Goal: Task Accomplishment & Management: Manage account settings

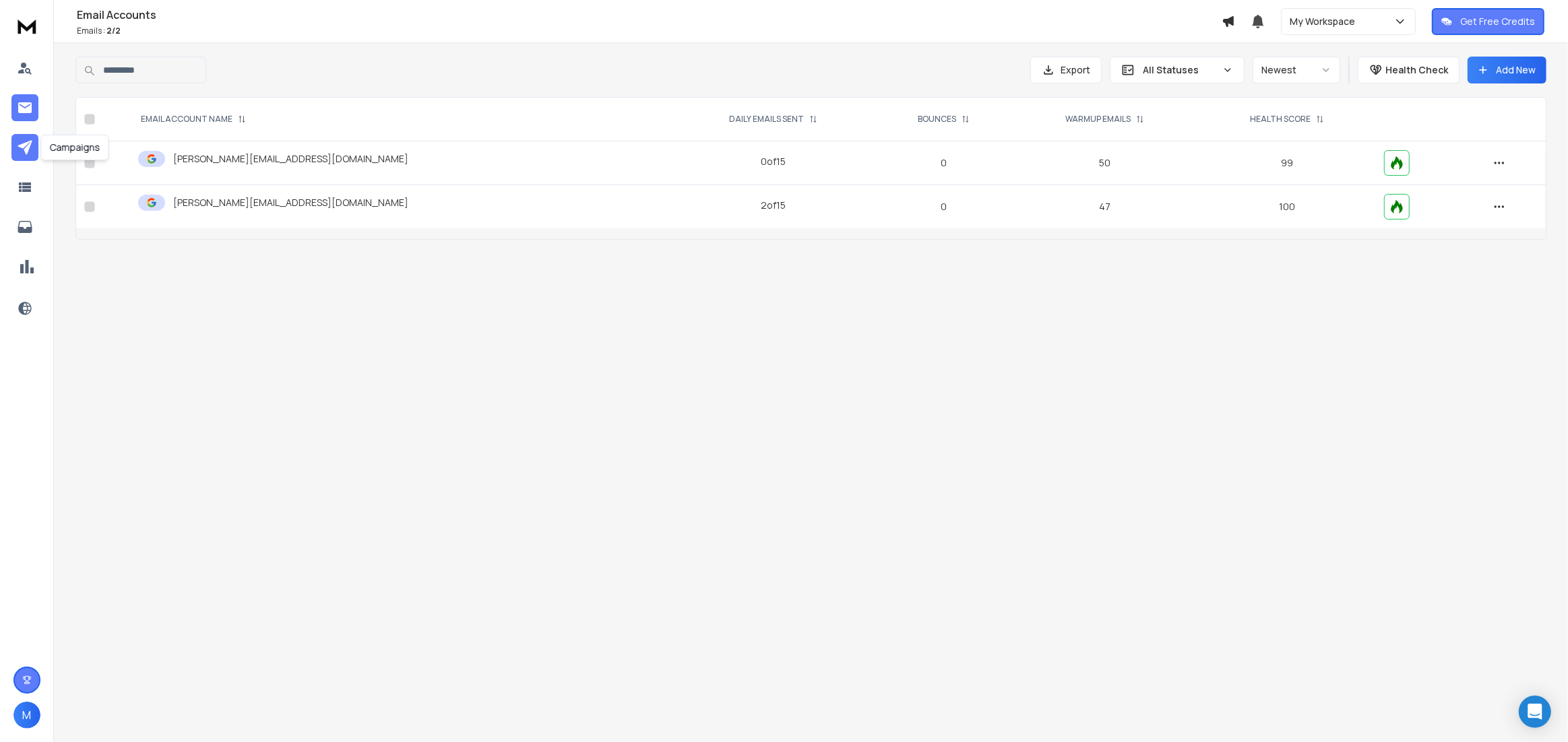
click at [33, 151] on link at bounding box center [25, 147] width 27 height 27
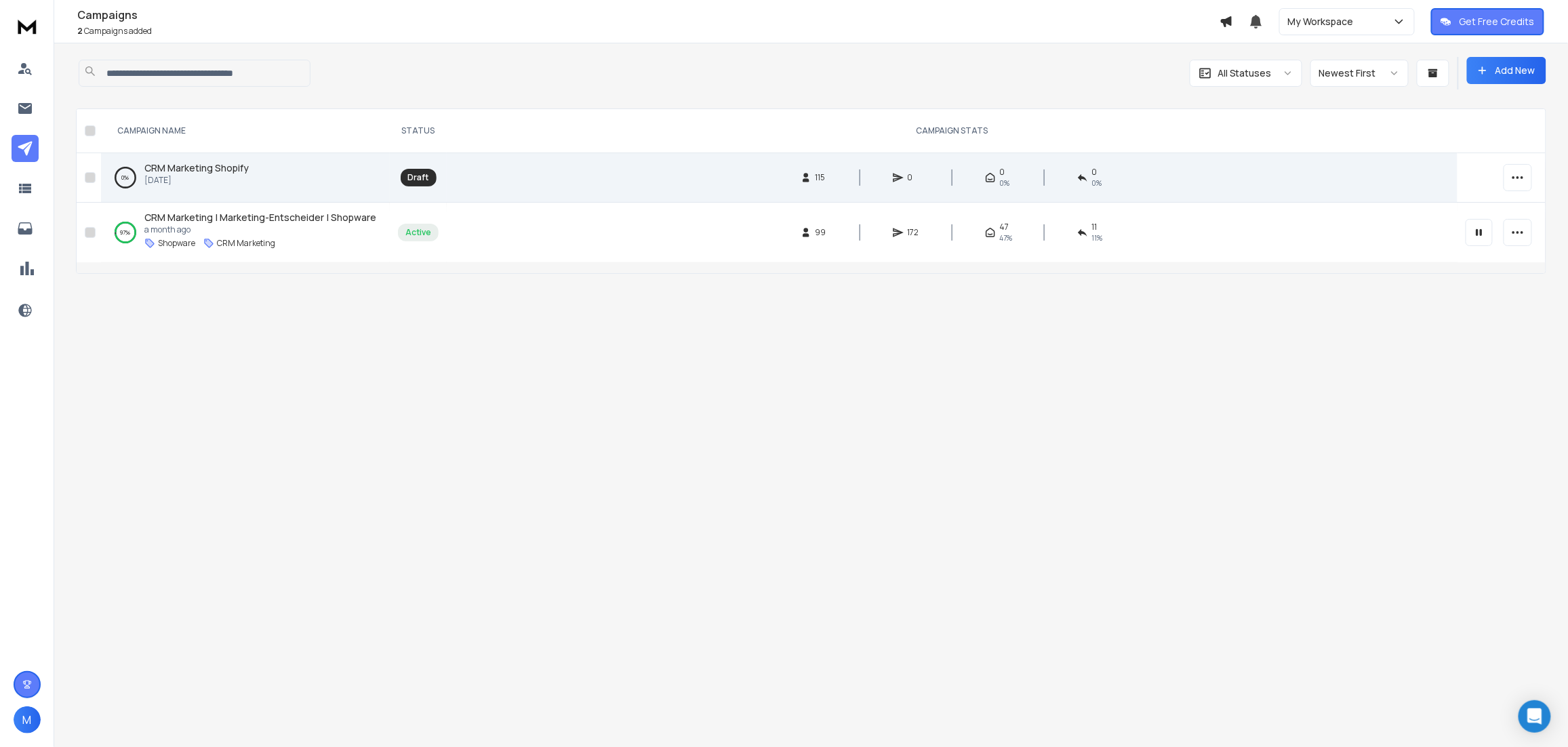
click at [193, 175] on p "21 days ago" at bounding box center [196, 180] width 104 height 11
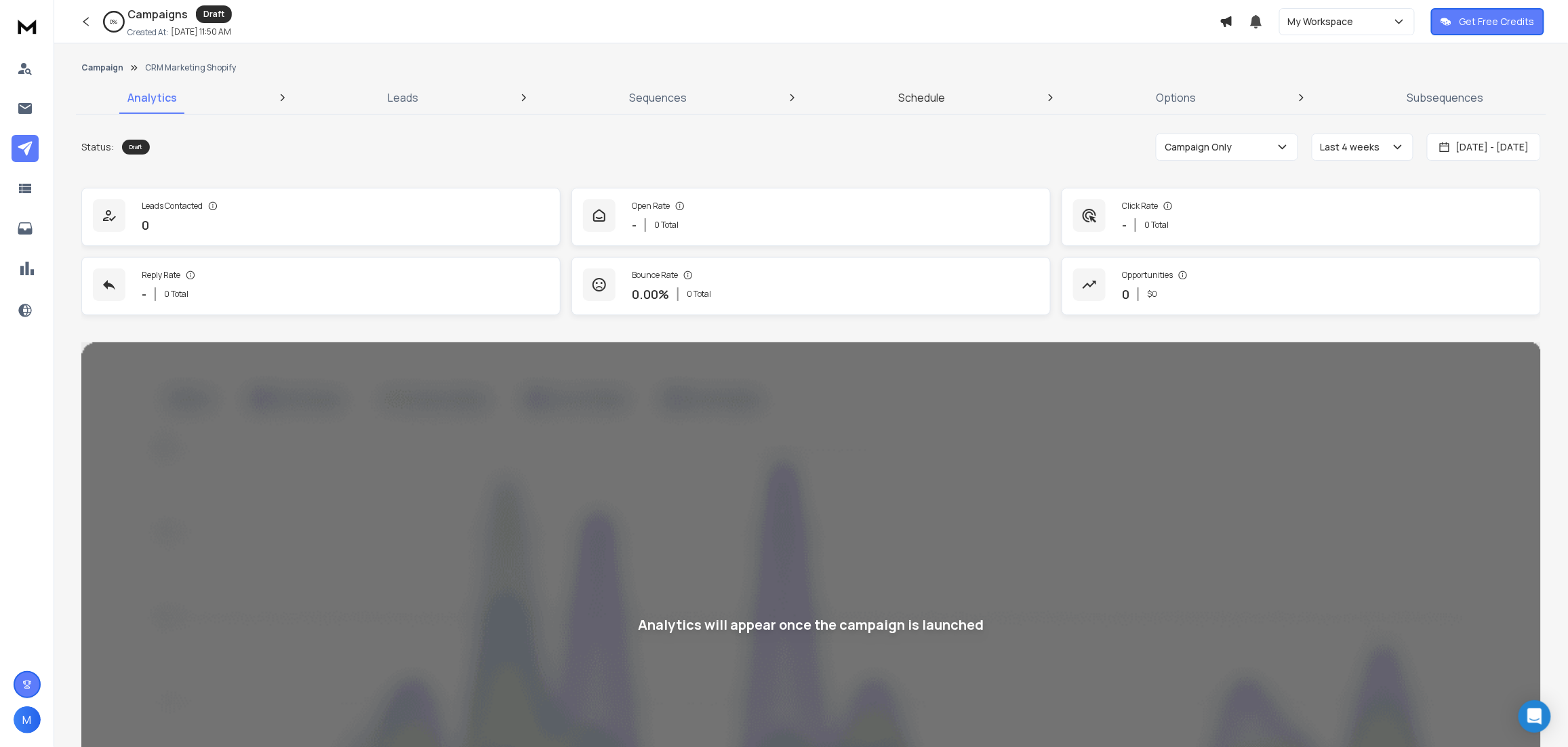
click at [894, 100] on link "Schedule" at bounding box center [921, 97] width 63 height 33
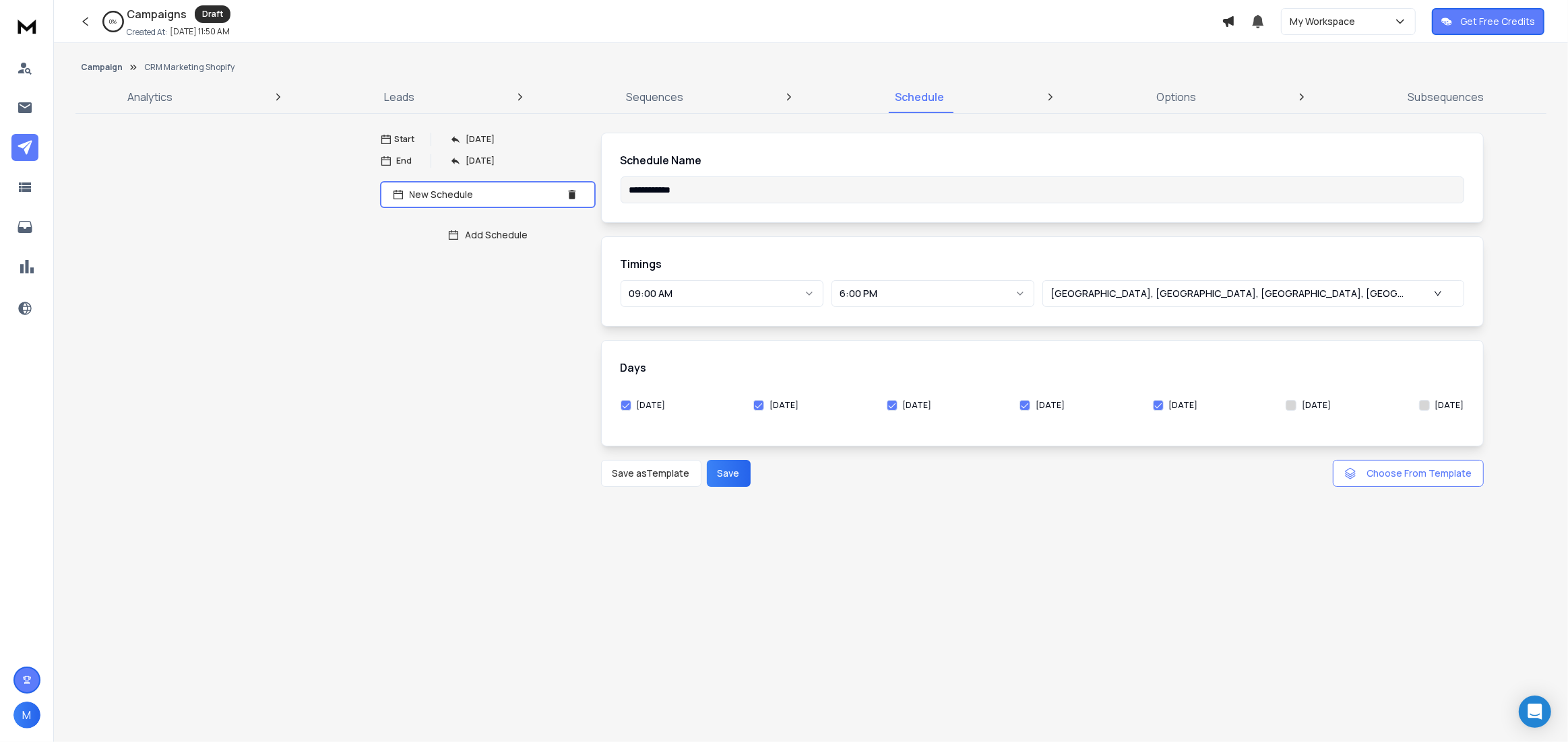
click at [1240, 103] on div "Analytics Leads Sequences Schedule Options Subsequences" at bounding box center [804, 97] width 1459 height 33
click at [810, 198] on input "**********" at bounding box center [1042, 189] width 844 height 27
click at [1161, 97] on p "Options" at bounding box center [1175, 97] width 39 height 16
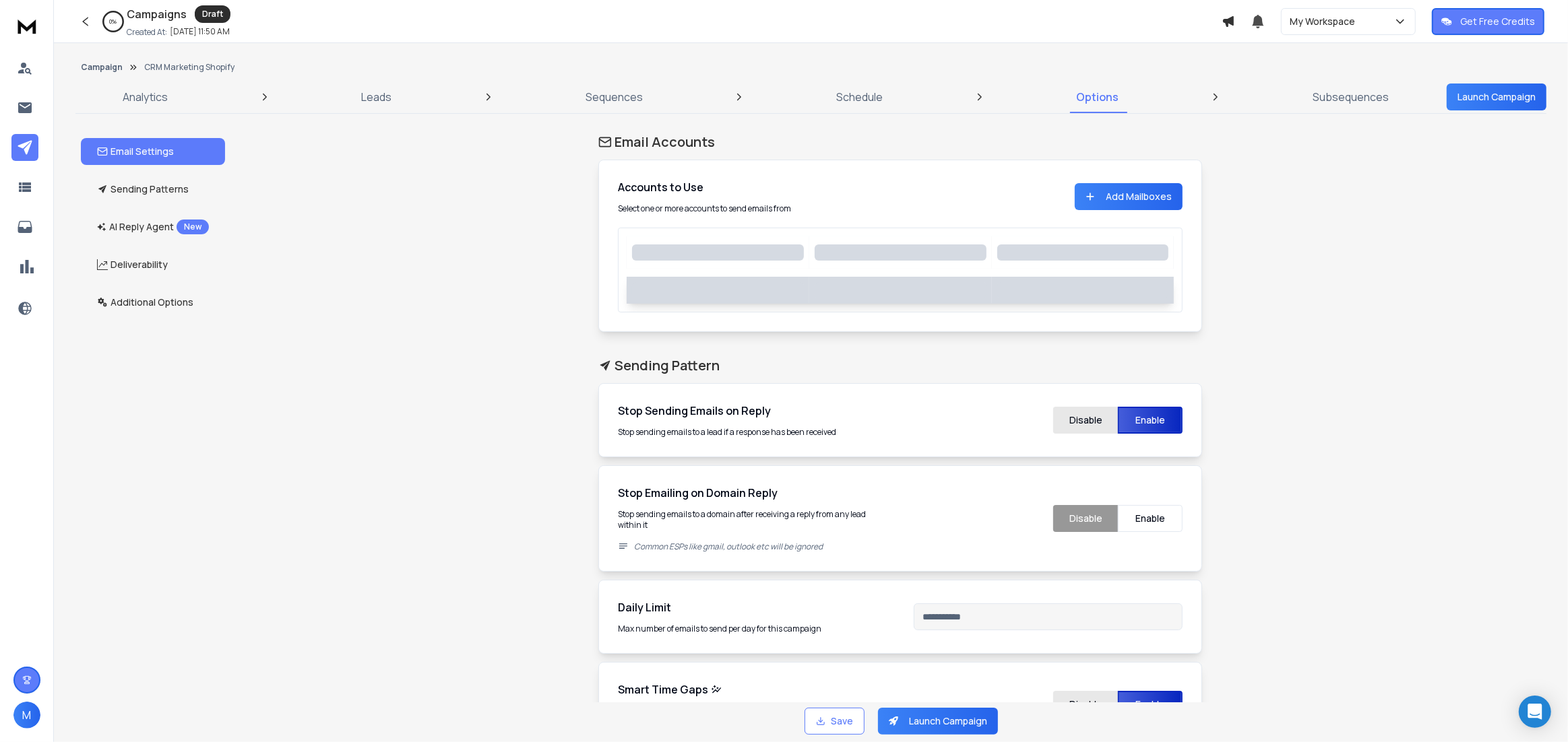
click at [912, 102] on div "Analytics Leads Sequences Schedule Options Subsequences" at bounding box center [755, 97] width 1360 height 33
click at [861, 100] on p "Schedule" at bounding box center [859, 97] width 46 height 16
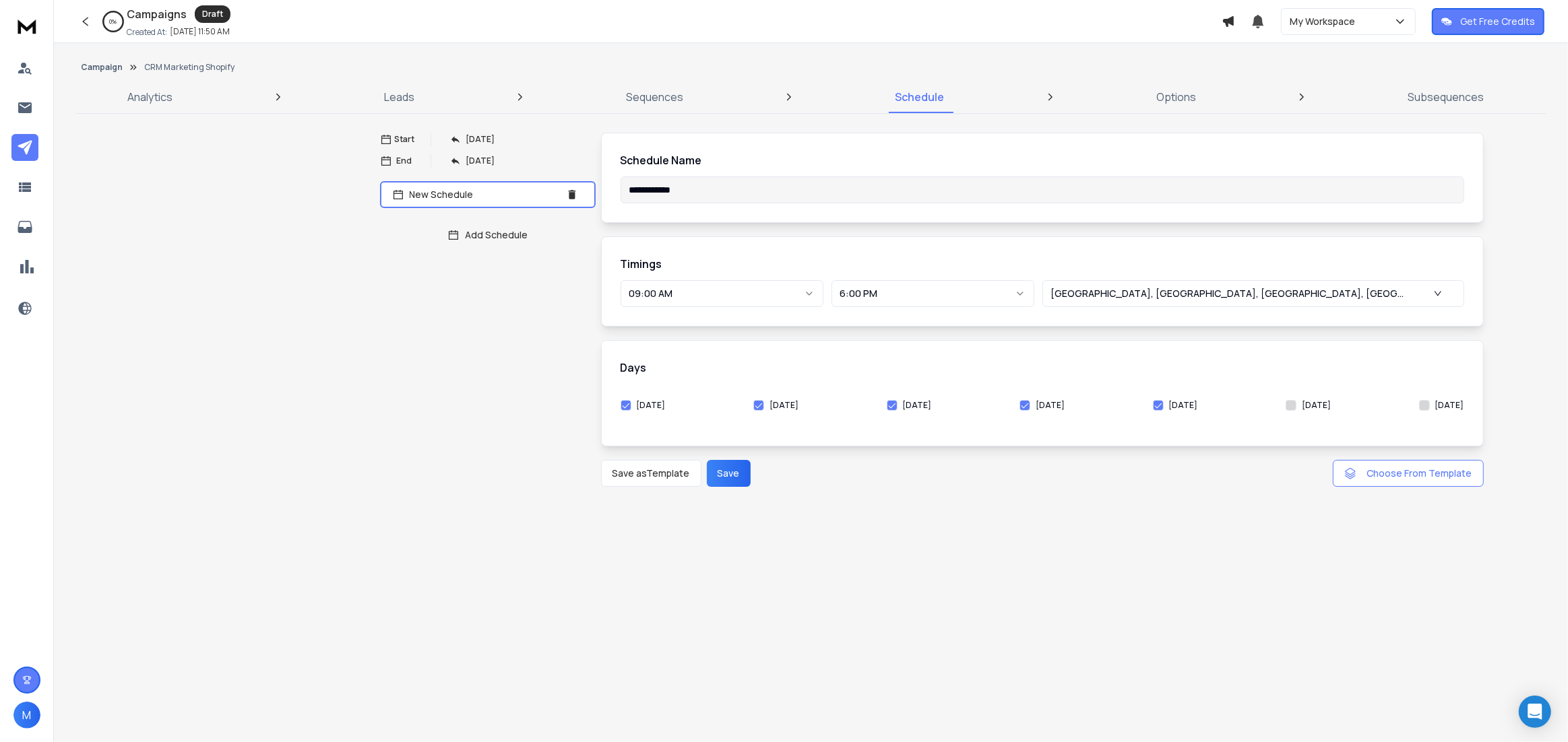
click at [758, 200] on input "**********" at bounding box center [1042, 189] width 844 height 27
click at [759, 200] on input "**********" at bounding box center [1042, 189] width 844 height 27
type input "**********"
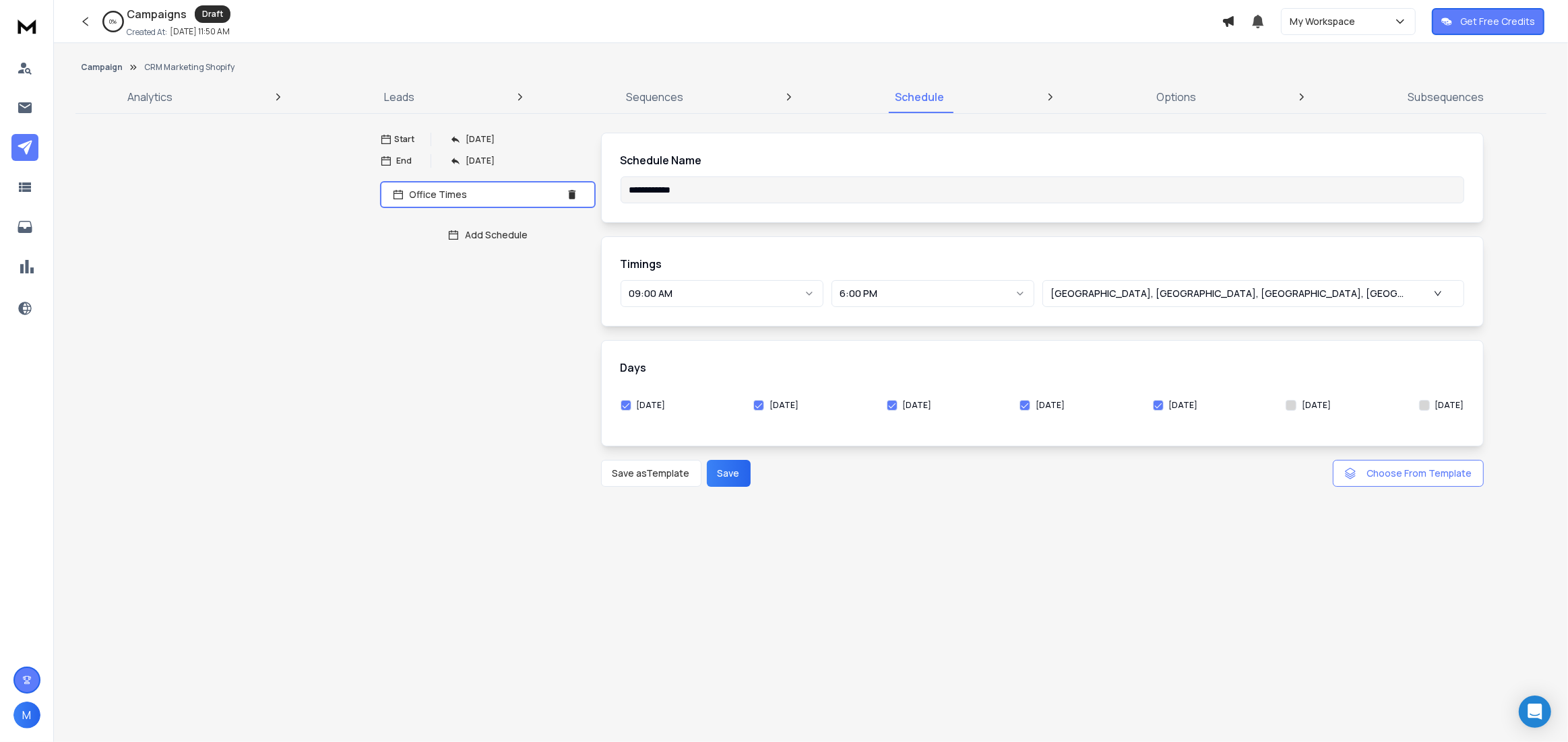
click at [732, 479] on button "Save" at bounding box center [728, 473] width 43 height 27
click at [1146, 90] on div "Analytics Leads Sequences Schedule Options Subsequences" at bounding box center [804, 97] width 1459 height 33
click at [1170, 95] on p "Options" at bounding box center [1175, 97] width 39 height 16
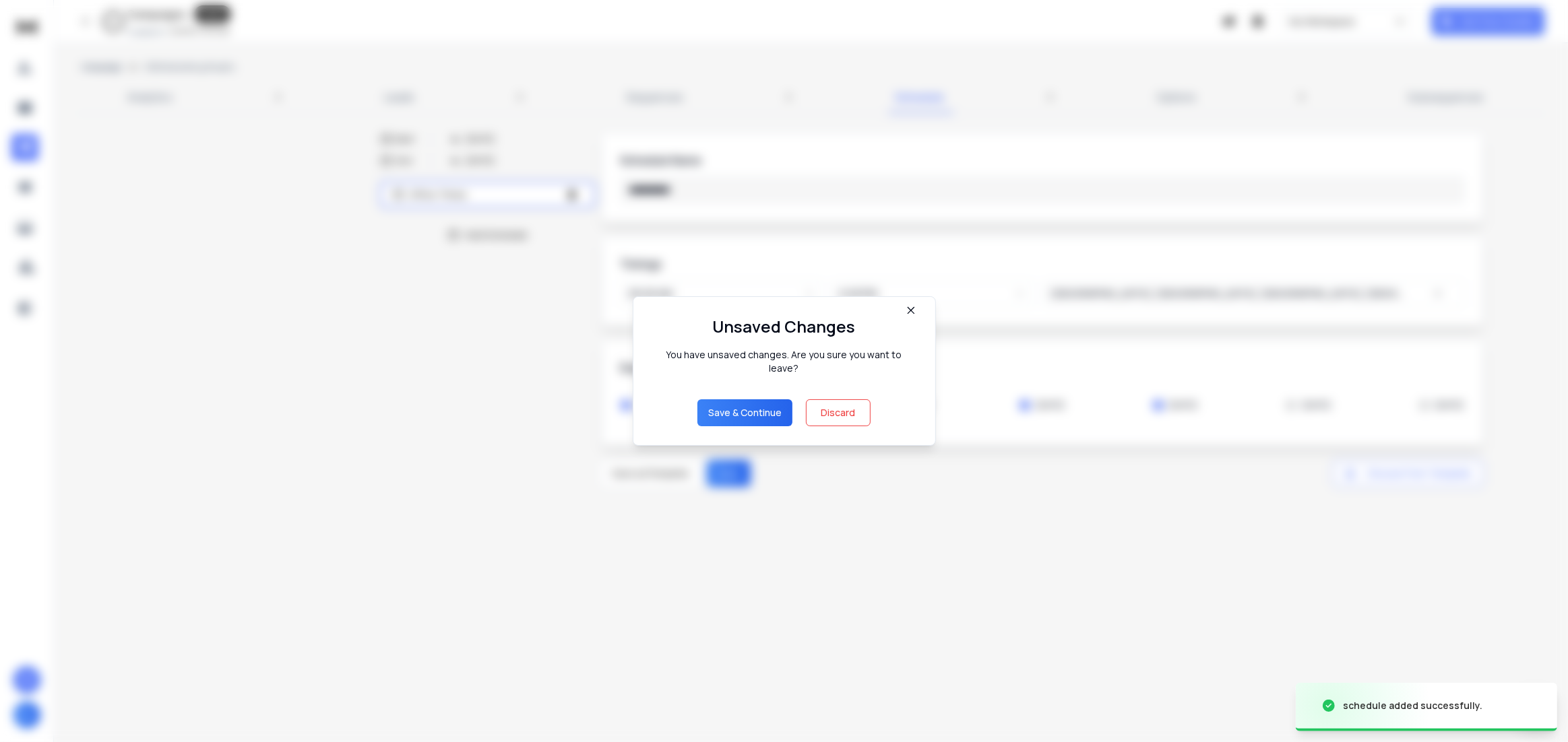
click at [774, 404] on button "Save & Continue" at bounding box center [745, 412] width 95 height 27
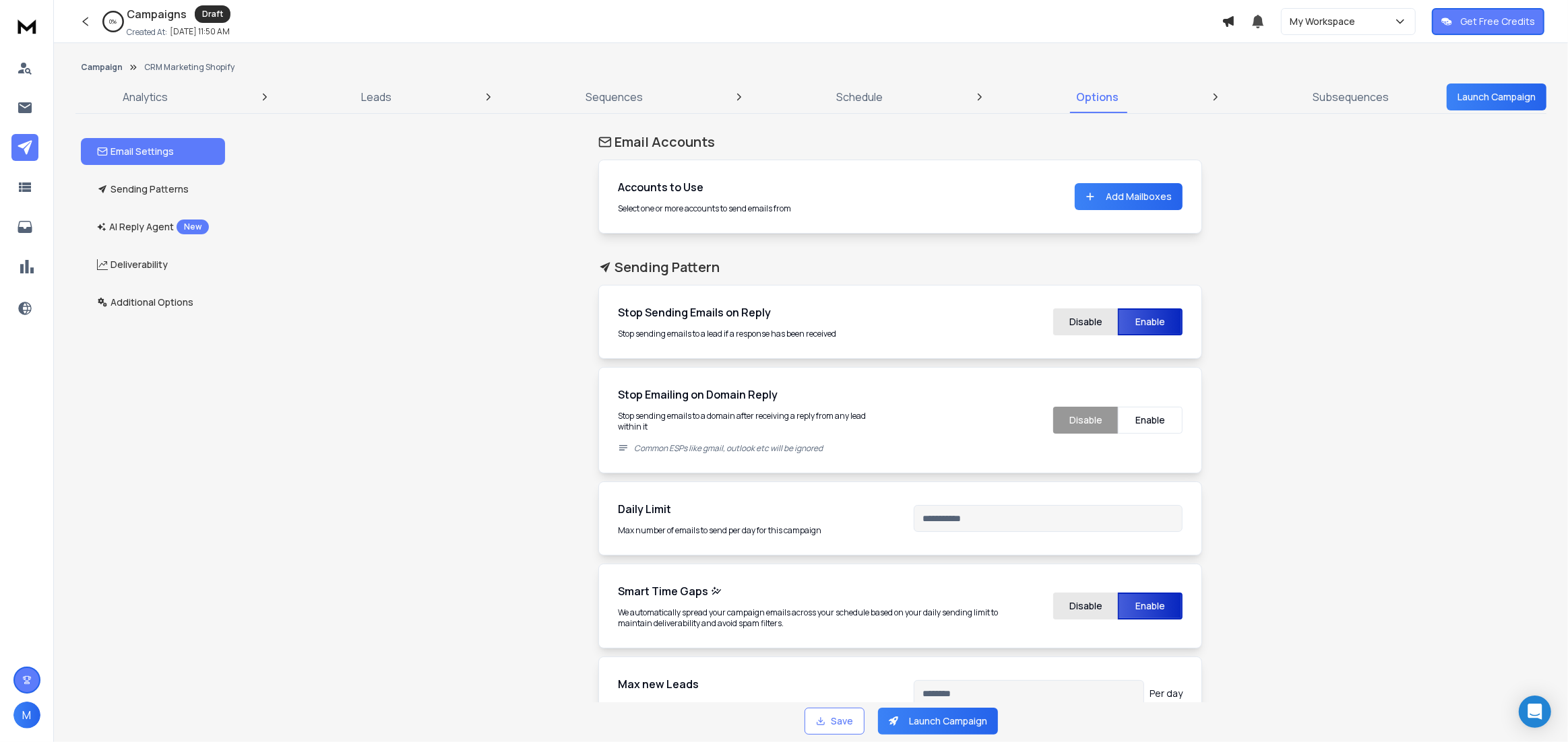
click at [419, 107] on div "Analytics Leads Sequences Schedule Options Subsequences" at bounding box center [755, 97] width 1360 height 33
click at [383, 103] on p "Leads" at bounding box center [376, 97] width 31 height 16
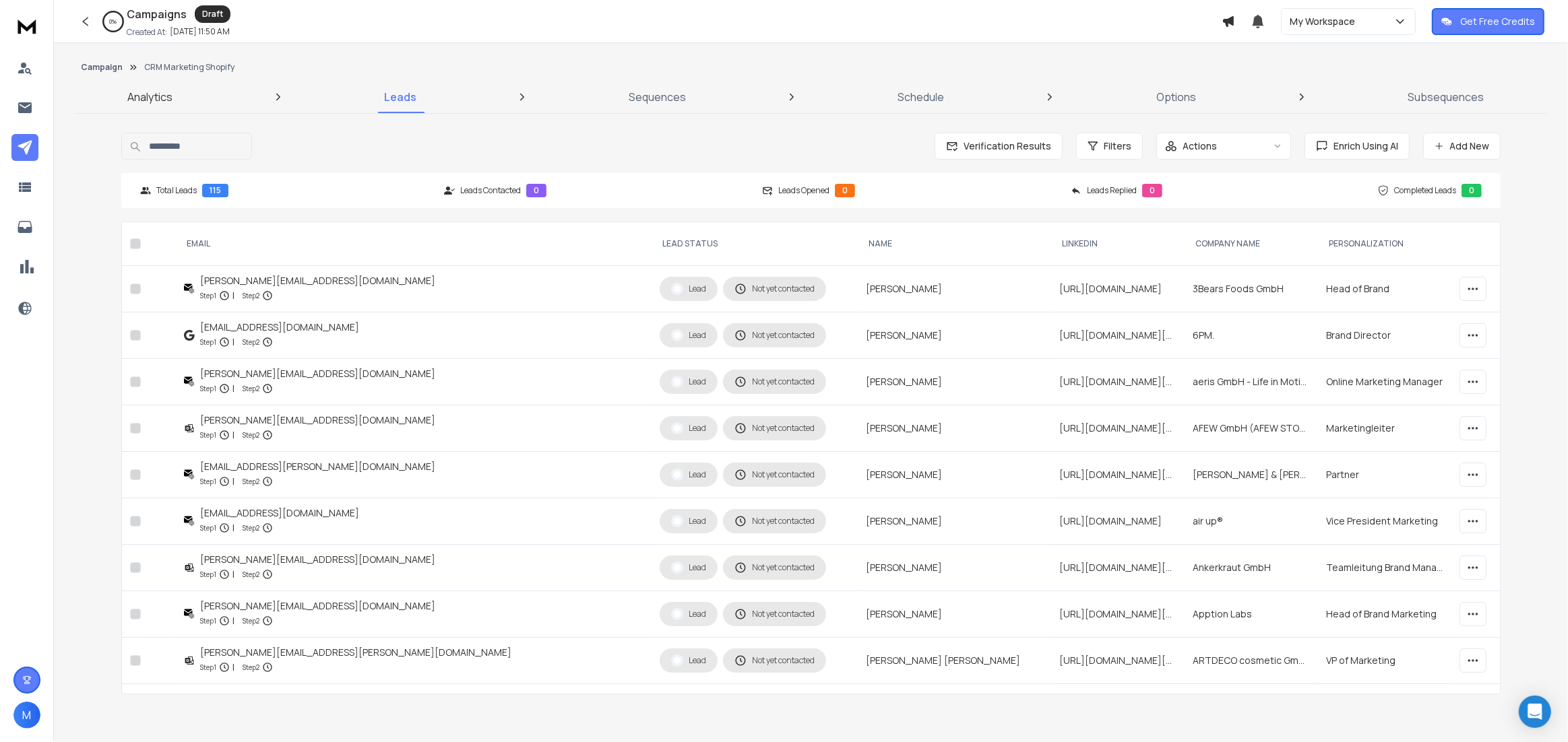
click at [148, 101] on p "Analytics" at bounding box center [150, 97] width 45 height 16
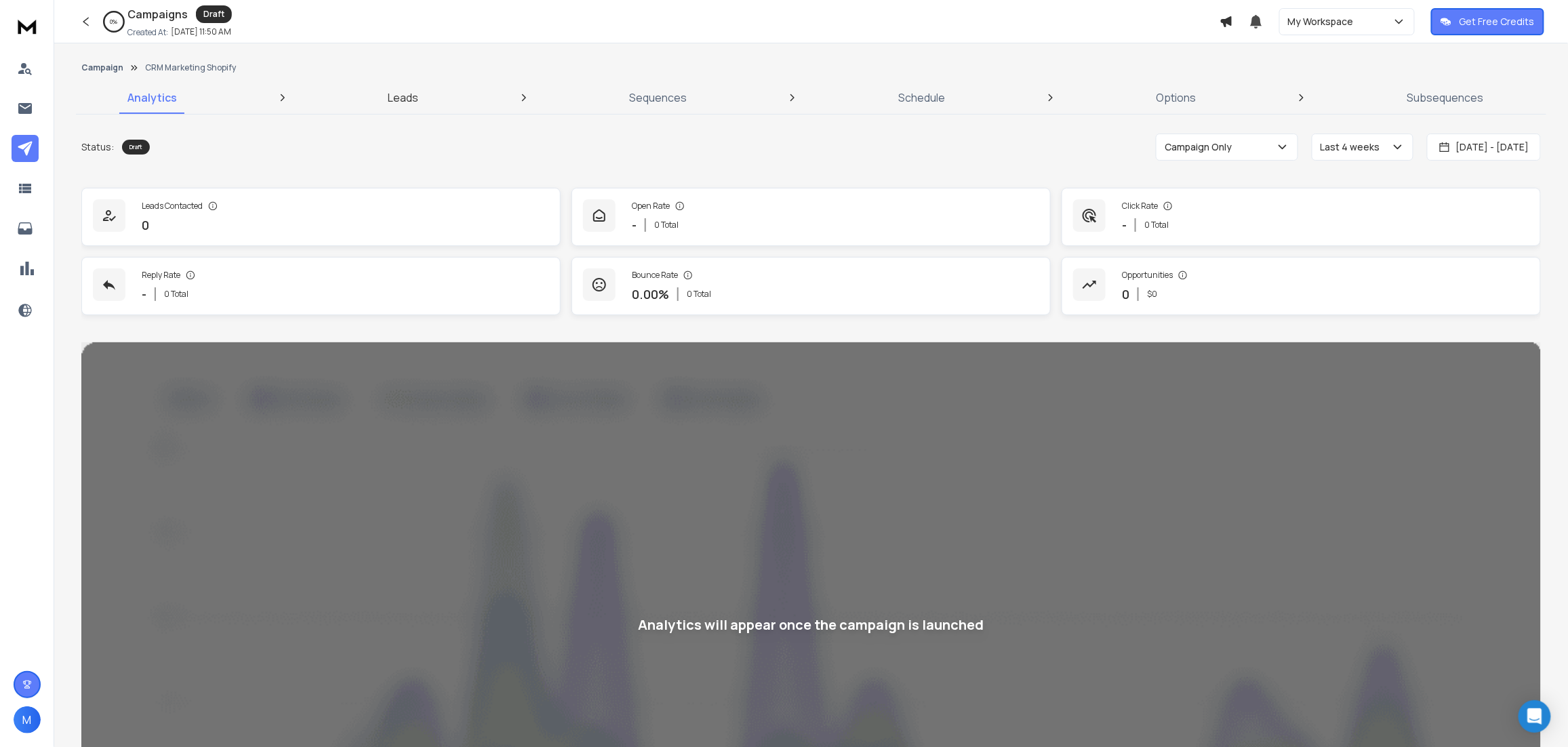
click at [418, 97] on link "Leads" at bounding box center [402, 97] width 47 height 33
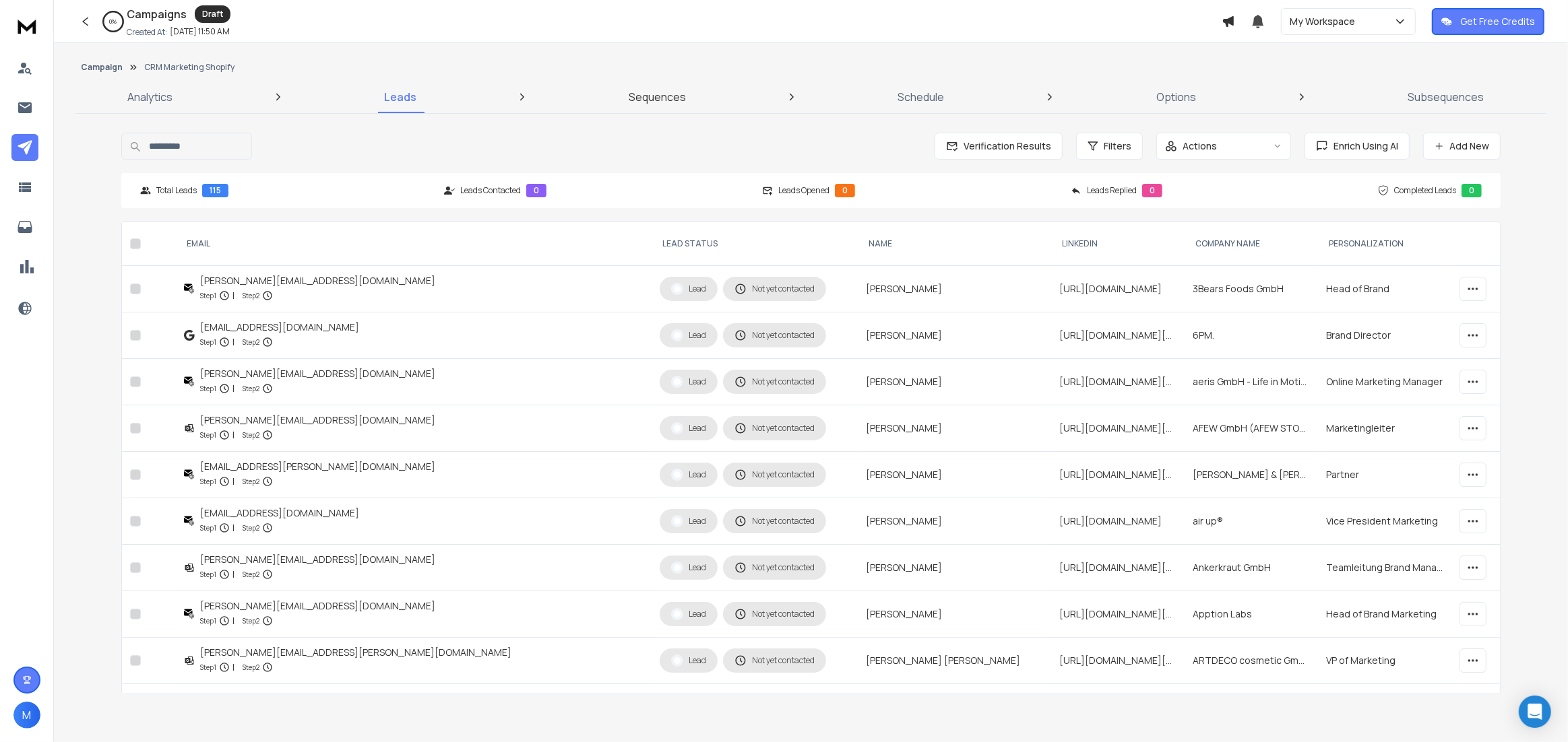
click at [678, 98] on p "Sequences" at bounding box center [657, 97] width 57 height 16
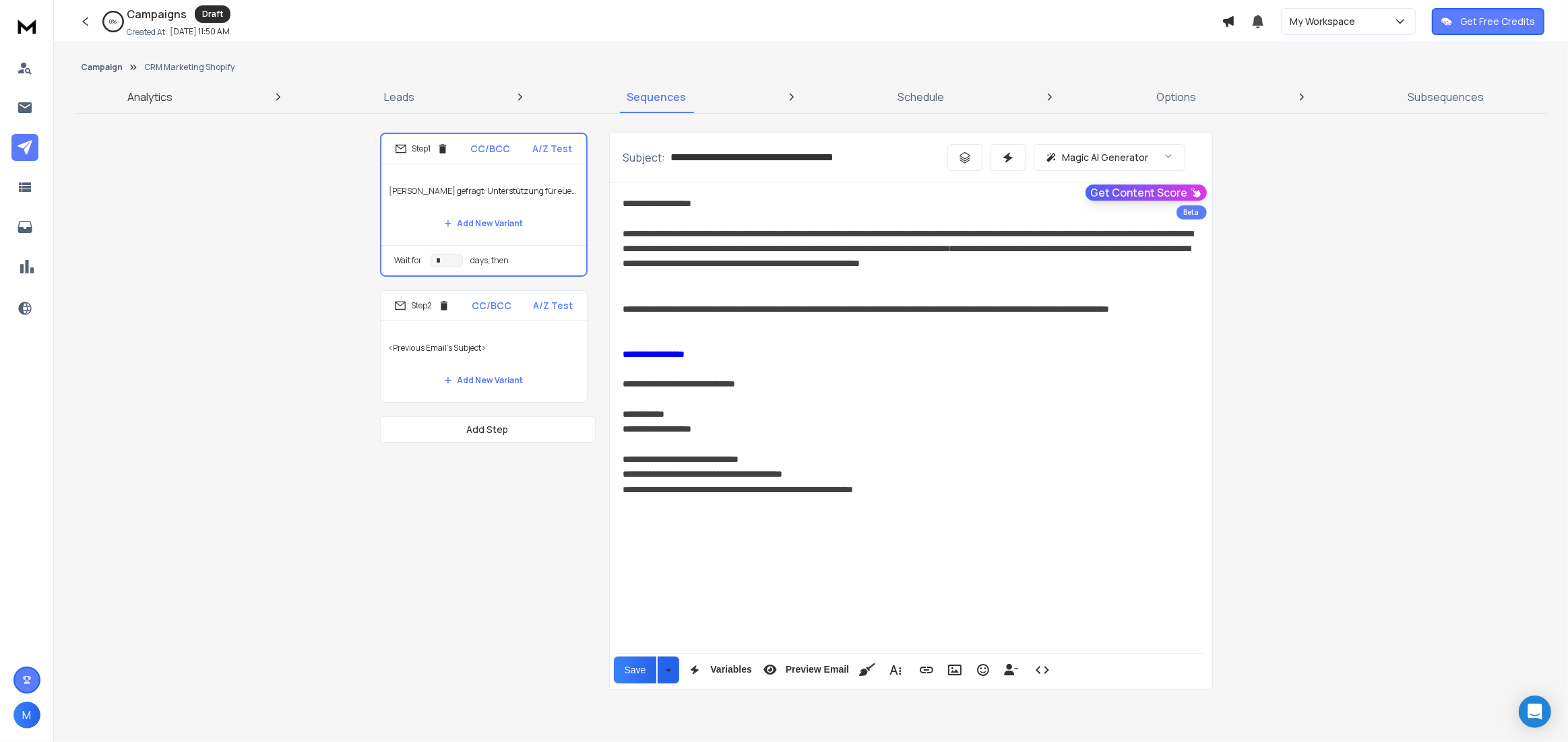
click at [158, 108] on link "Analytics" at bounding box center [150, 97] width 61 height 33
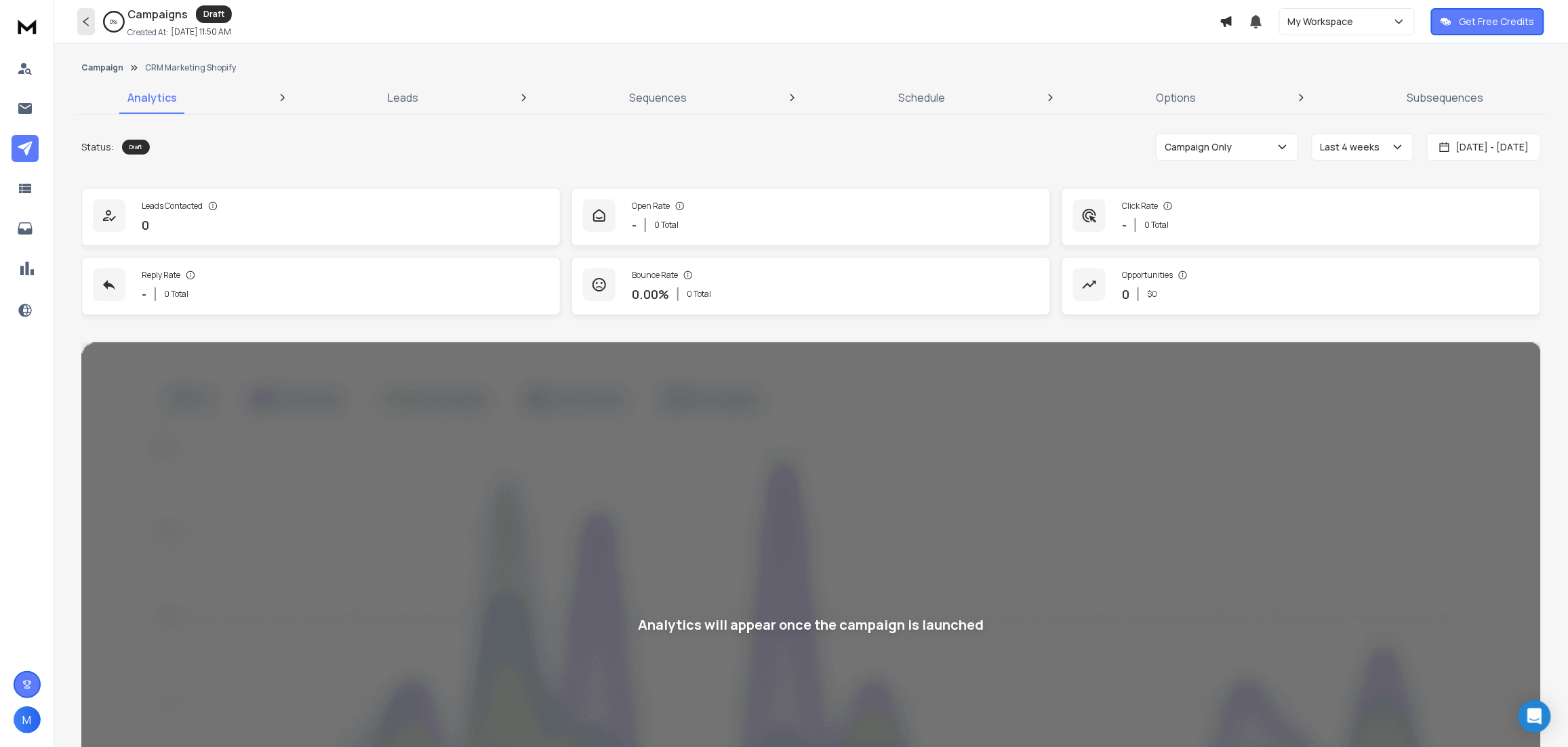
click at [80, 25] on icon at bounding box center [86, 22] width 12 height 12
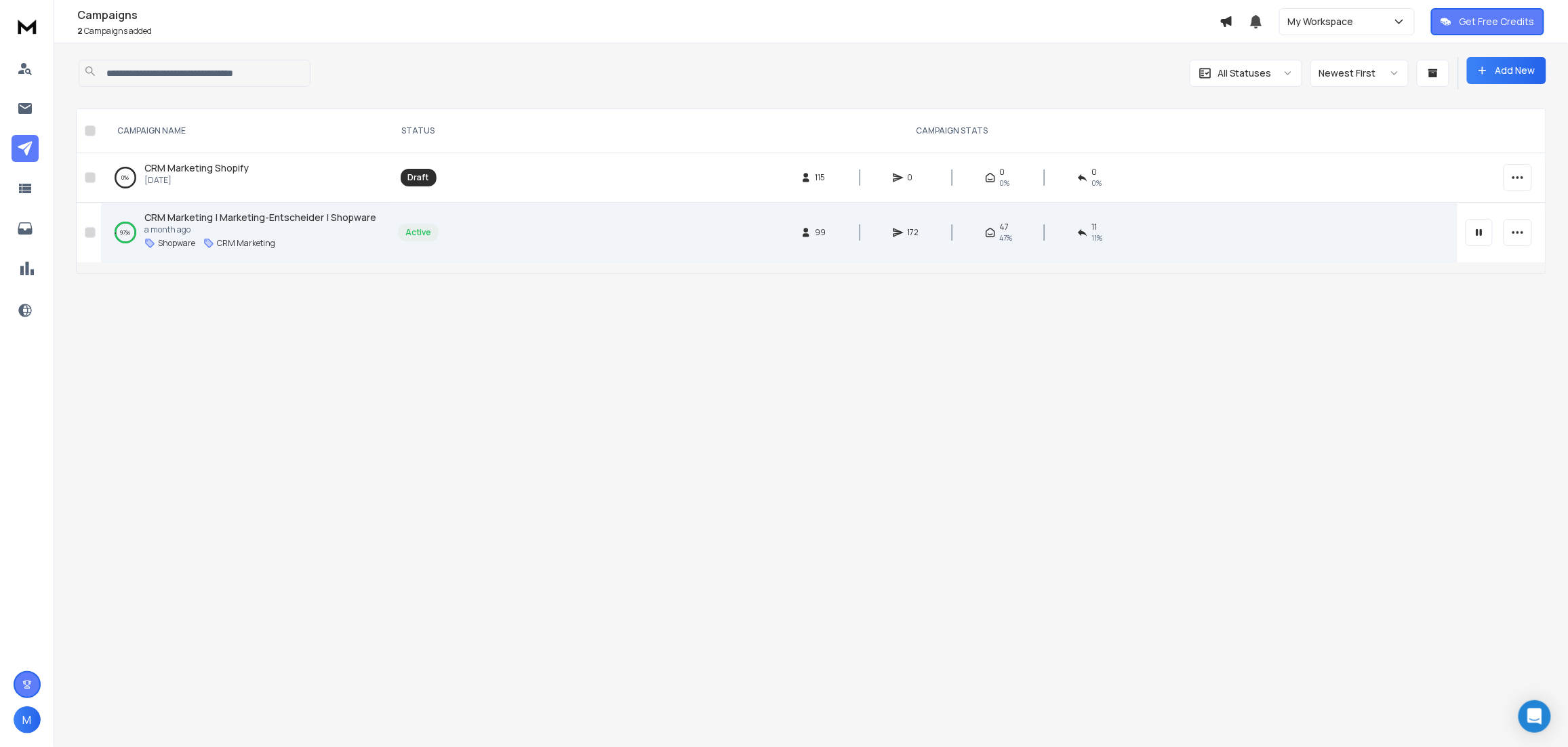
click at [194, 225] on p "a month ago" at bounding box center [259, 229] width 231 height 11
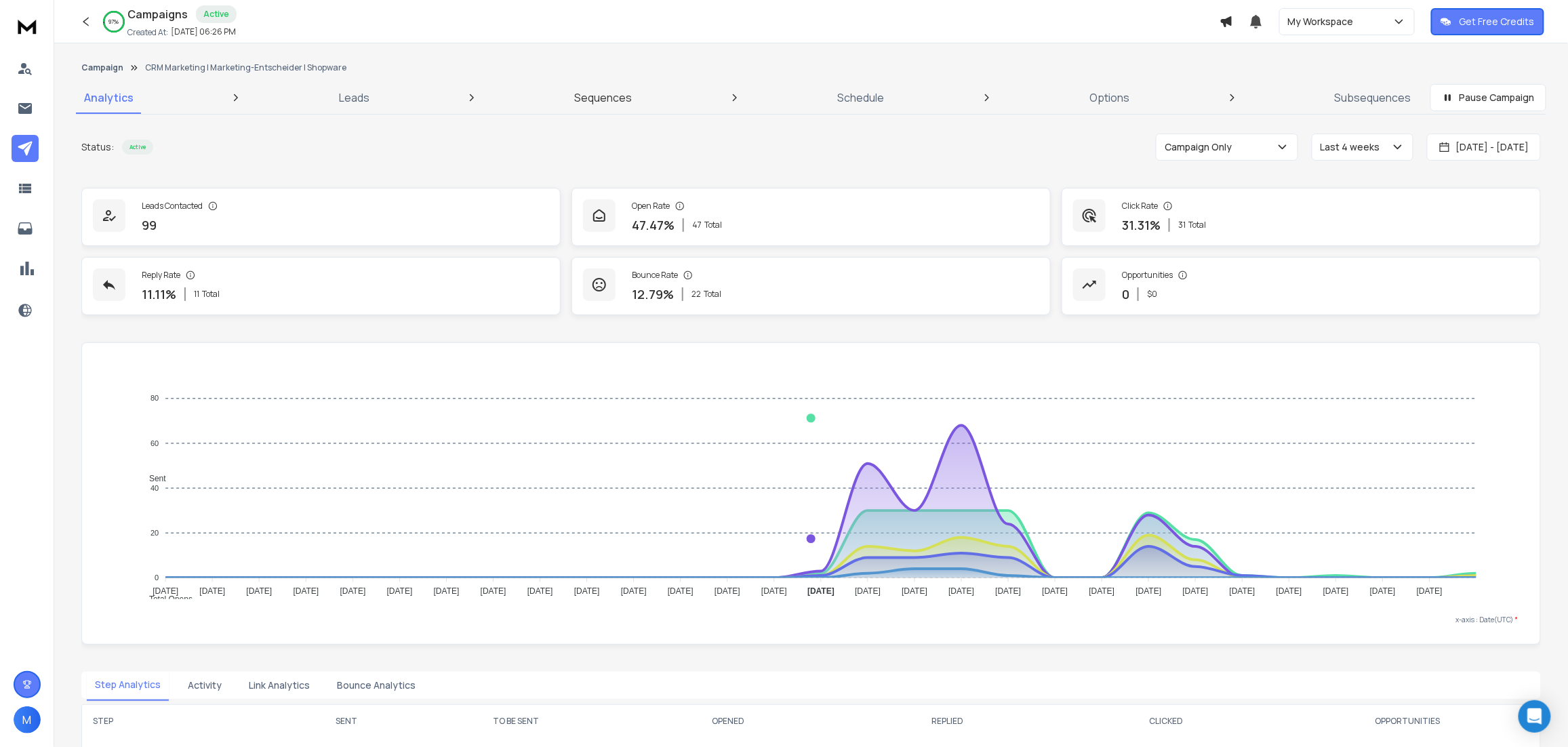
click at [618, 97] on p "Sequences" at bounding box center [604, 97] width 58 height 16
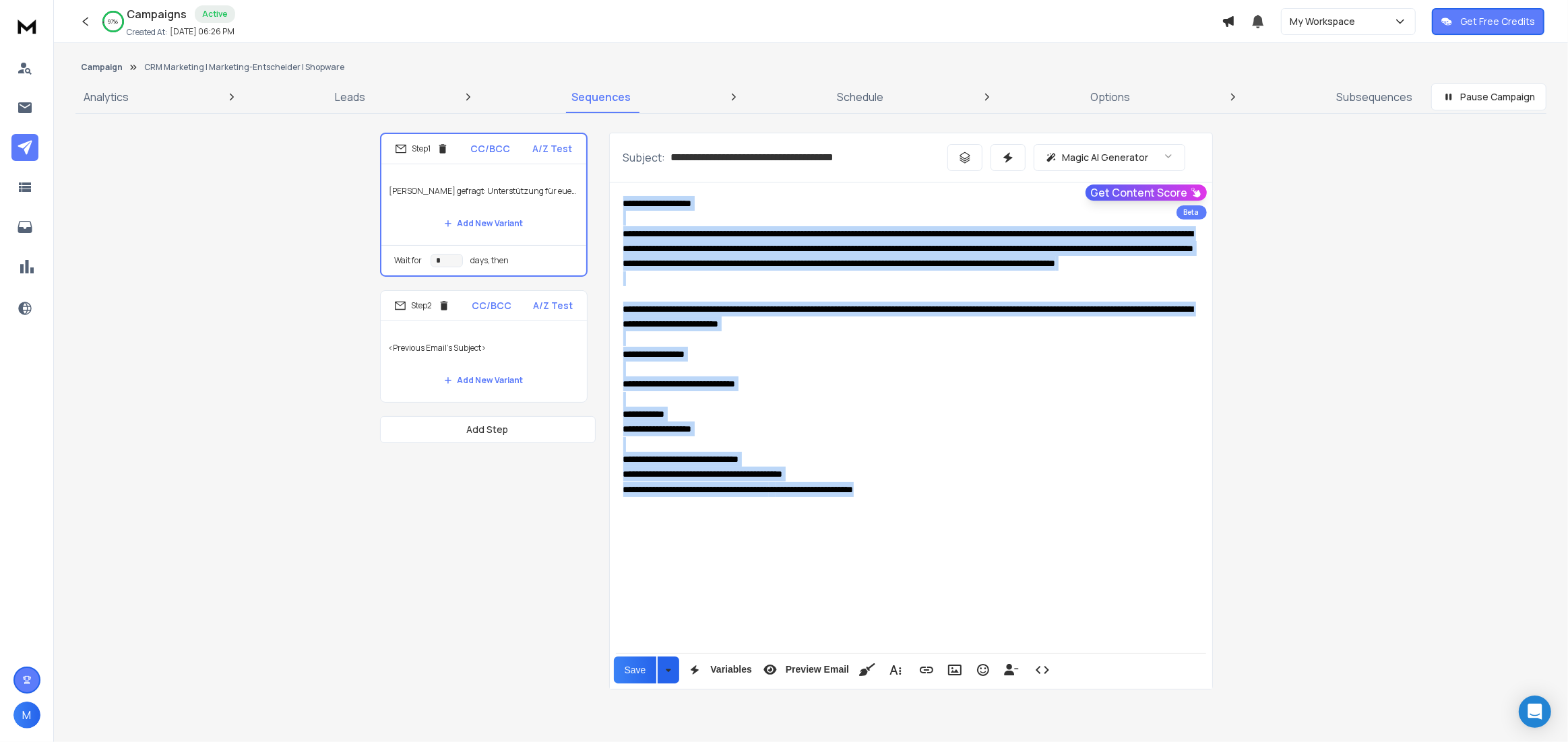
drag, startPoint x: 921, startPoint y: 488, endPoint x: 619, endPoint y: 180, distance: 431.4
click at [617, 178] on div "**********" at bounding box center [911, 410] width 604 height 557
click at [1043, 670] on icon "button" at bounding box center [1042, 670] width 16 height 16
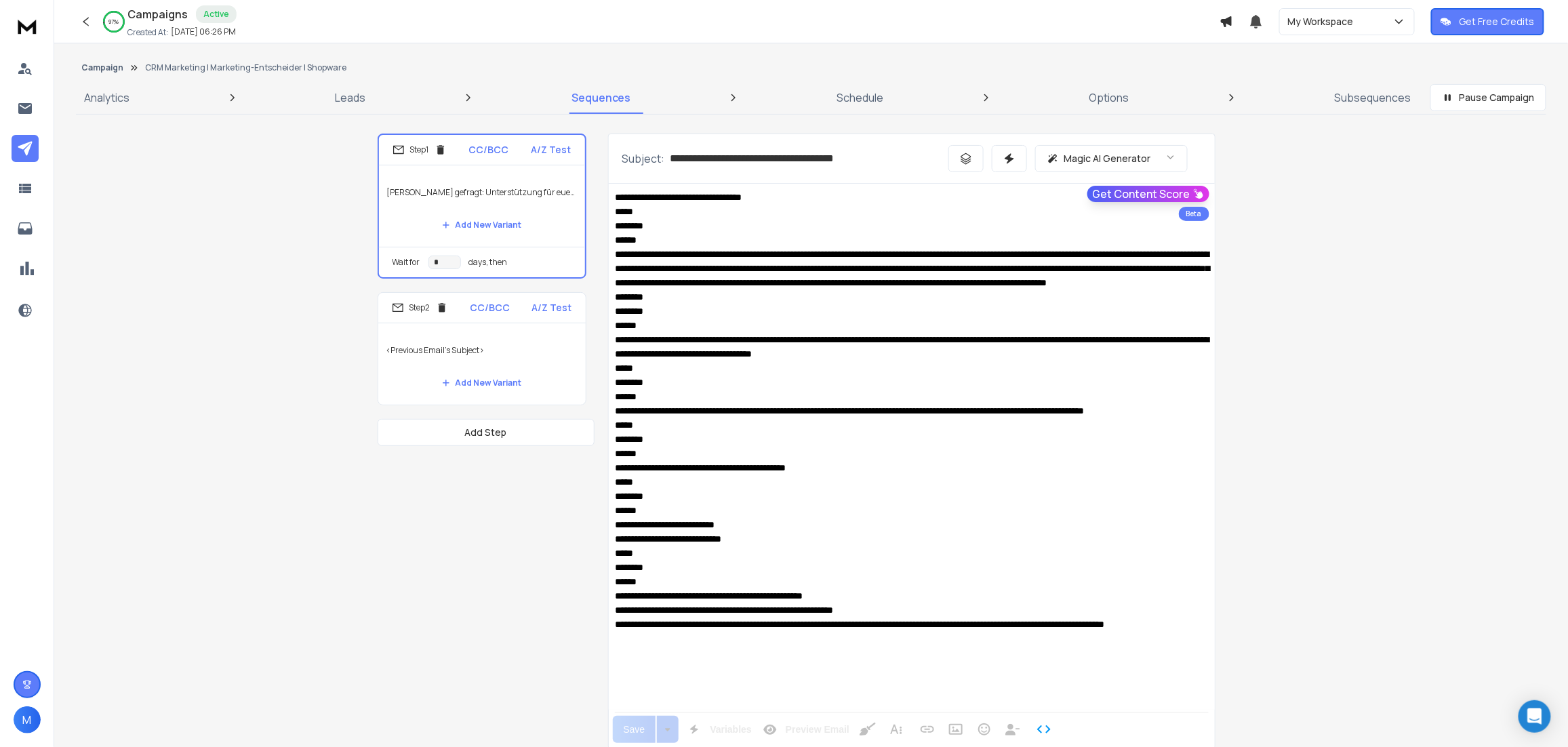
click at [914, 496] on textarea at bounding box center [912, 447] width 606 height 526
click at [18, 26] on img at bounding box center [27, 26] width 27 height 25
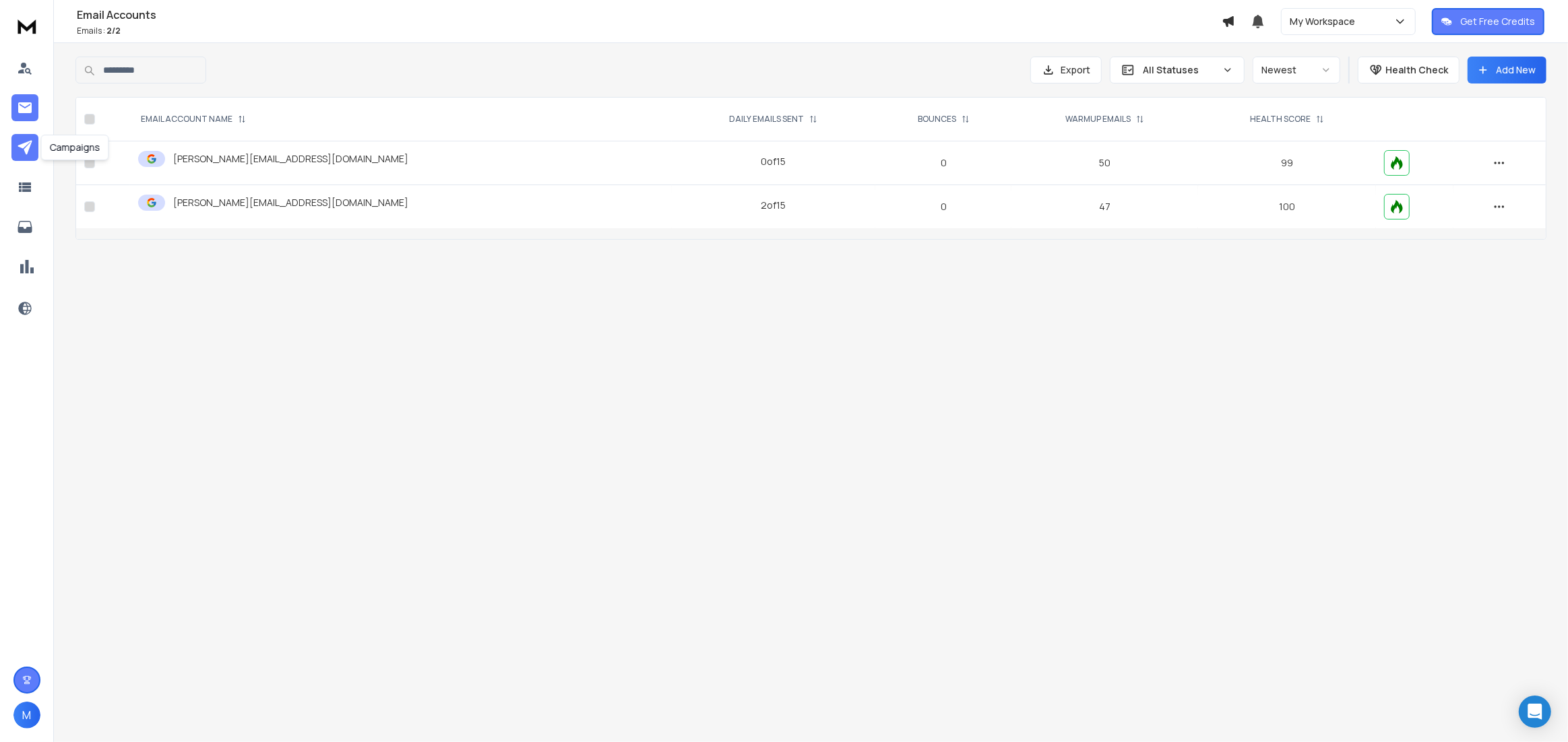
click at [29, 143] on icon at bounding box center [25, 147] width 14 height 14
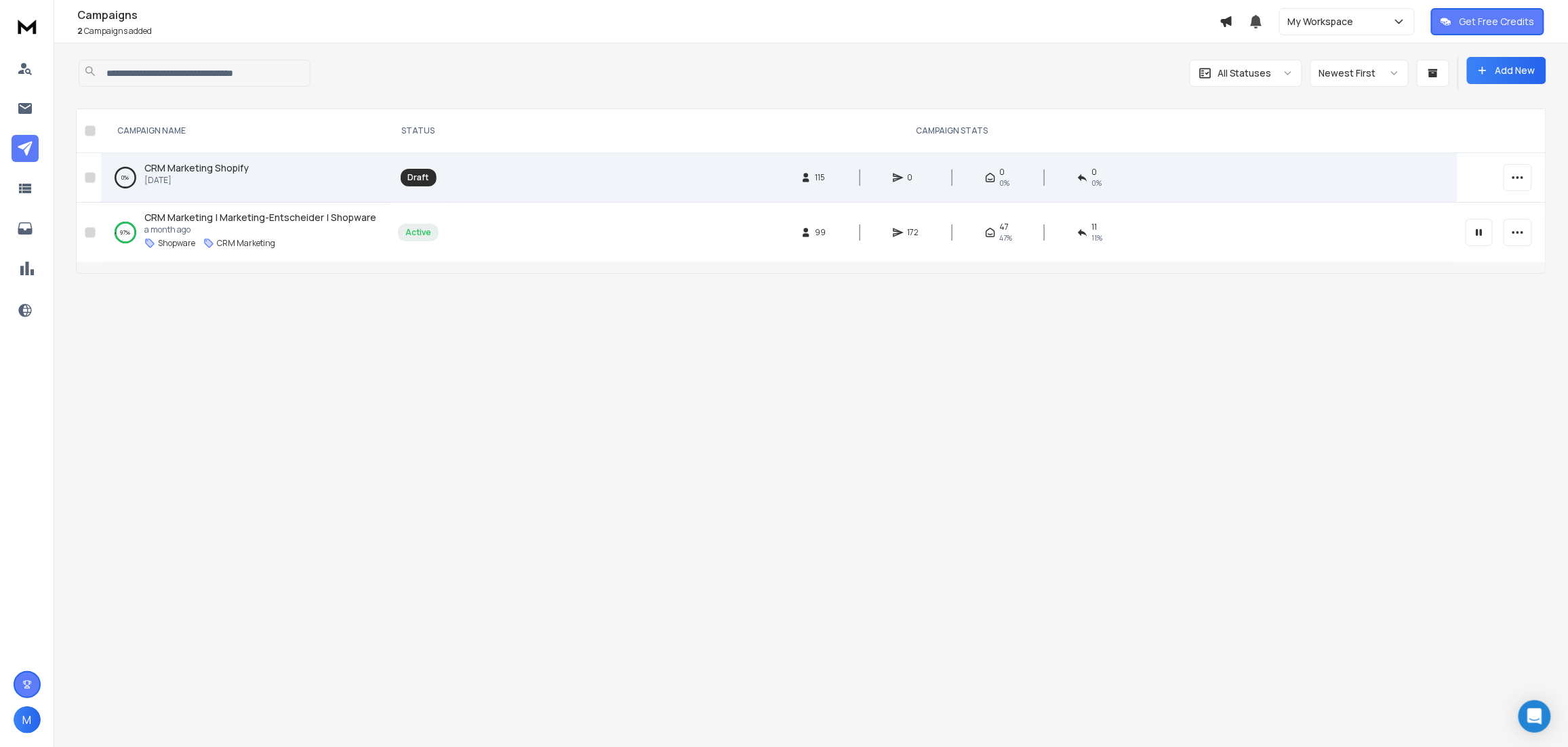
click at [191, 166] on span "CRM Marketing Shopify" at bounding box center [196, 167] width 104 height 13
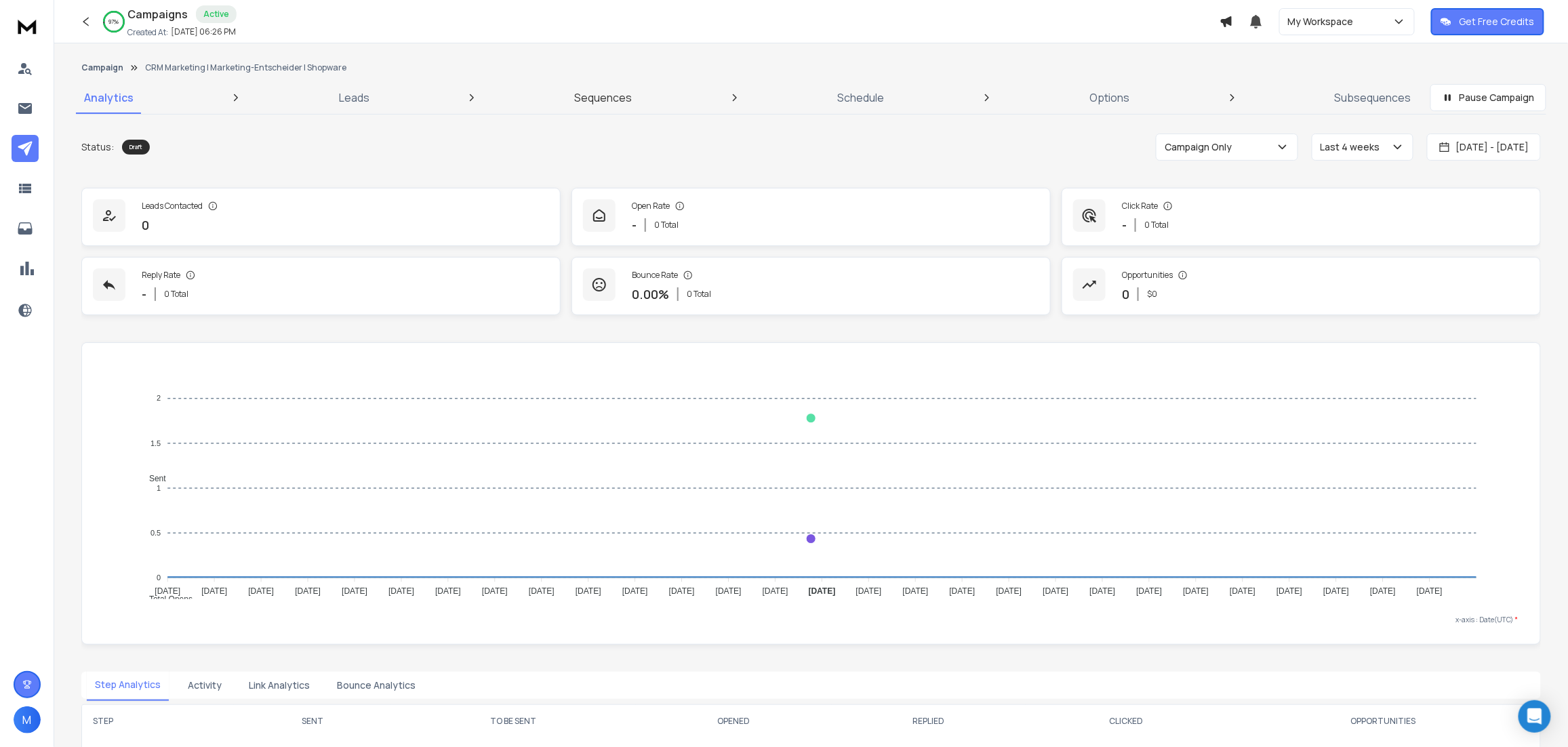
click at [623, 93] on p "Sequences" at bounding box center [604, 97] width 58 height 16
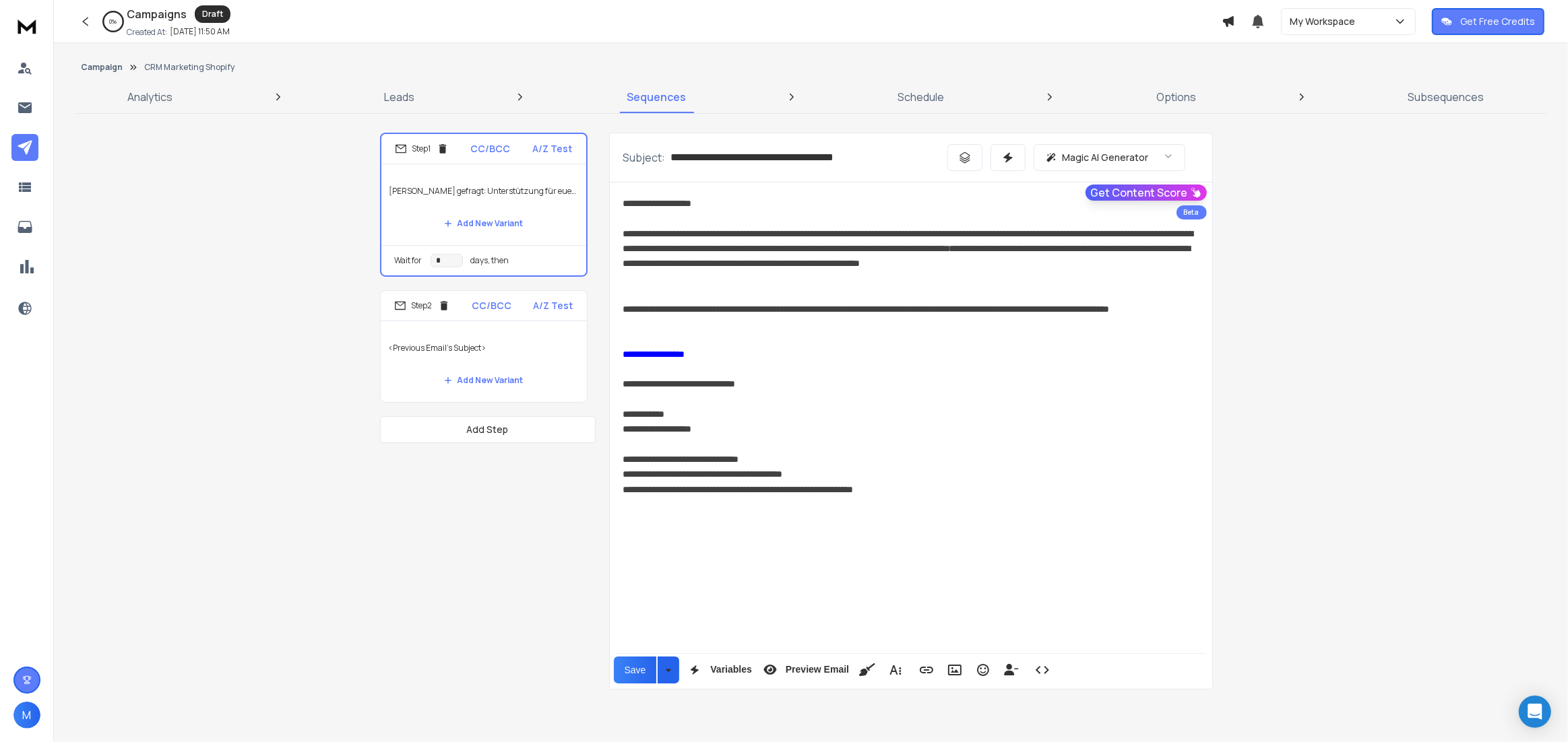
click at [770, 388] on div "**********" at bounding box center [910, 384] width 575 height 15
click at [1041, 671] on icon "button" at bounding box center [1042, 670] width 16 height 16
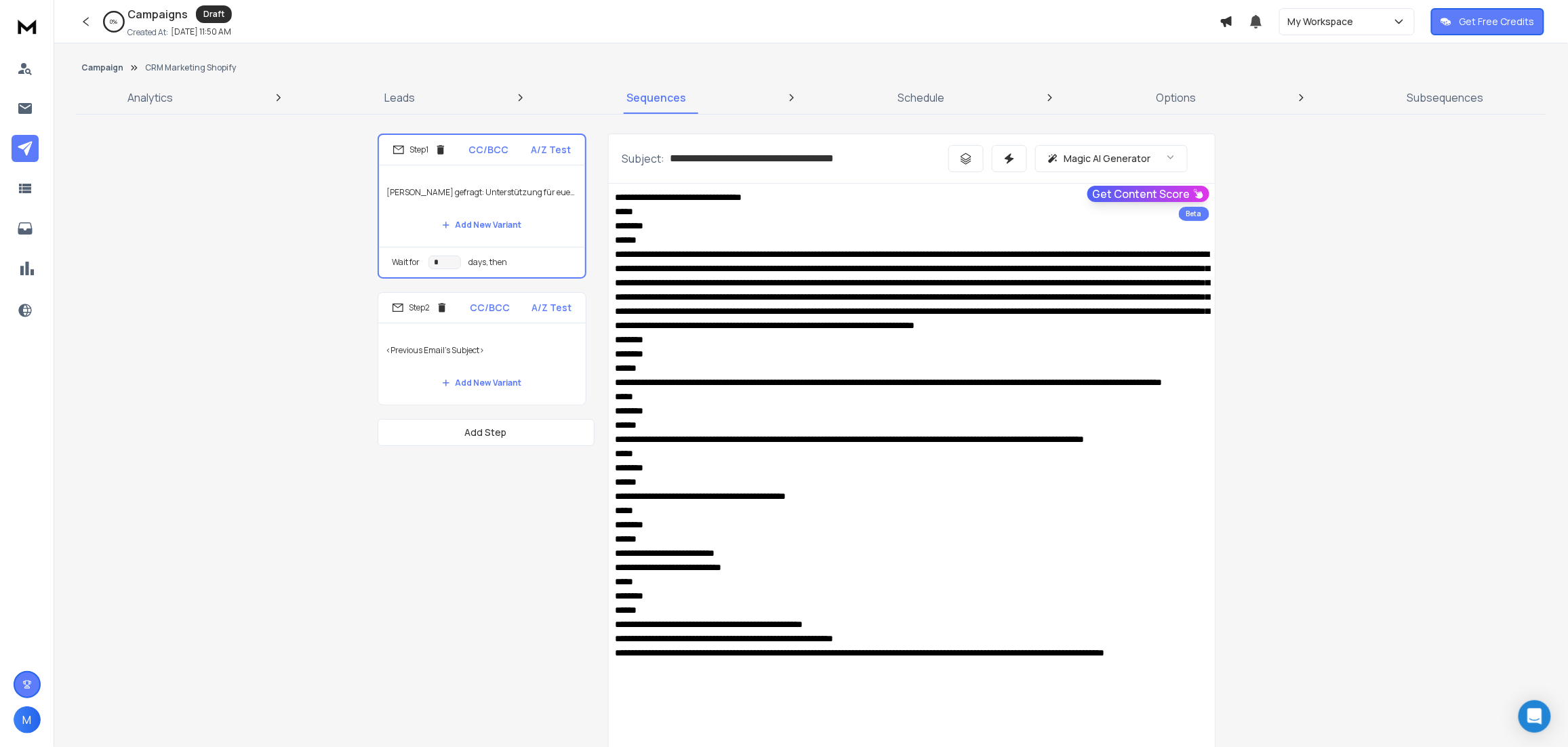
click at [962, 561] on textarea at bounding box center [912, 475] width 606 height 583
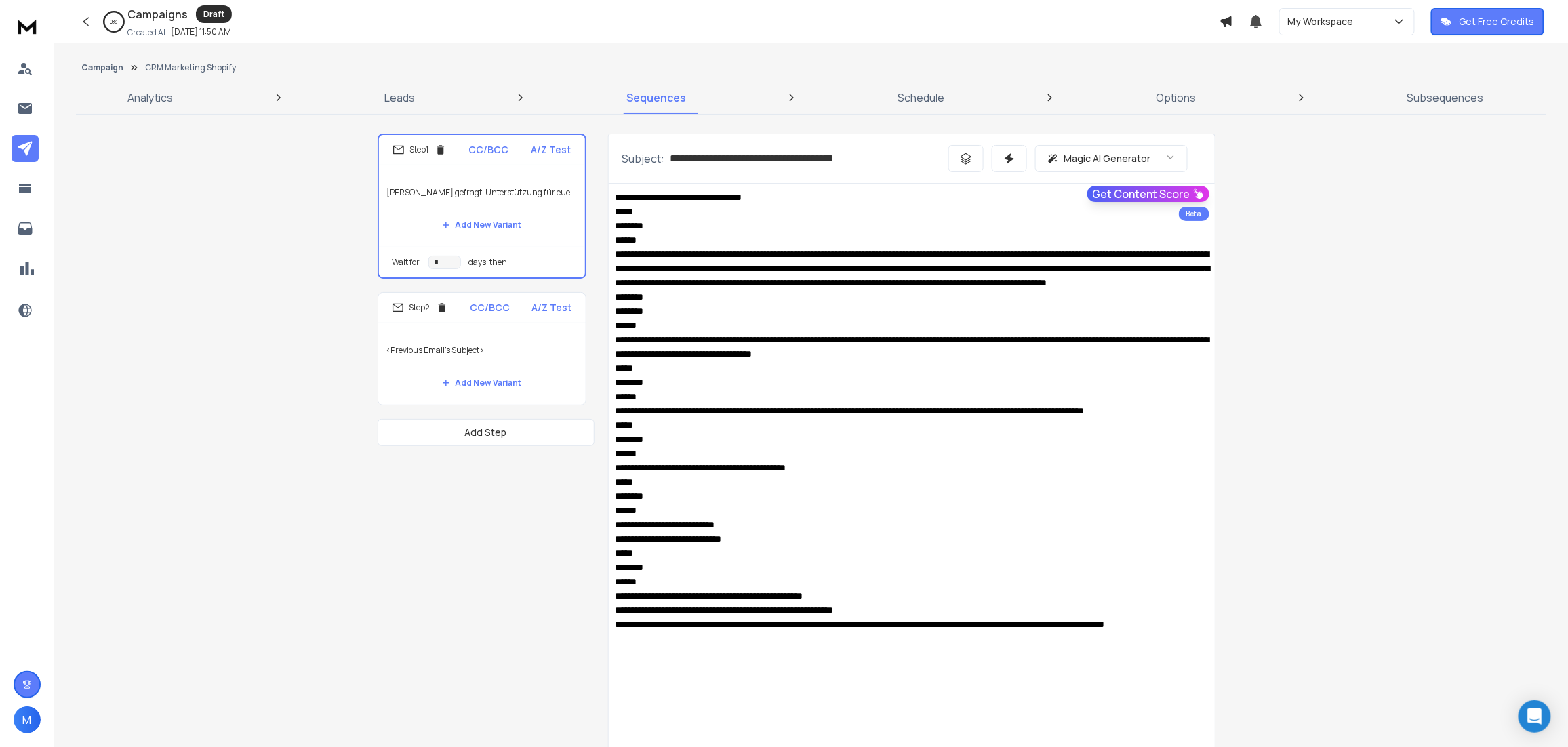
type textarea "**********"
click at [1265, 307] on div "**********" at bounding box center [810, 470] width 1471 height 683
click at [1146, 199] on button "Get Content Score" at bounding box center [1148, 194] width 122 height 16
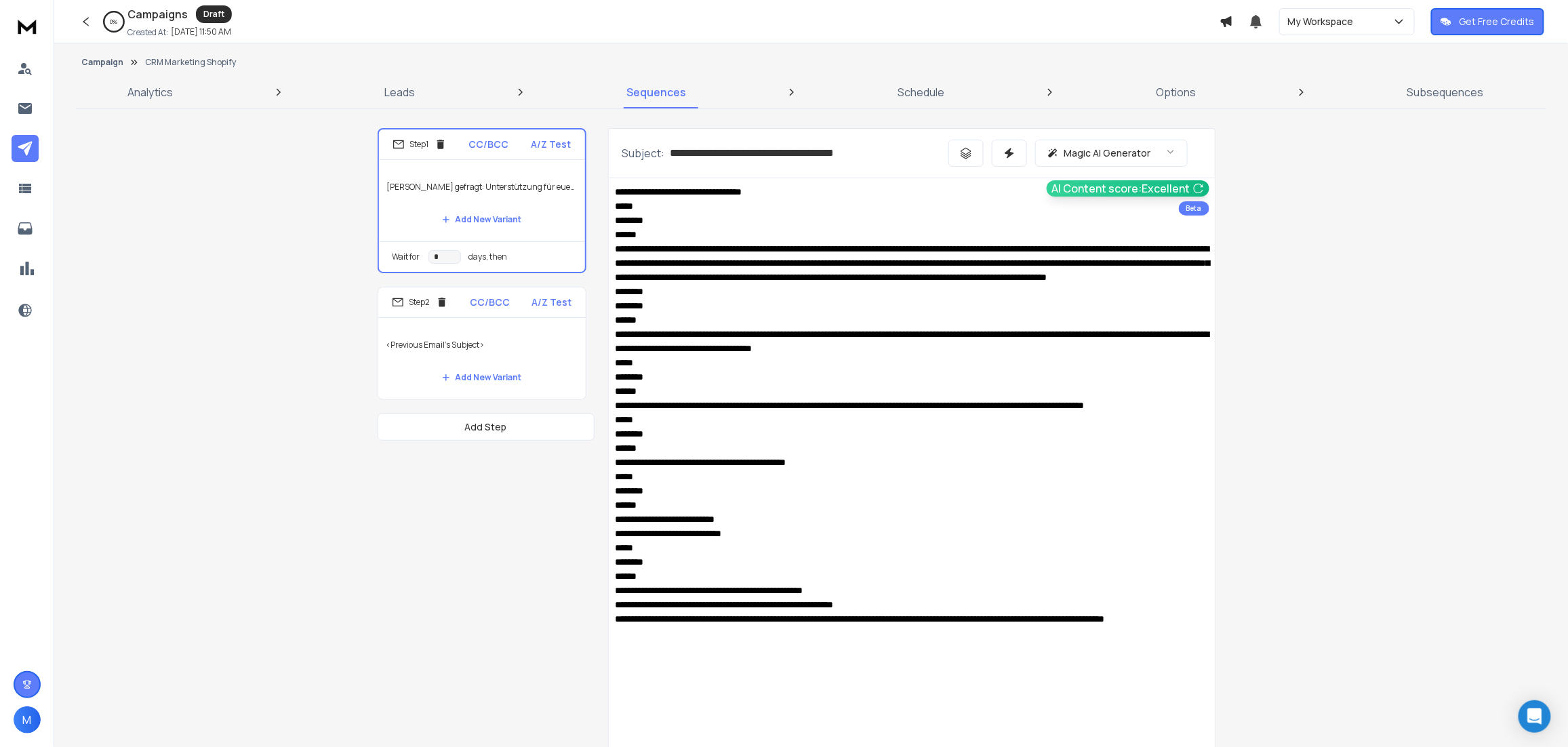
scroll to position [205, 0]
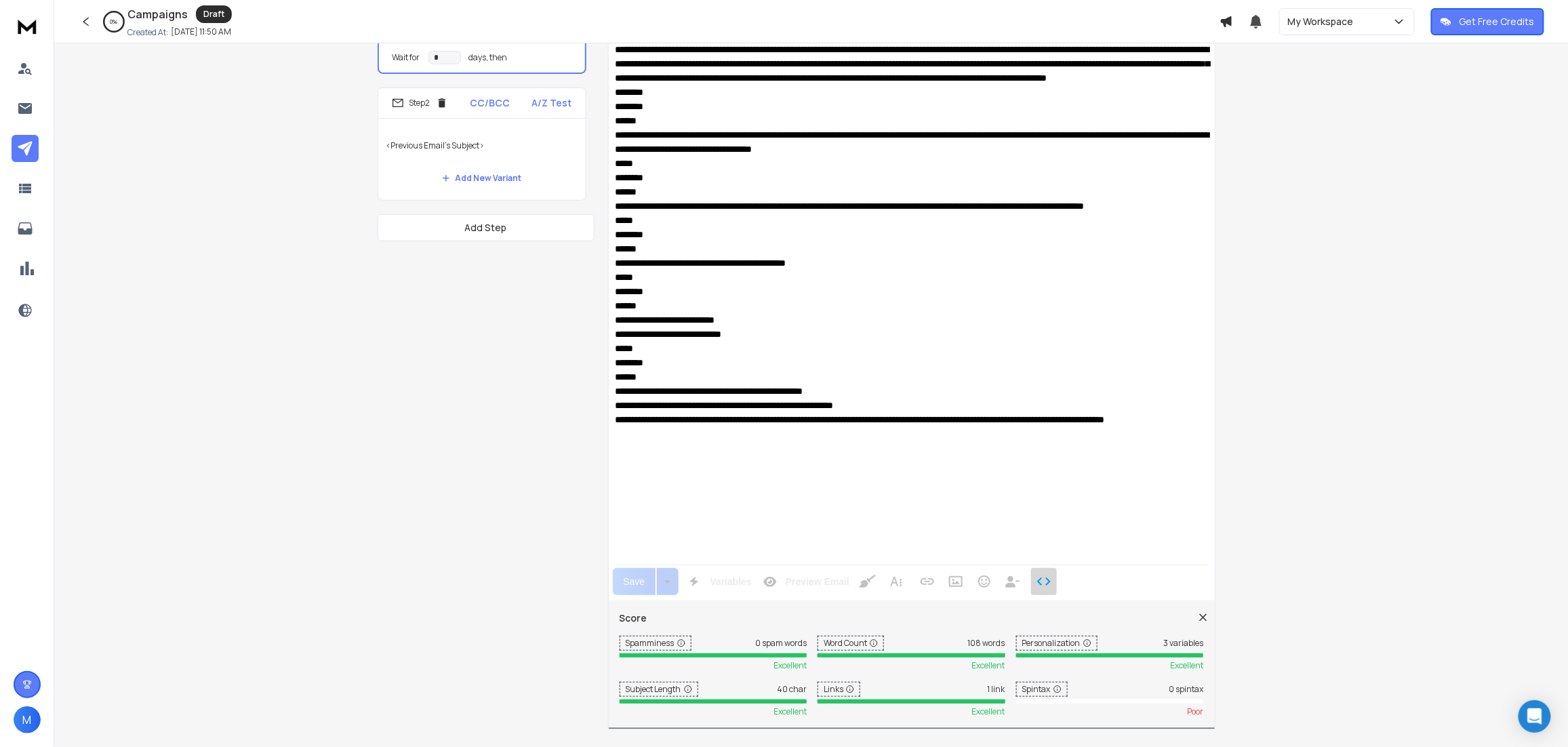
click at [1046, 581] on icon "button" at bounding box center [1044, 582] width 16 height 16
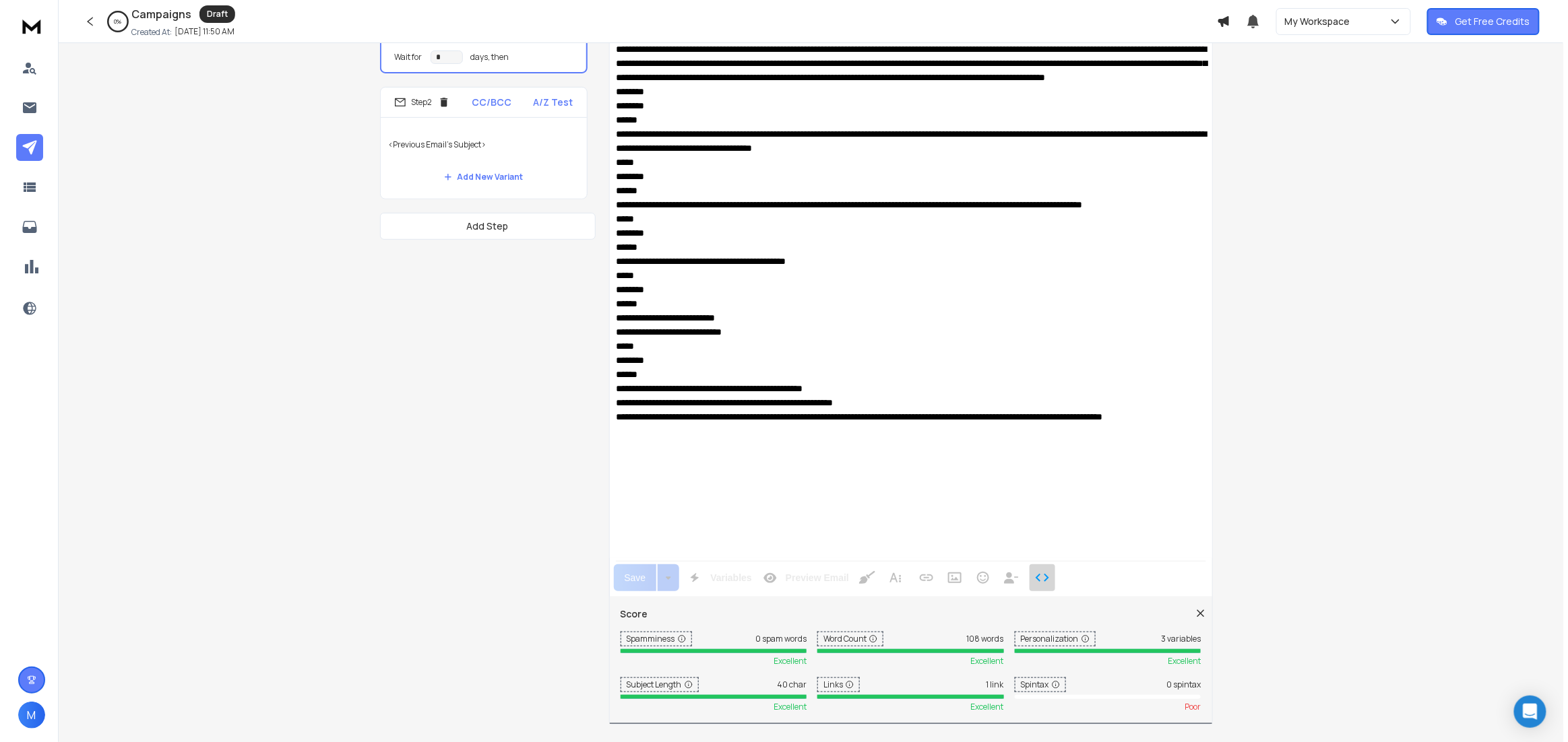
scroll to position [0, 0]
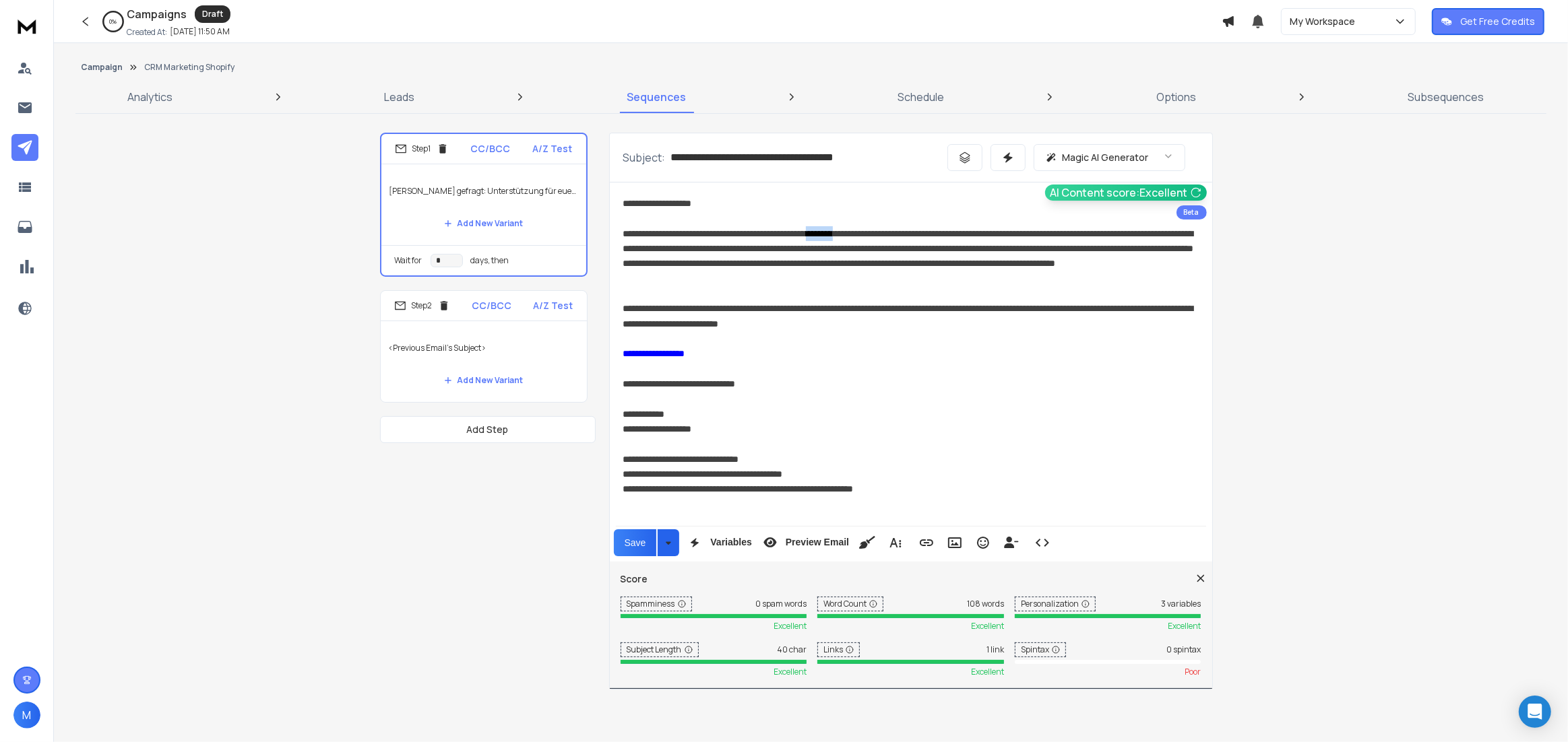
drag, startPoint x: 886, startPoint y: 231, endPoint x: 848, endPoint y: 226, distance: 38.3
click at [848, 226] on div "**********" at bounding box center [910, 263] width 575 height 75
click at [1023, 255] on div "**********" at bounding box center [910, 263] width 575 height 75
drag, startPoint x: 1065, startPoint y: 258, endPoint x: 1074, endPoint y: 259, distance: 9.1
click at [1065, 258] on div "**********" at bounding box center [910, 263] width 575 height 75
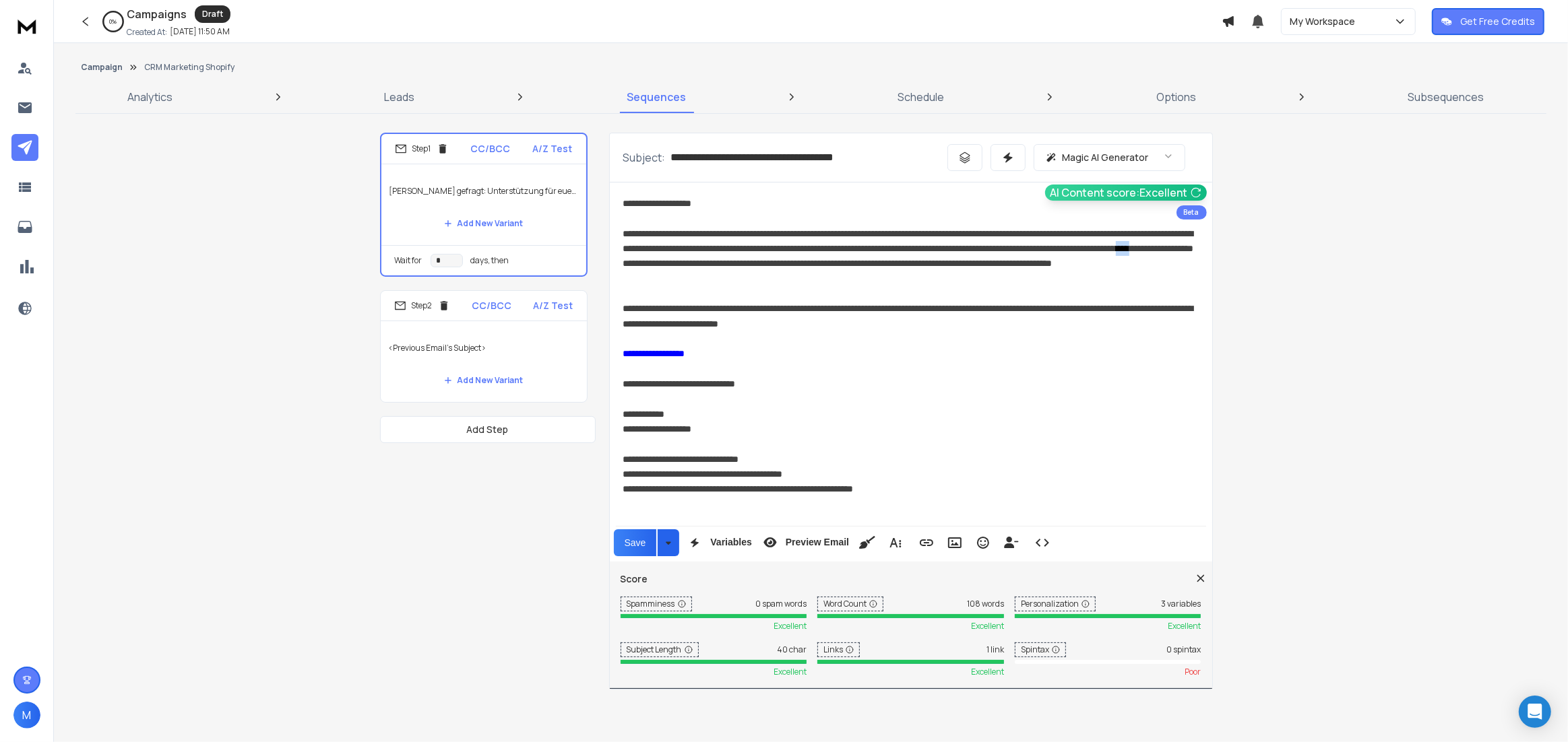
drag, startPoint x: 814, startPoint y: 260, endPoint x: 792, endPoint y: 264, distance: 22.4
click at [792, 264] on div "**********" at bounding box center [910, 263] width 575 height 75
click at [905, 322] on div "**********" at bounding box center [910, 316] width 575 height 31
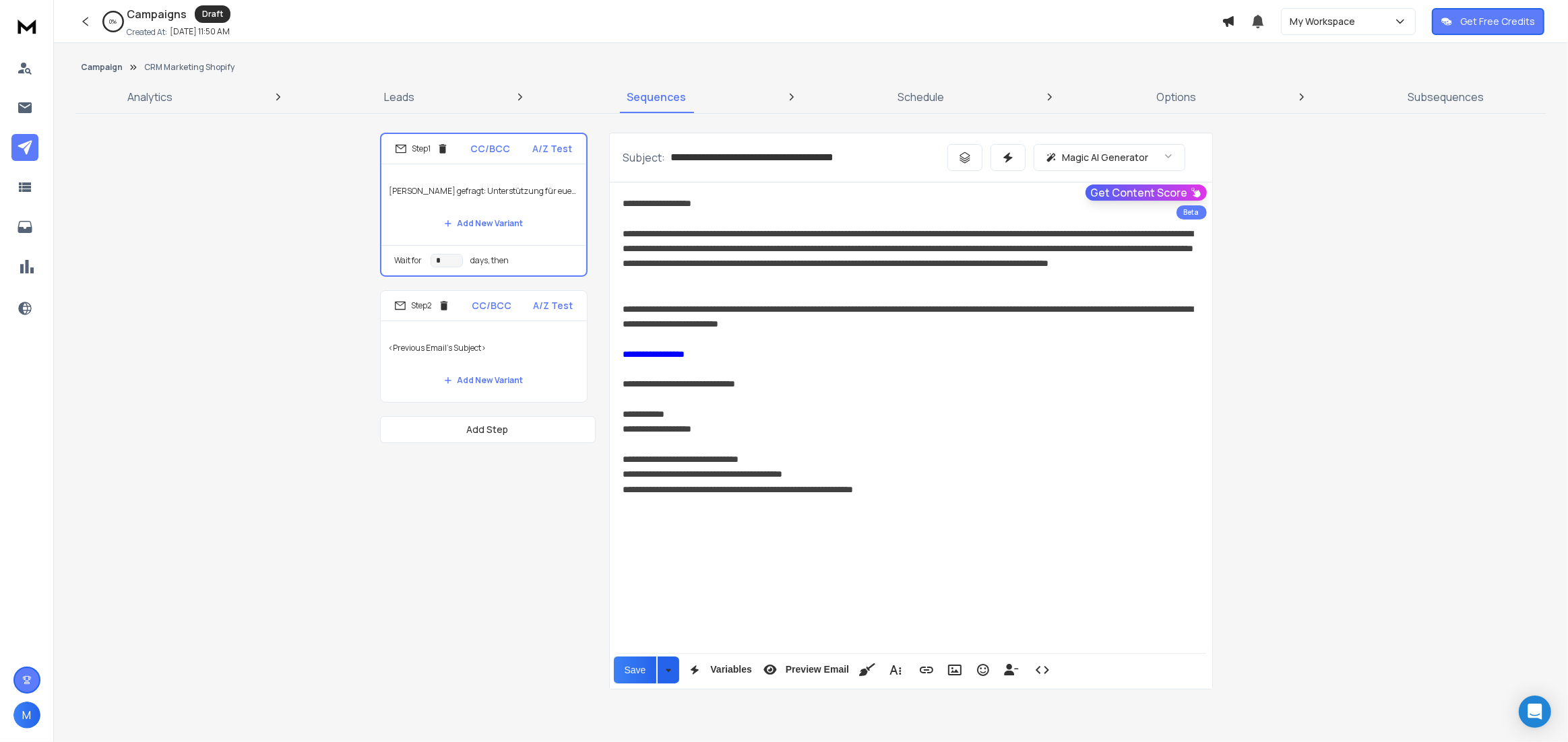
drag, startPoint x: 636, startPoint y: 676, endPoint x: 676, endPoint y: 645, distance: 50.6
click at [490, 342] on p "<Previous Email's Subject>" at bounding box center [484, 348] width 190 height 37
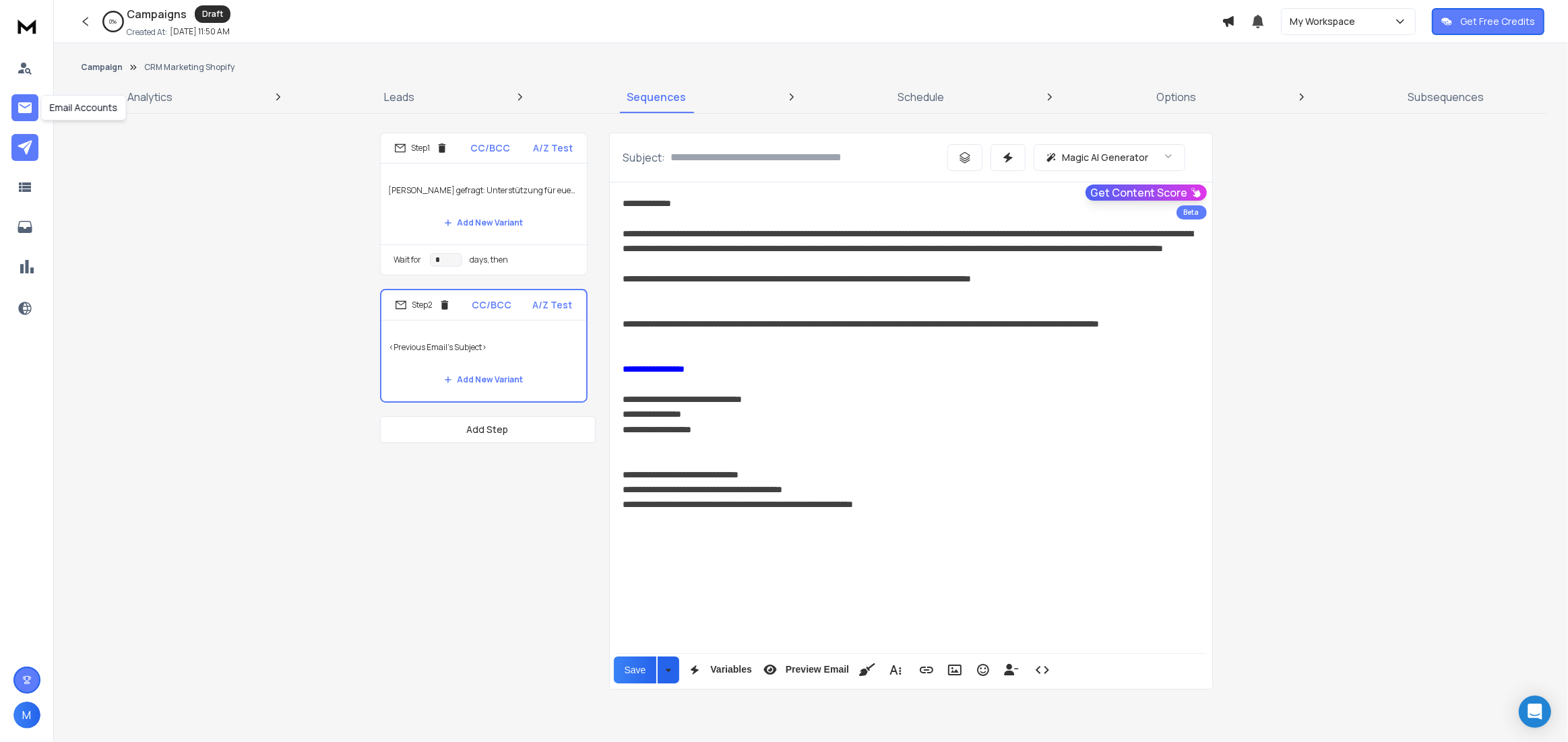
click at [35, 106] on link at bounding box center [25, 108] width 27 height 27
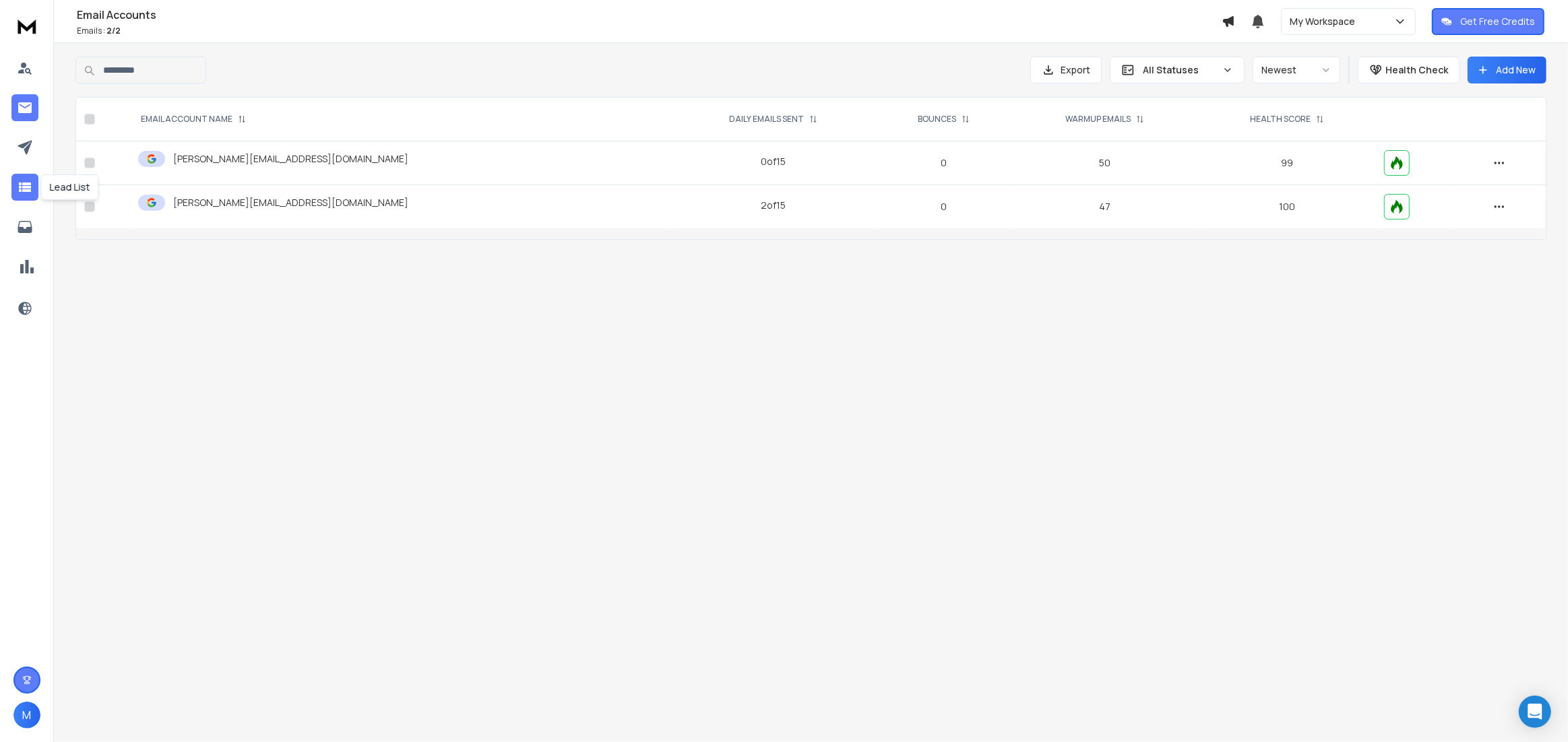
click at [24, 187] on icon at bounding box center [25, 187] width 12 height 10
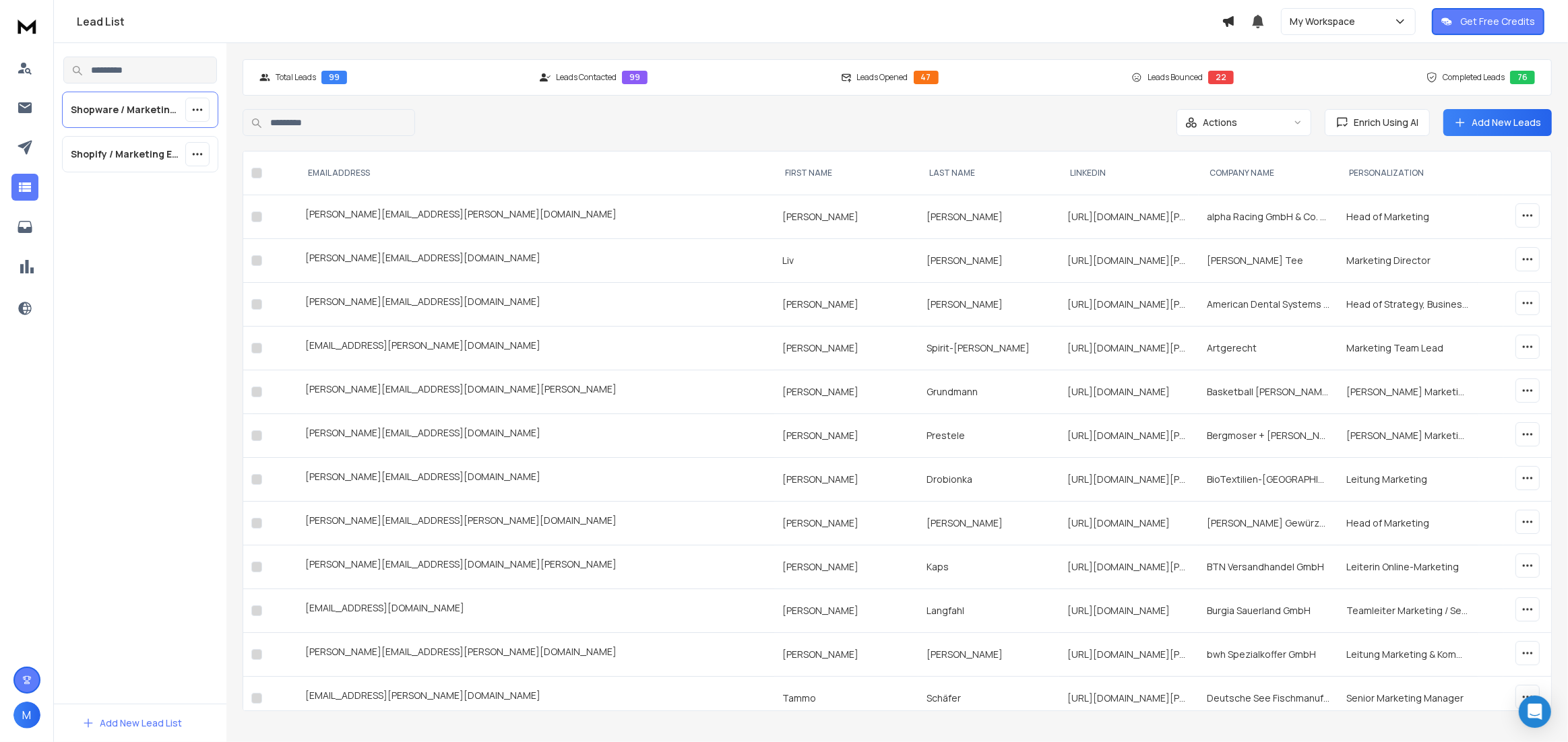
click at [95, 155] on p "Shopify / Marketing Entscheider:innen / 2025" at bounding box center [125, 155] width 110 height 14
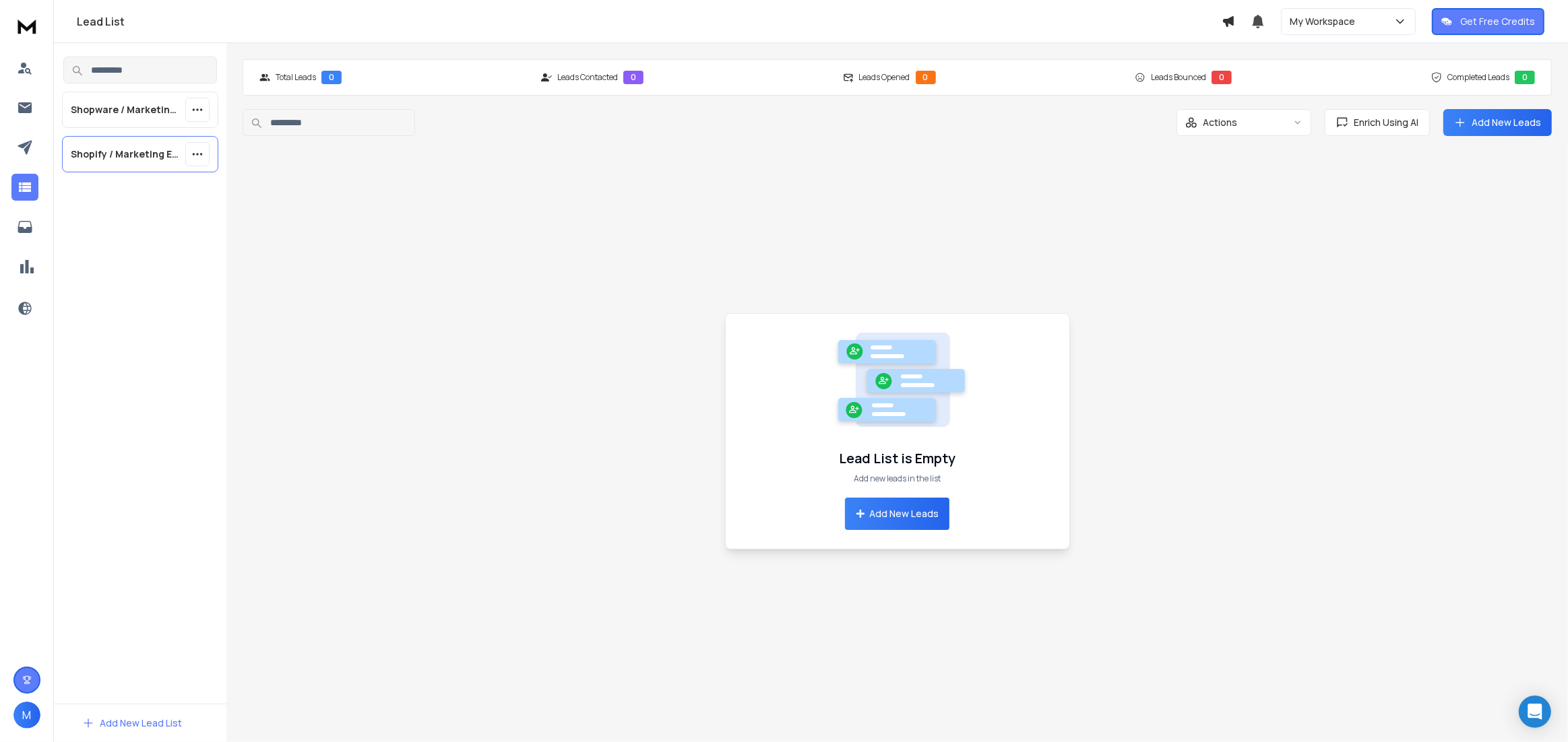
click at [98, 120] on div "Shopware / Marketing Entscheider / 2025" at bounding box center [140, 110] width 156 height 37
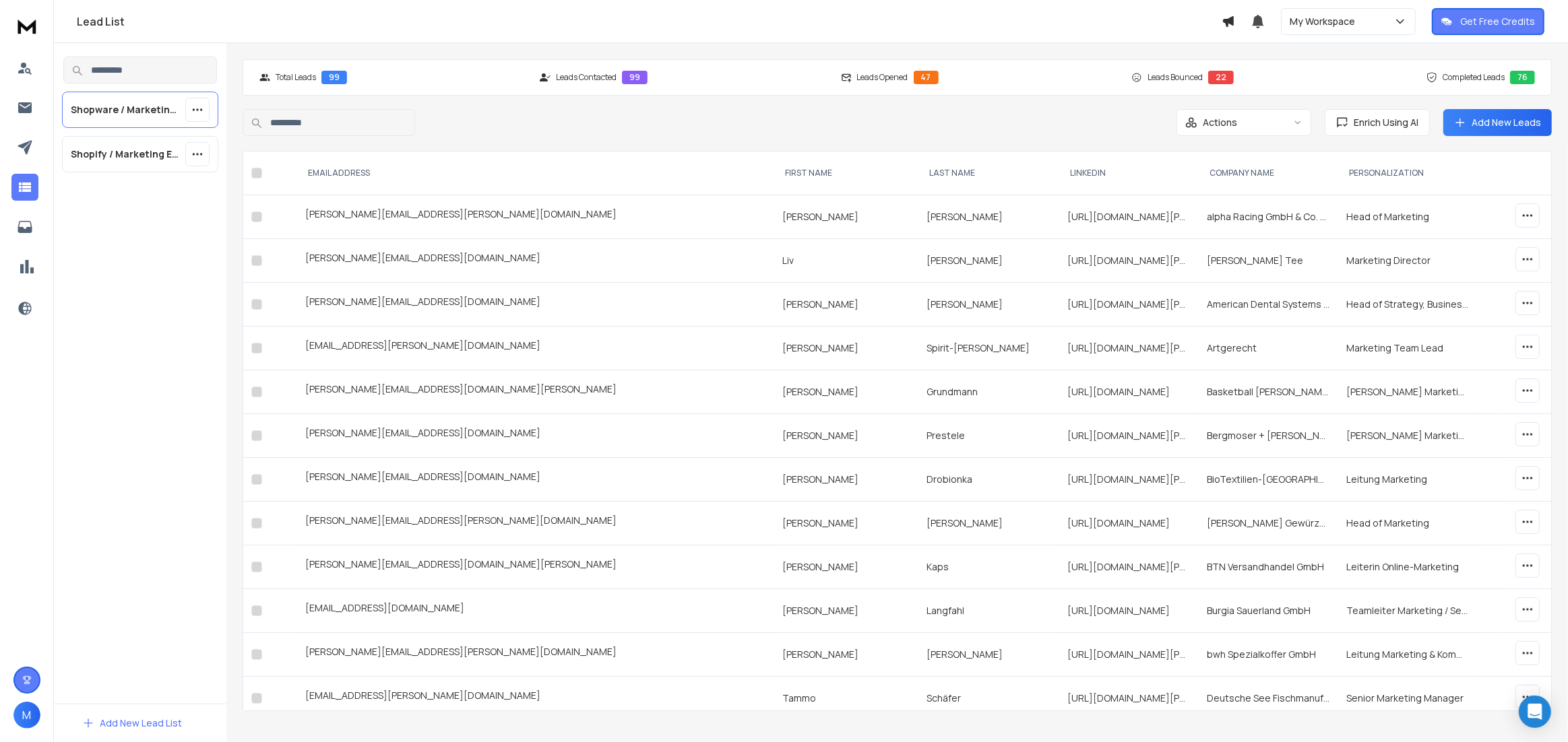
click at [127, 157] on p "Shopify / Marketing Entscheider:innen / 2025" at bounding box center [125, 155] width 110 height 14
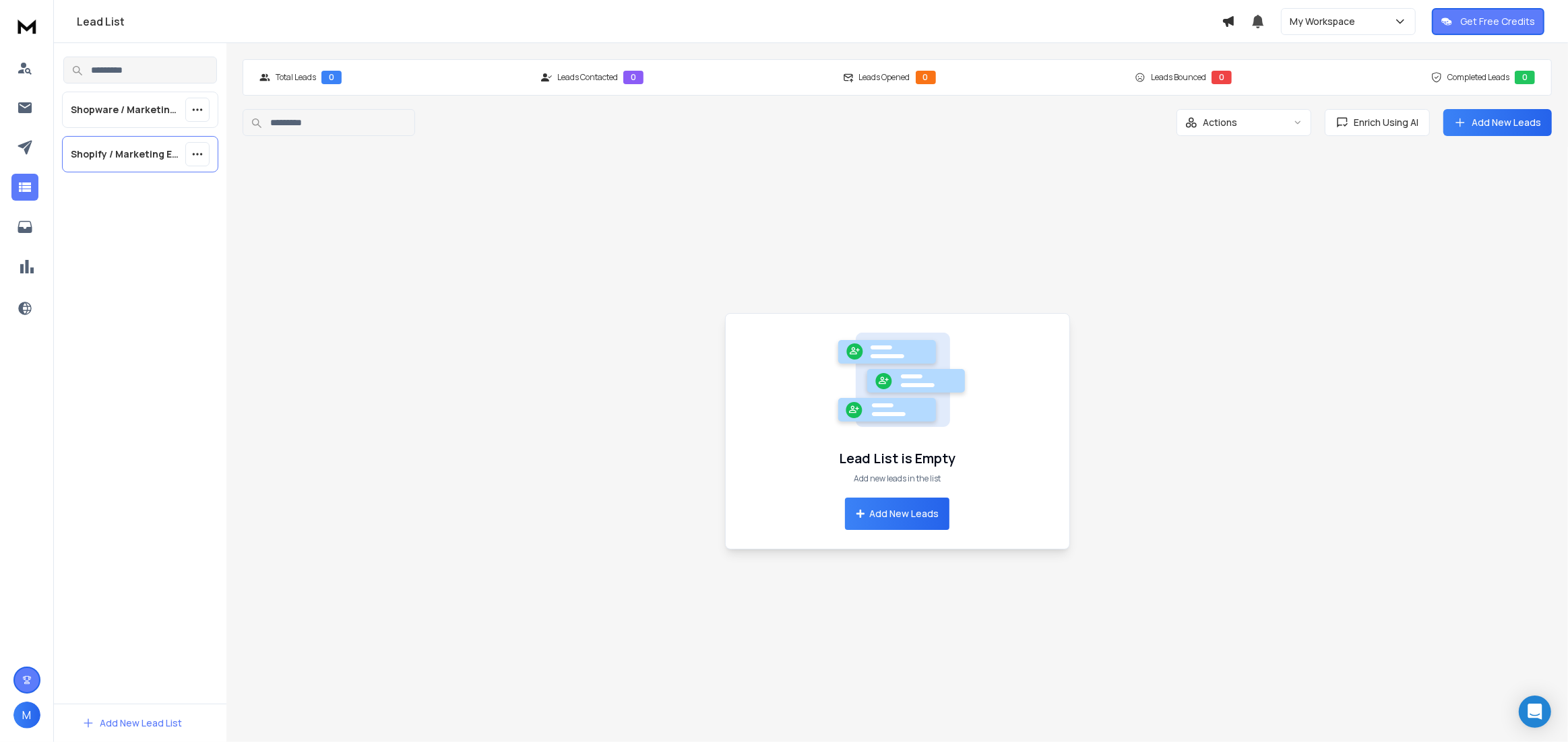
drag, startPoint x: 160, startPoint y: 121, endPoint x: 148, endPoint y: 120, distance: 12.0
click at [160, 121] on div "Shopware / Marketing Entscheider / 2025" at bounding box center [140, 110] width 156 height 37
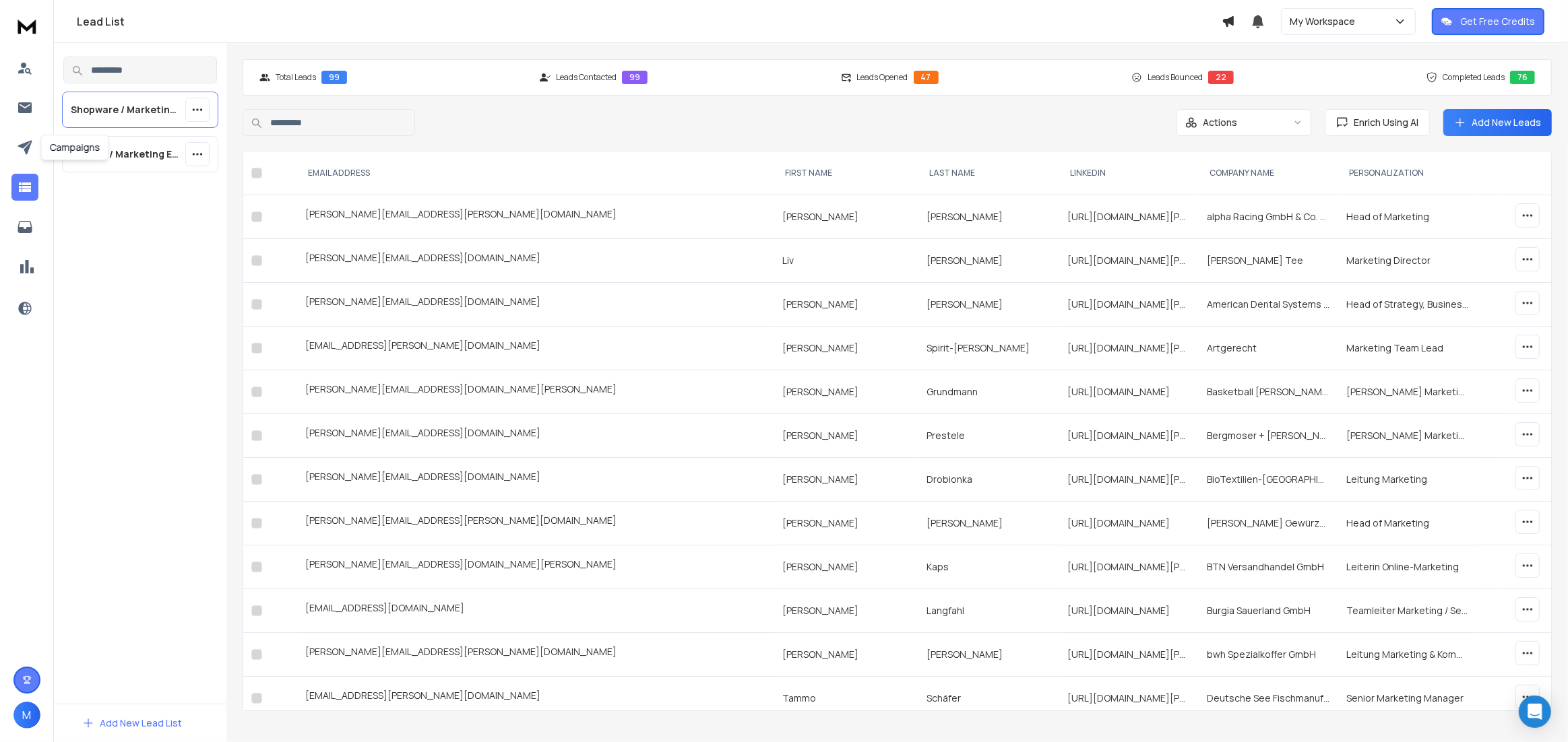
drag, startPoint x: 27, startPoint y: 150, endPoint x: 47, endPoint y: 156, distance: 20.9
click at [28, 150] on icon at bounding box center [25, 147] width 16 height 16
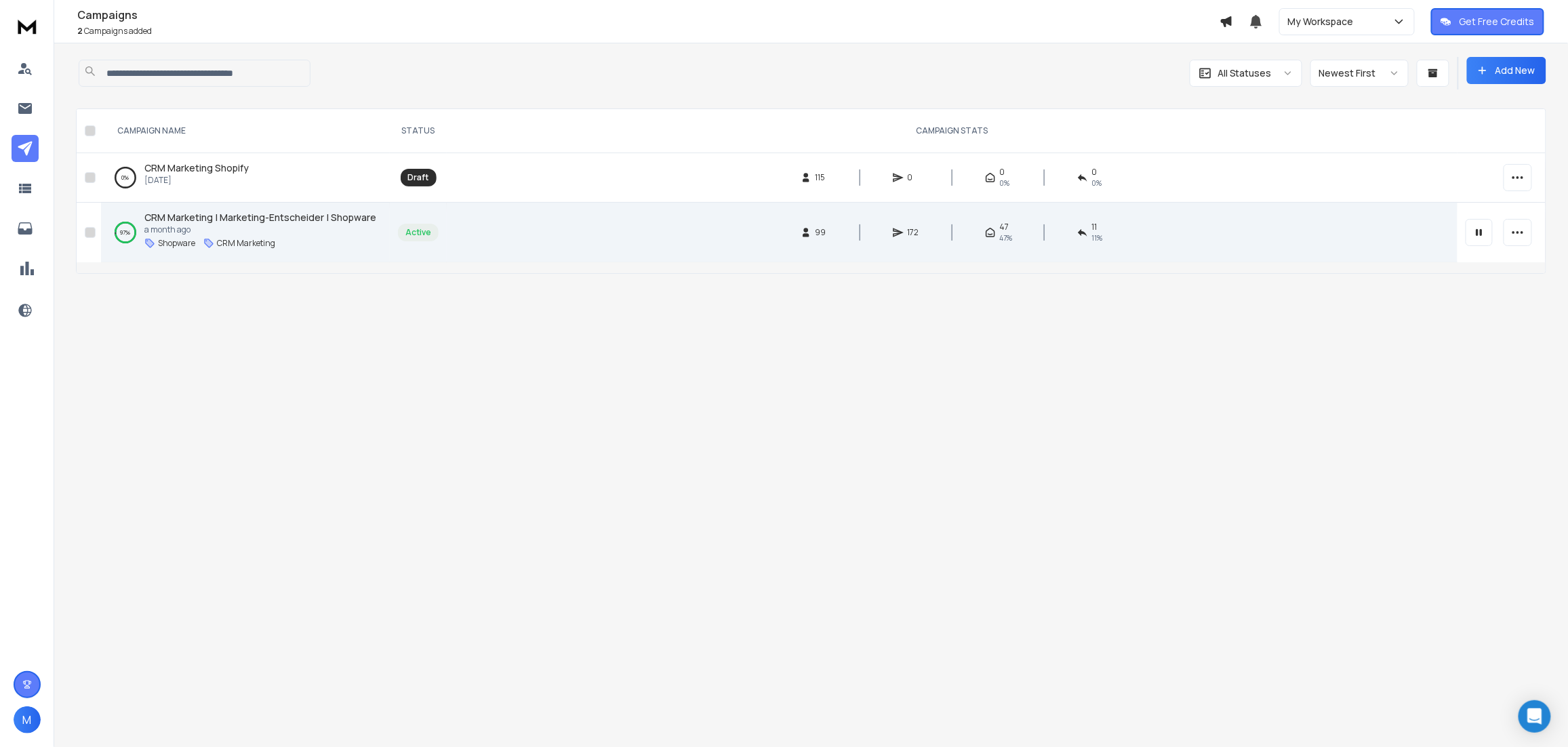
click at [542, 243] on td "99 172 47 47 % 11 11 %" at bounding box center [952, 232] width 1011 height 61
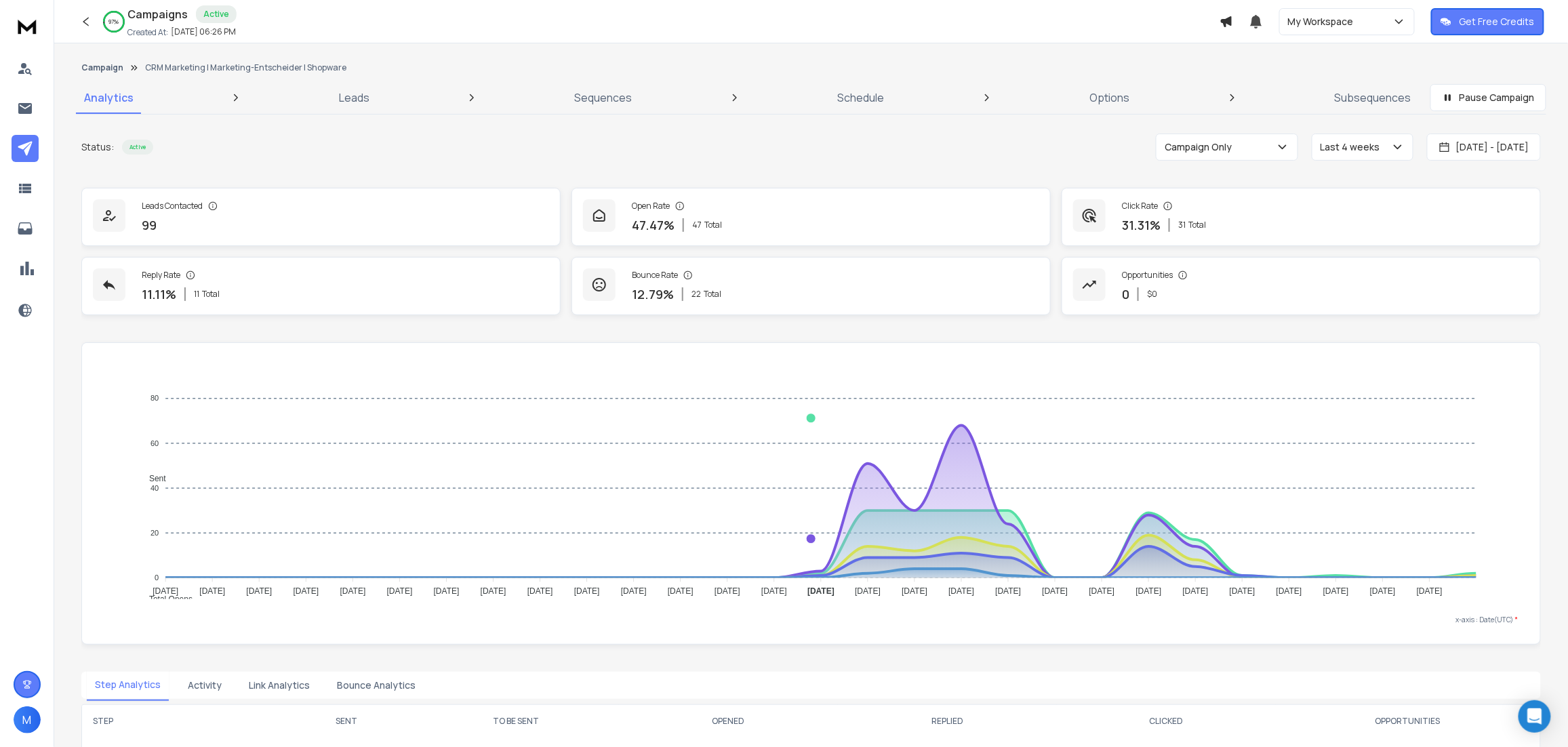
click at [679, 88] on div "Analytics Leads Sequences Schedule Options Subsequences" at bounding box center [747, 97] width 1344 height 33
click at [623, 93] on p "Sequences" at bounding box center [604, 97] width 58 height 16
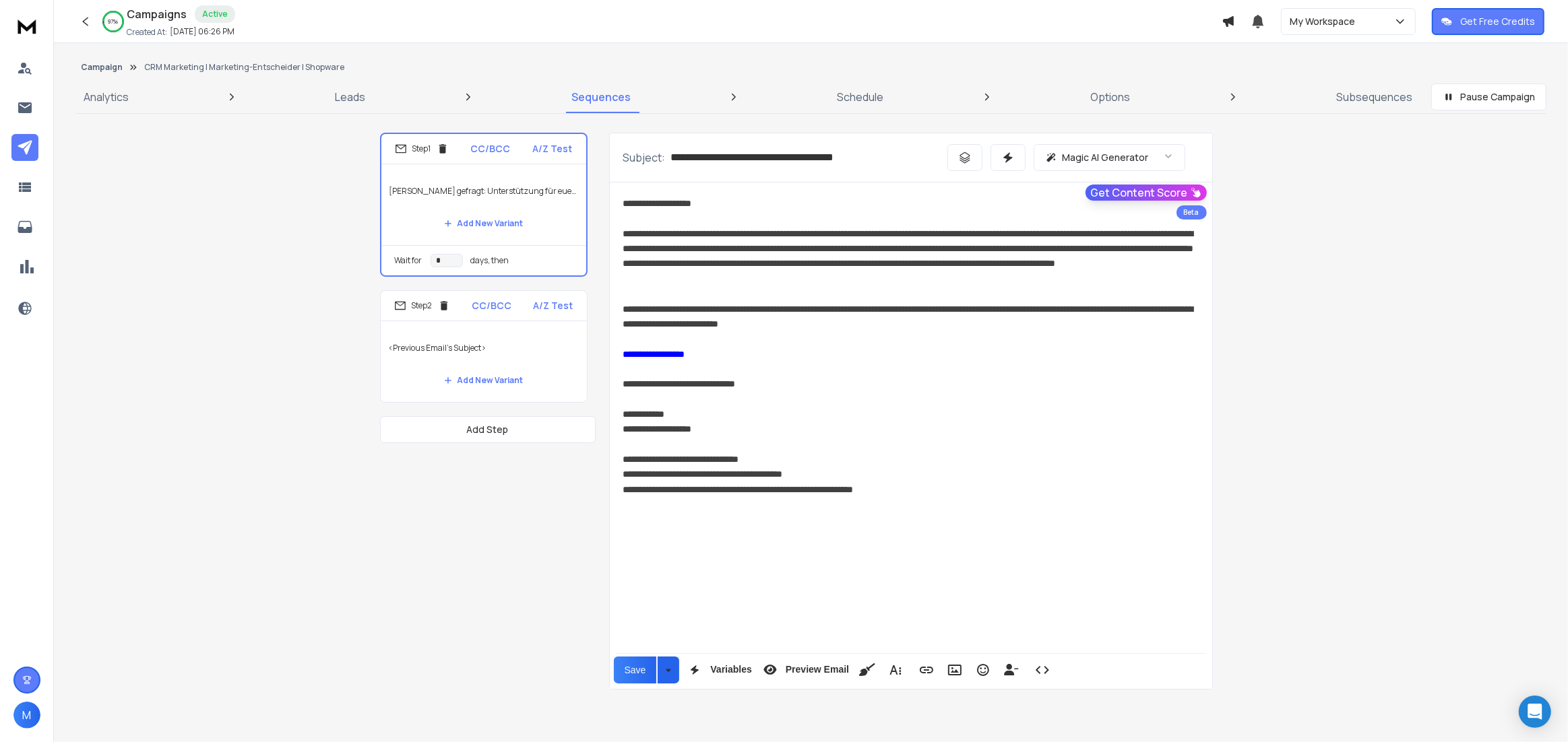
click at [511, 353] on p "<Previous Email's Subject>" at bounding box center [484, 348] width 190 height 37
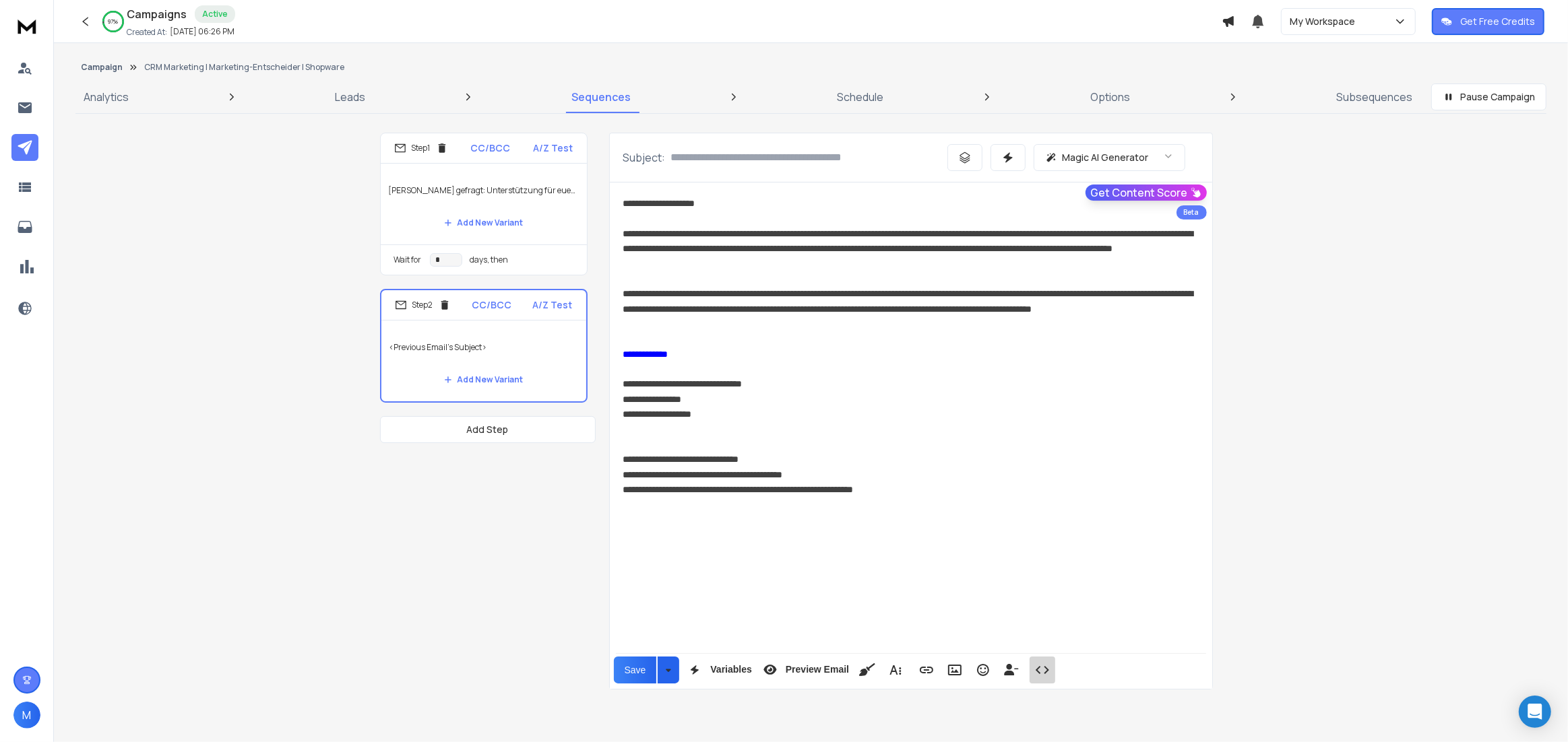
click at [1041, 665] on icon "button" at bounding box center [1042, 670] width 16 height 16
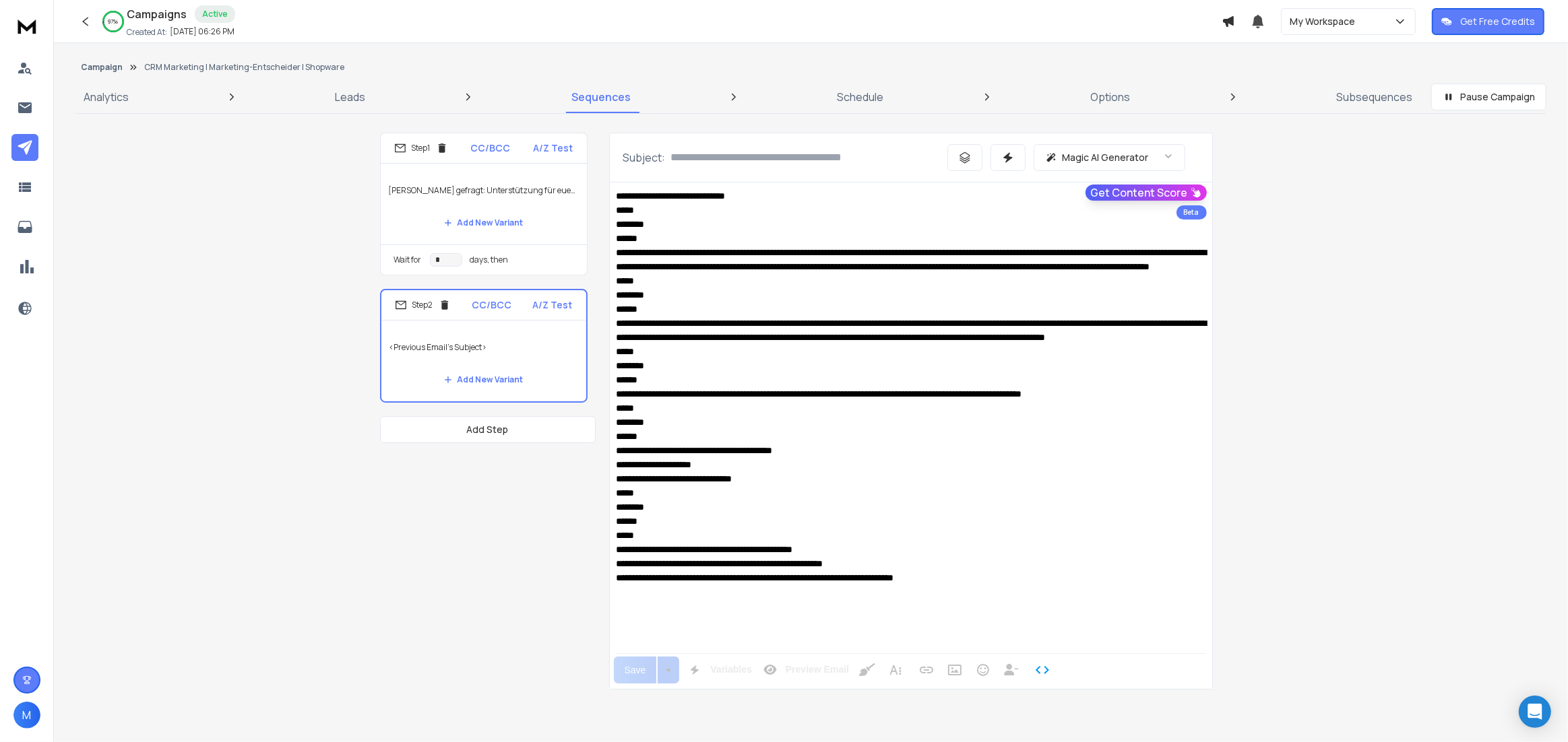
click at [943, 520] on textarea at bounding box center [911, 415] width 602 height 466
click at [30, 106] on icon at bounding box center [25, 108] width 14 height 11
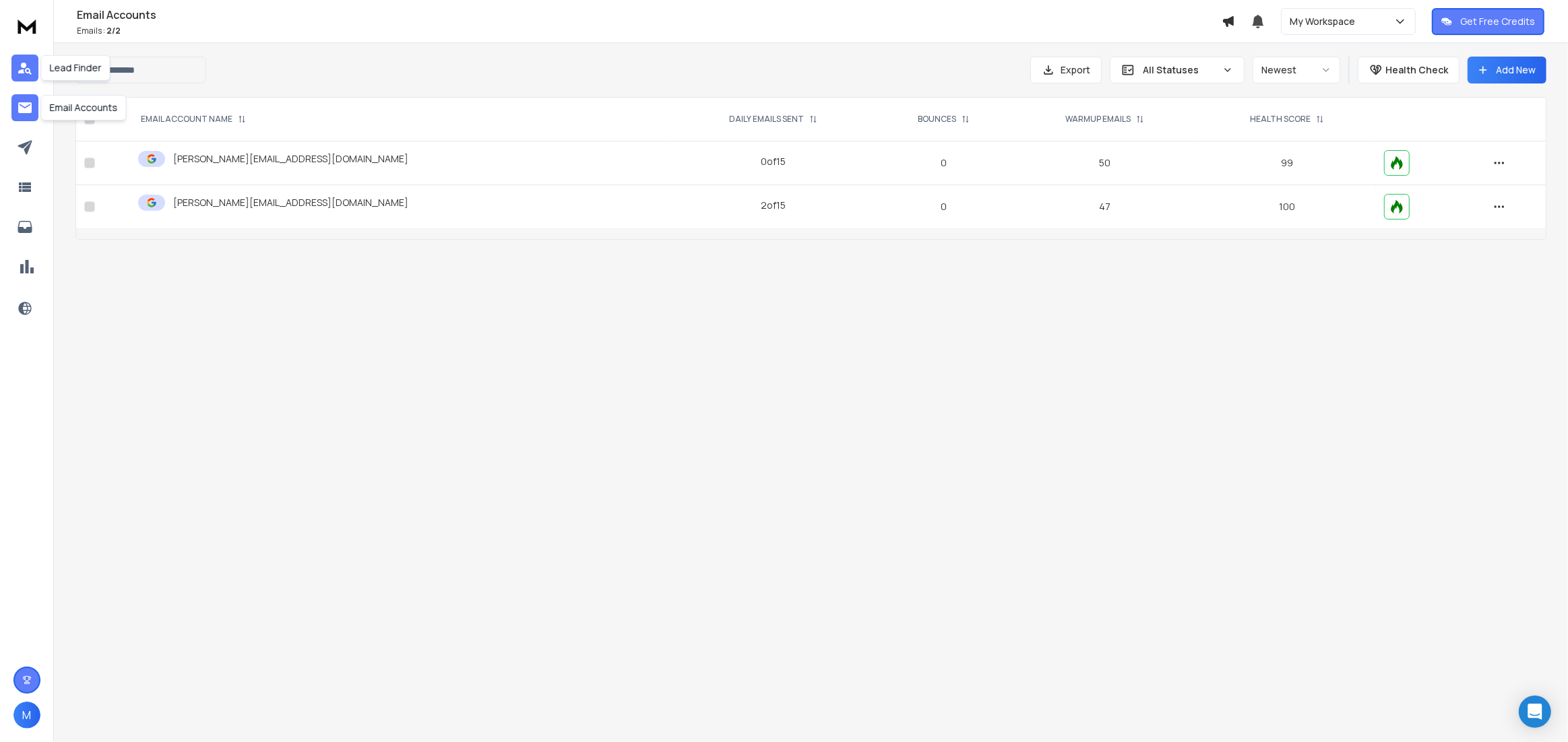
click at [26, 76] on link at bounding box center [25, 67] width 27 height 27
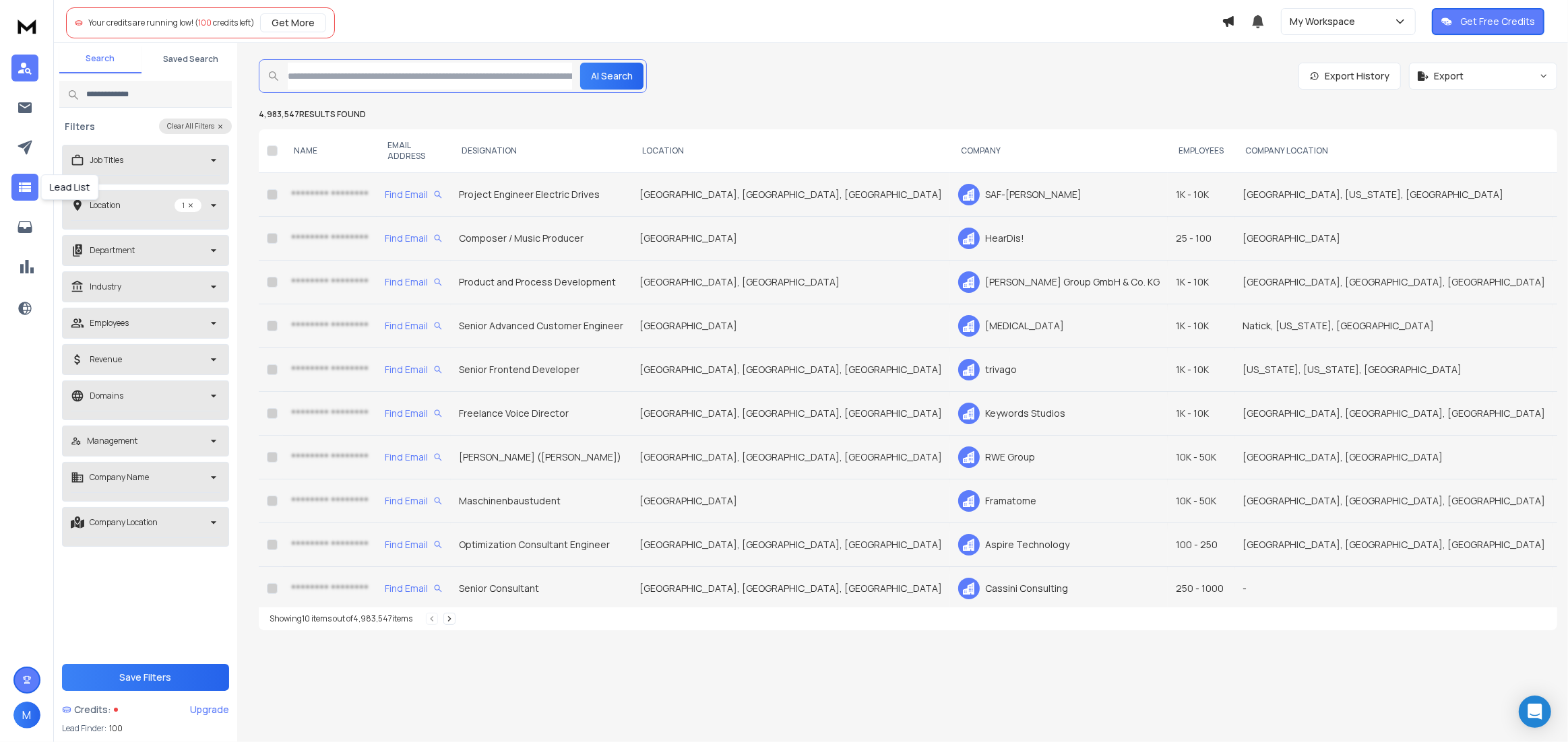
click at [31, 186] on icon at bounding box center [25, 187] width 12 height 10
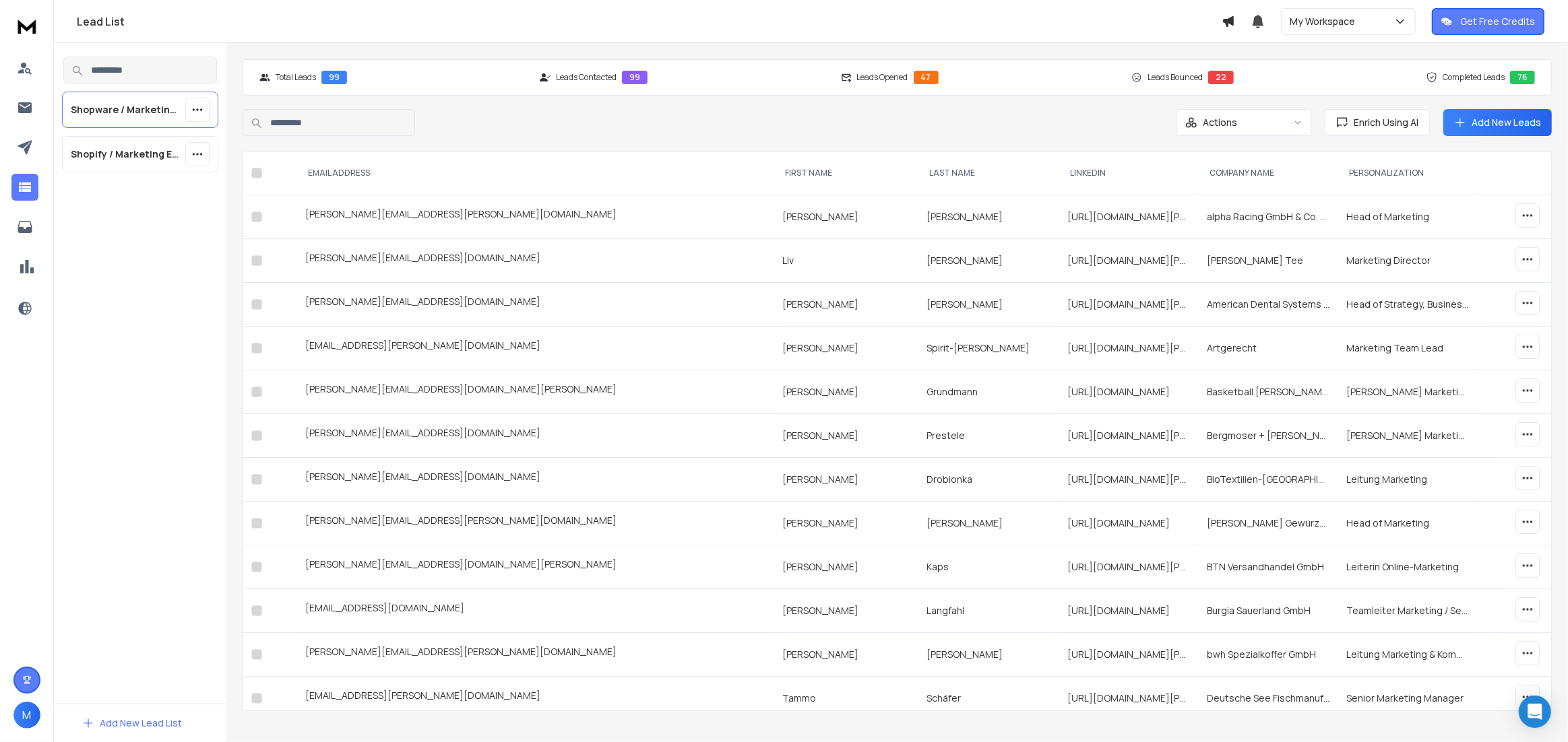
click at [99, 146] on div "Shopify / Marketing Entscheider:innen / 2025" at bounding box center [140, 154] width 156 height 37
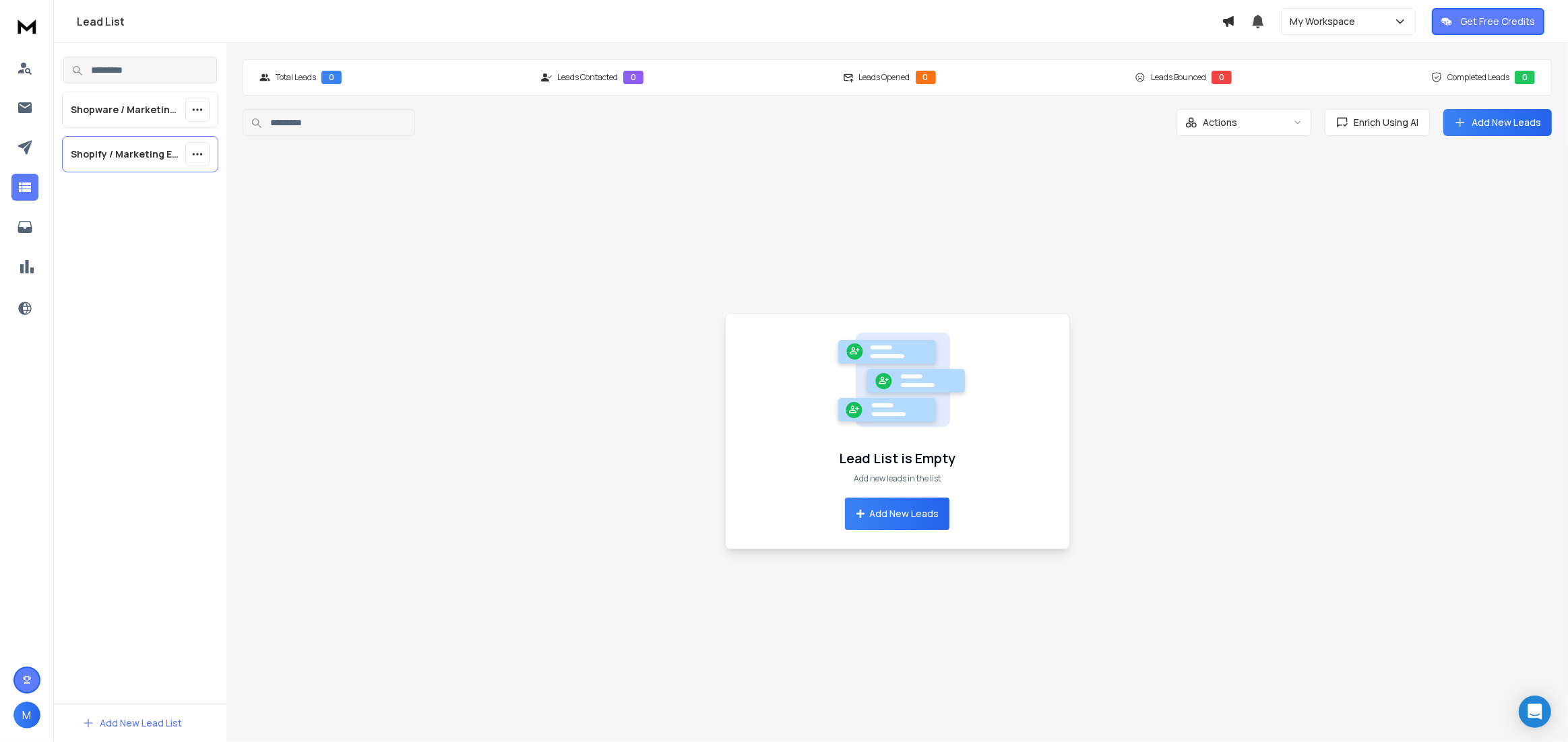
click at [110, 116] on div "Shopware / Marketing Entscheider / 2025" at bounding box center [140, 110] width 156 height 37
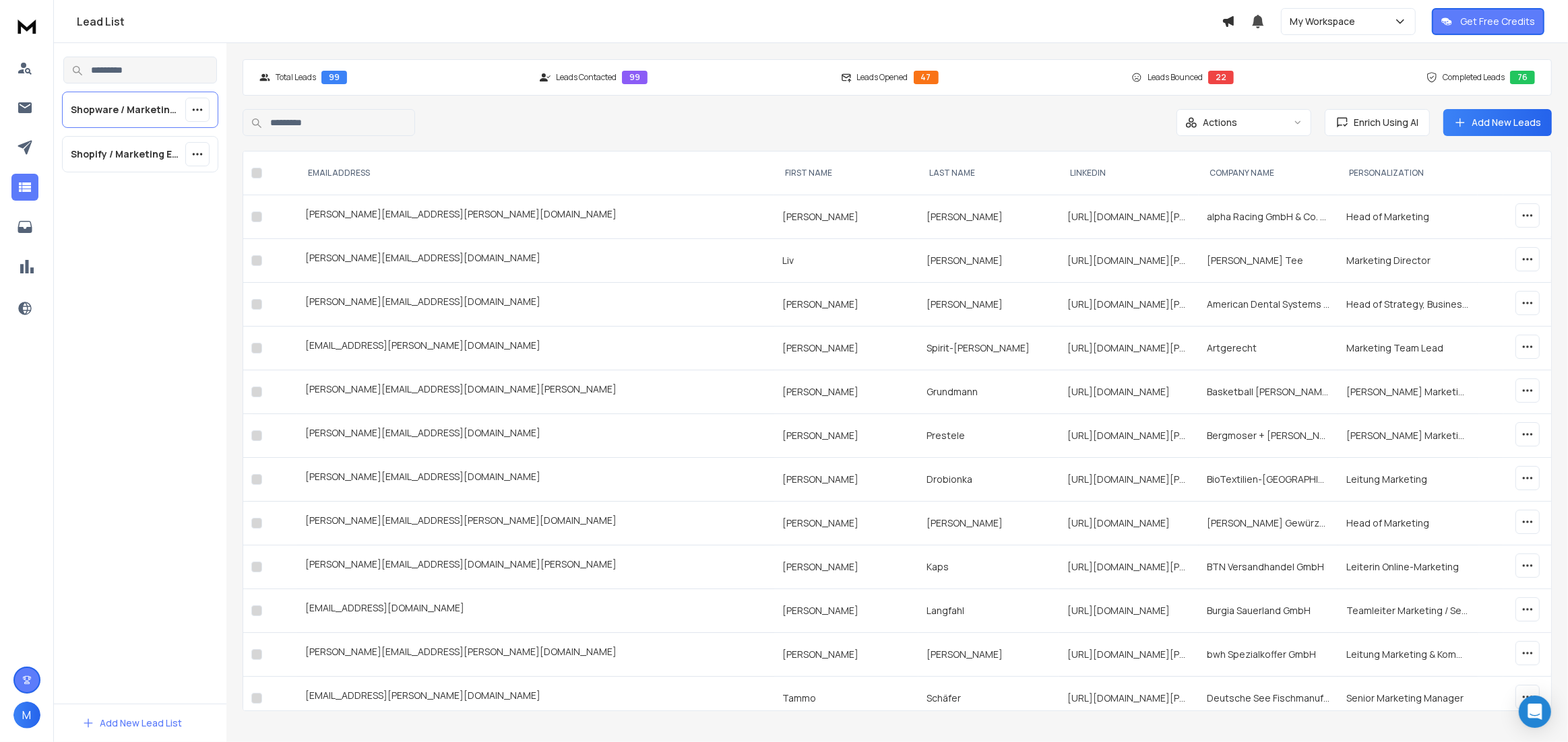
click at [145, 161] on div "Shopify / Marketing Entscheider:innen / 2025" at bounding box center [140, 154] width 156 height 37
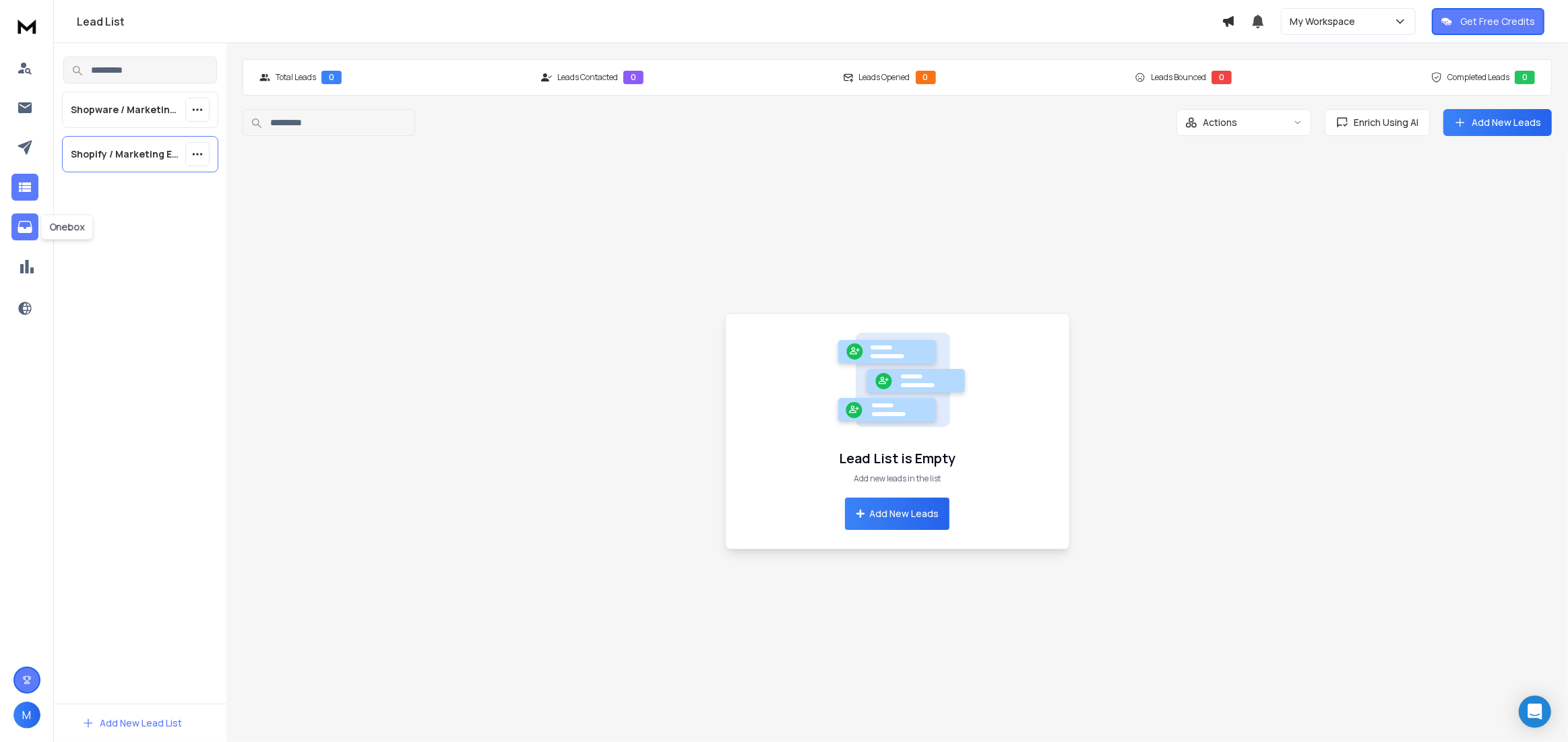
click at [23, 235] on icon at bounding box center [25, 227] width 16 height 16
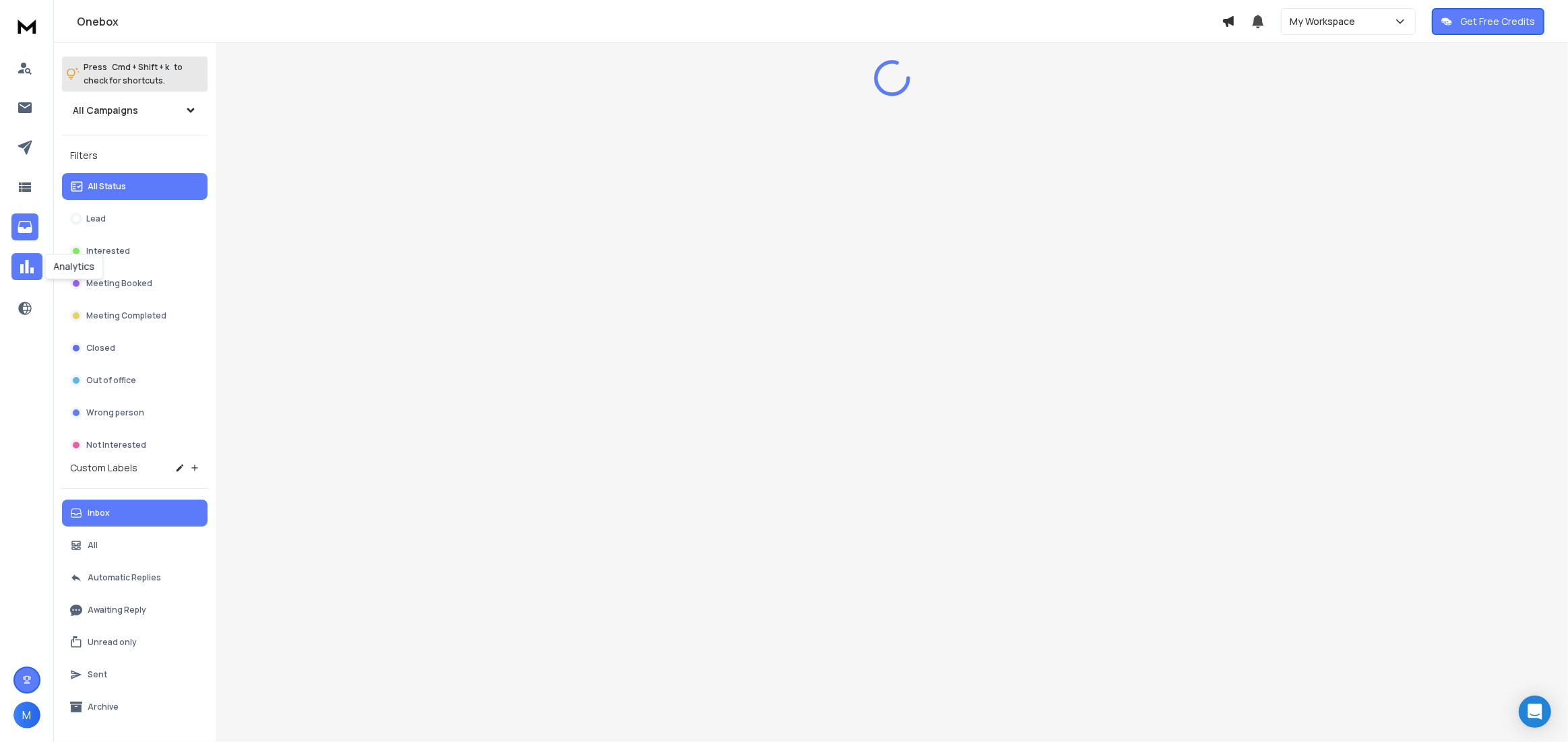
click at [31, 268] on icon at bounding box center [27, 267] width 14 height 14
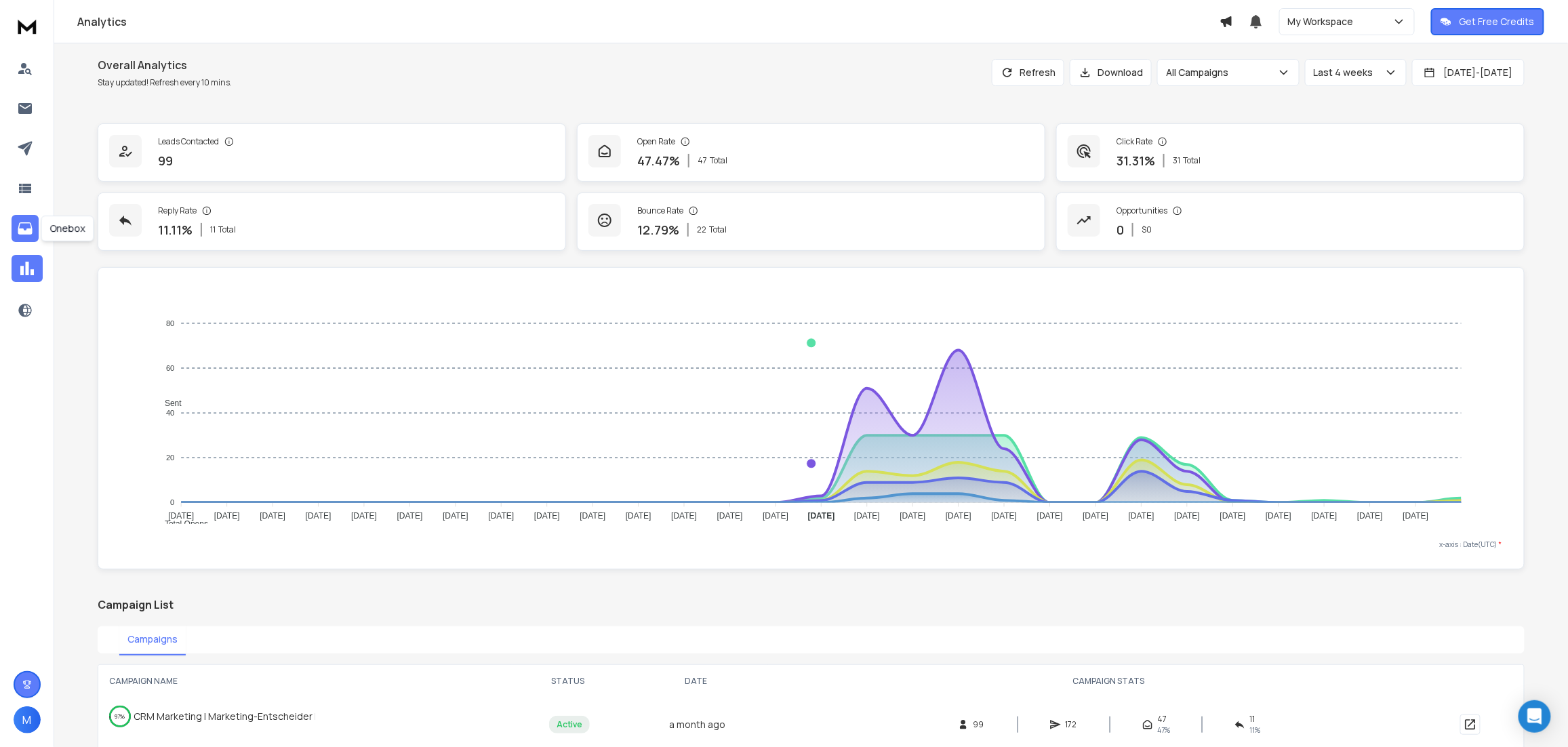
click at [36, 224] on link at bounding box center [25, 227] width 27 height 27
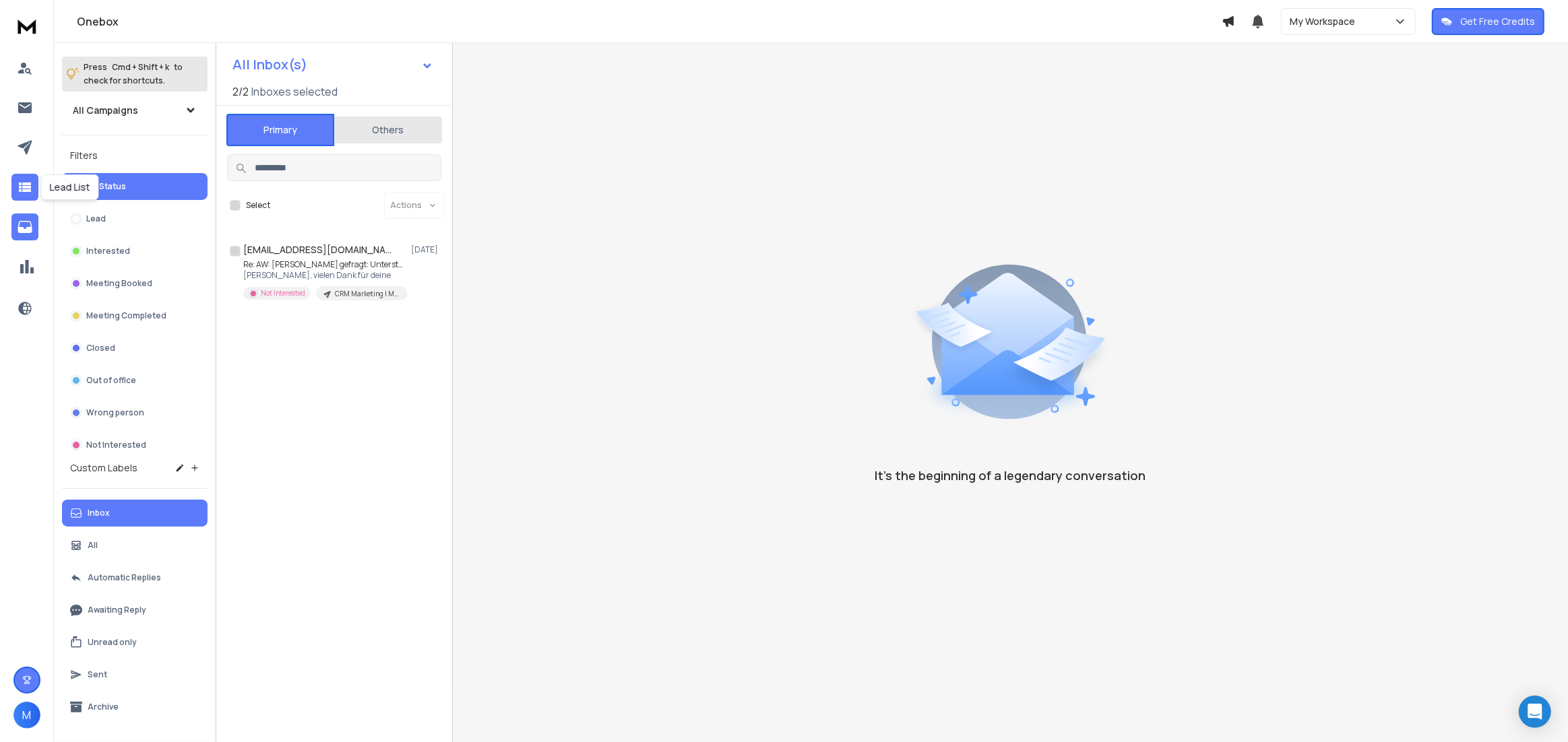
click at [25, 184] on icon at bounding box center [25, 187] width 12 height 10
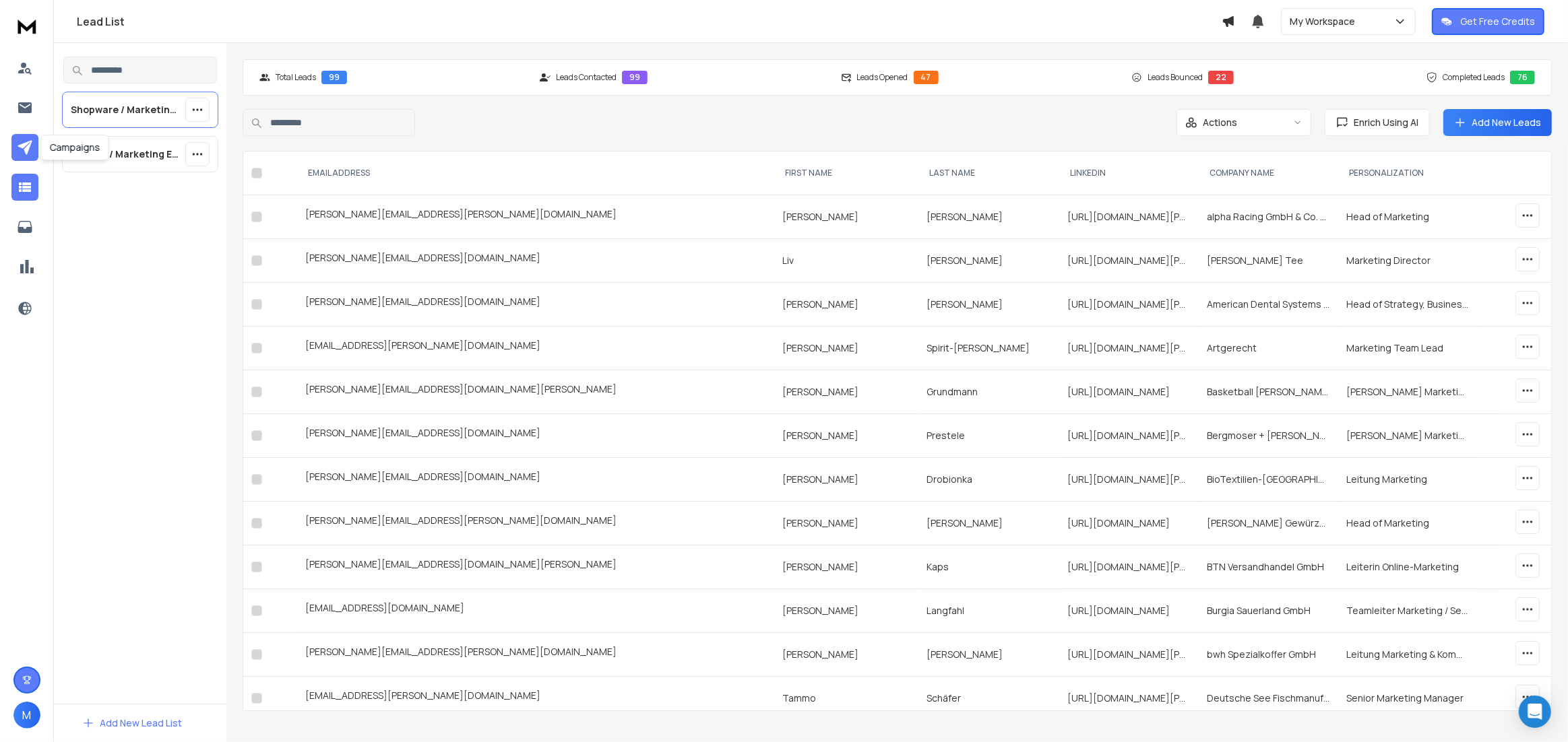
click at [26, 143] on icon at bounding box center [25, 147] width 14 height 14
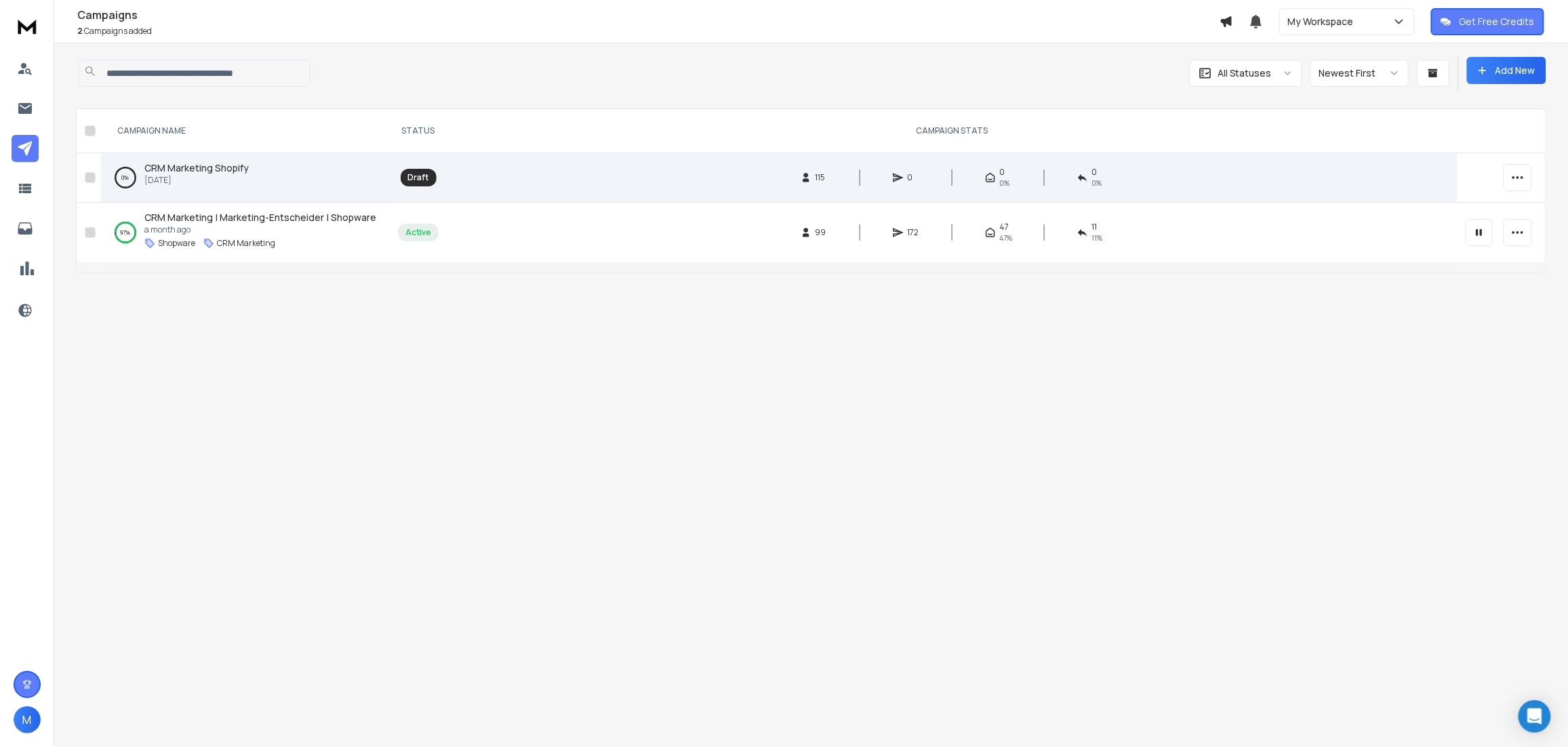
click at [156, 174] on span "CRM Marketing Shopify" at bounding box center [196, 167] width 104 height 13
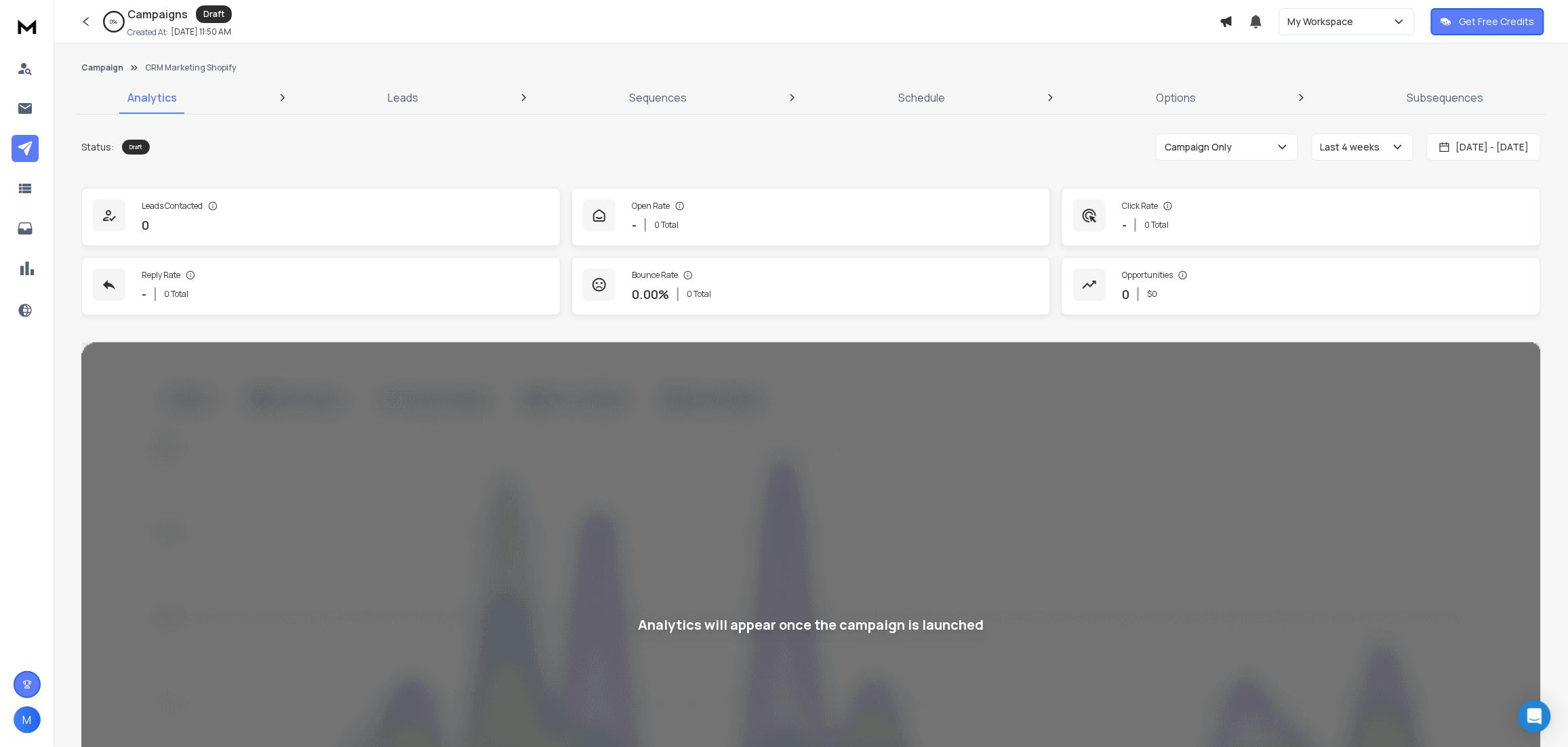
click at [580, 101] on div "Analytics Leads Sequences Schedule Options Subsequences" at bounding box center [805, 97] width 1460 height 33
click at [624, 103] on link "Sequences" at bounding box center [658, 97] width 73 height 33
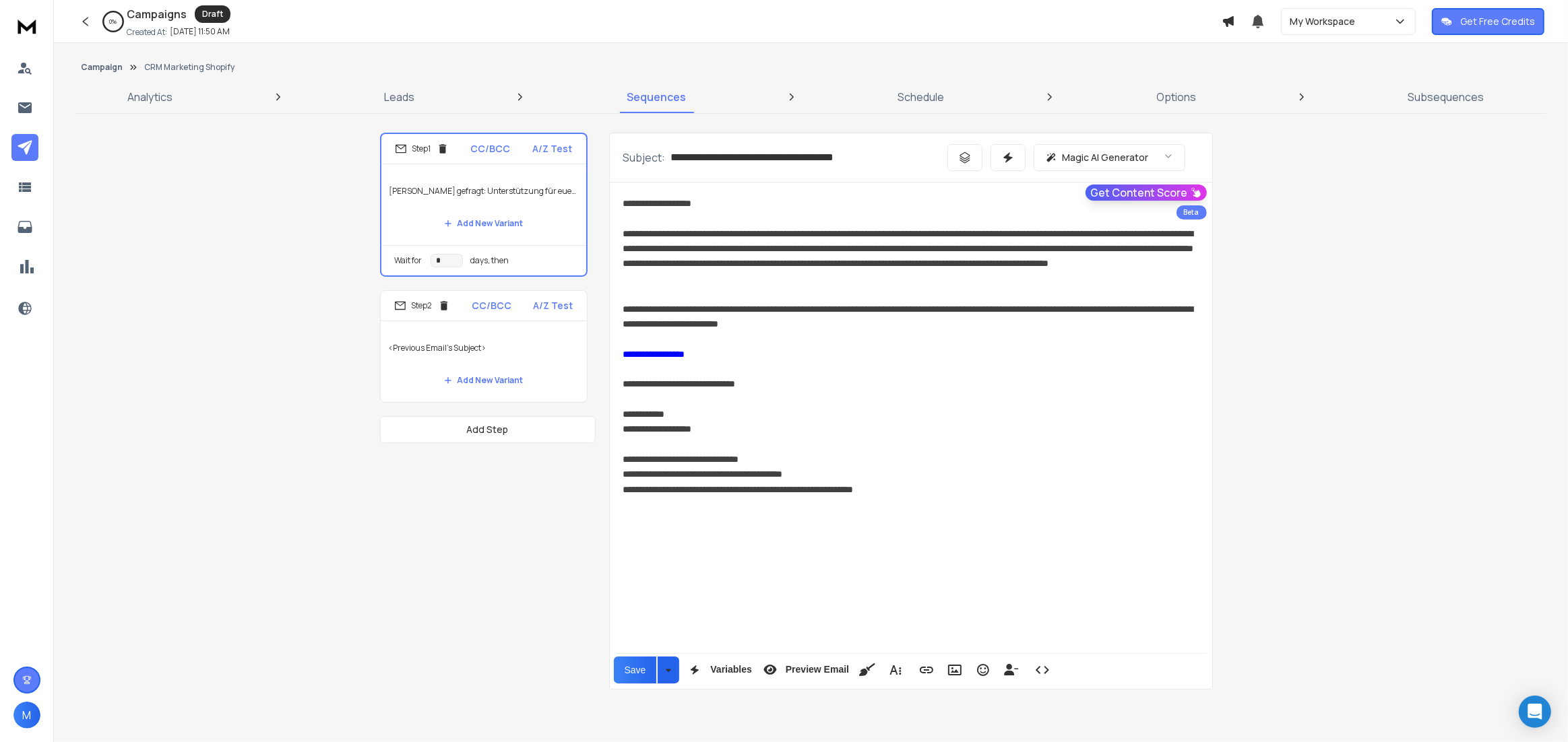
click at [524, 353] on p "<Previous Email's Subject>" at bounding box center [484, 348] width 190 height 37
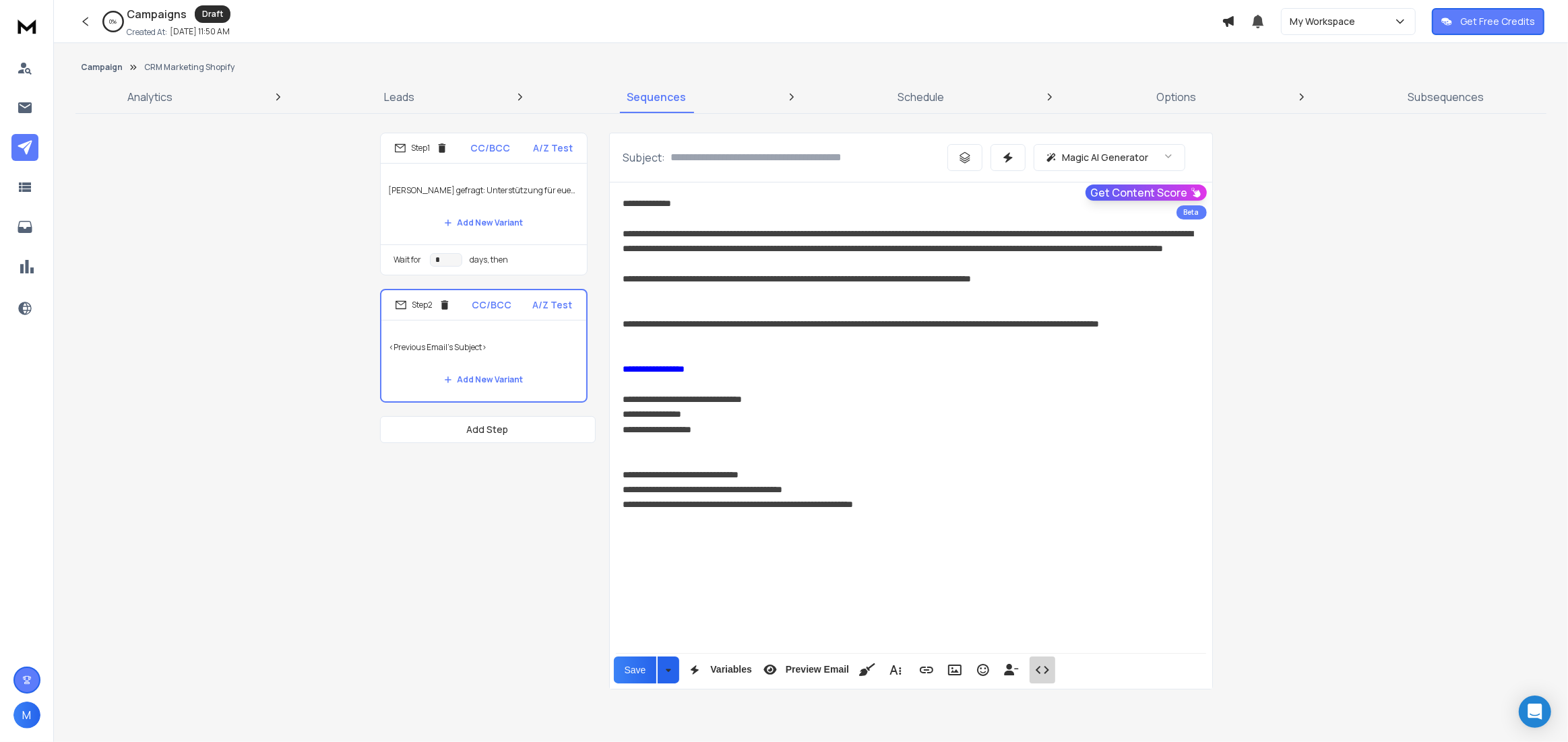
click at [1036, 679] on button "Code View" at bounding box center [1042, 670] width 26 height 27
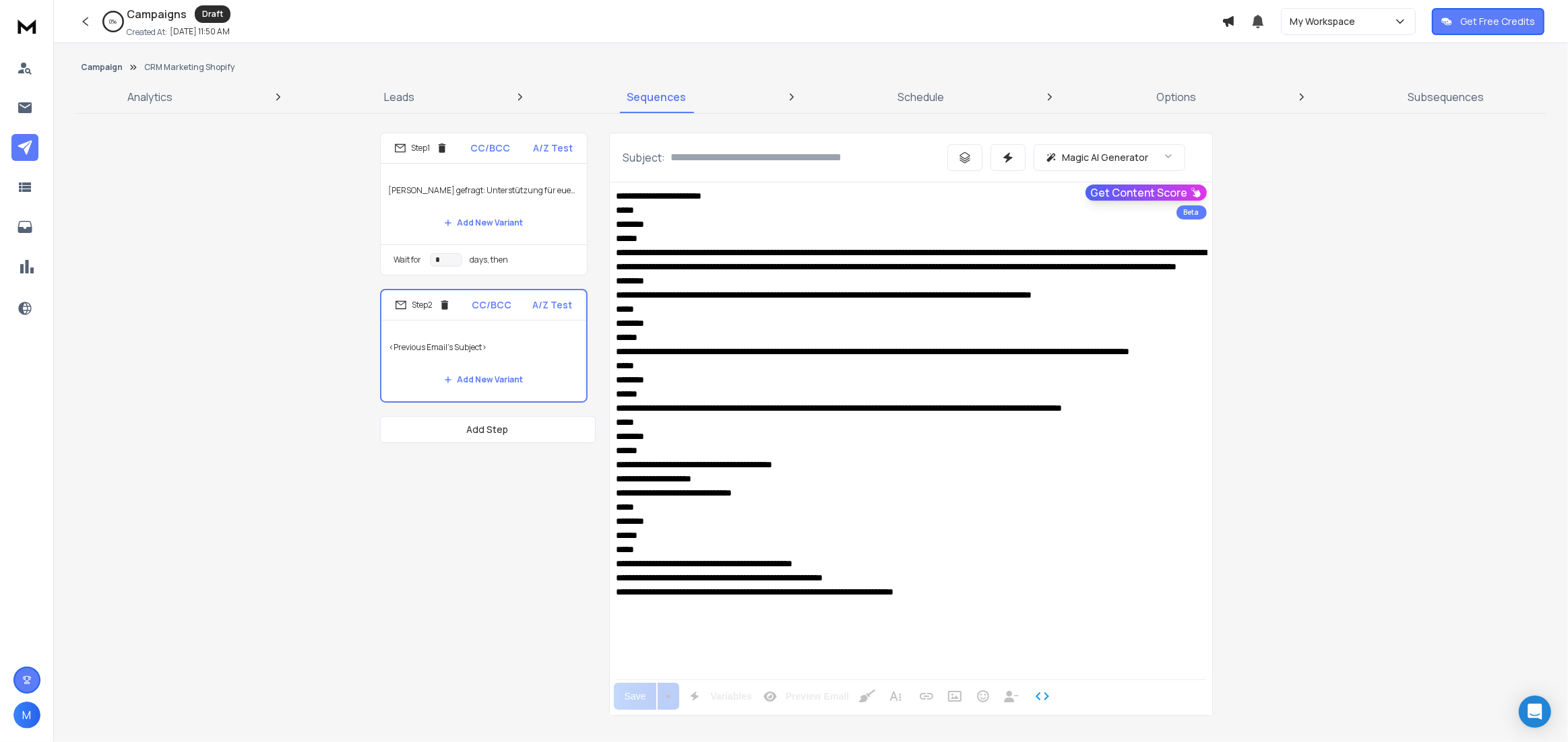
click at [886, 561] on textarea at bounding box center [911, 429] width 602 height 494
type textarea "**********"
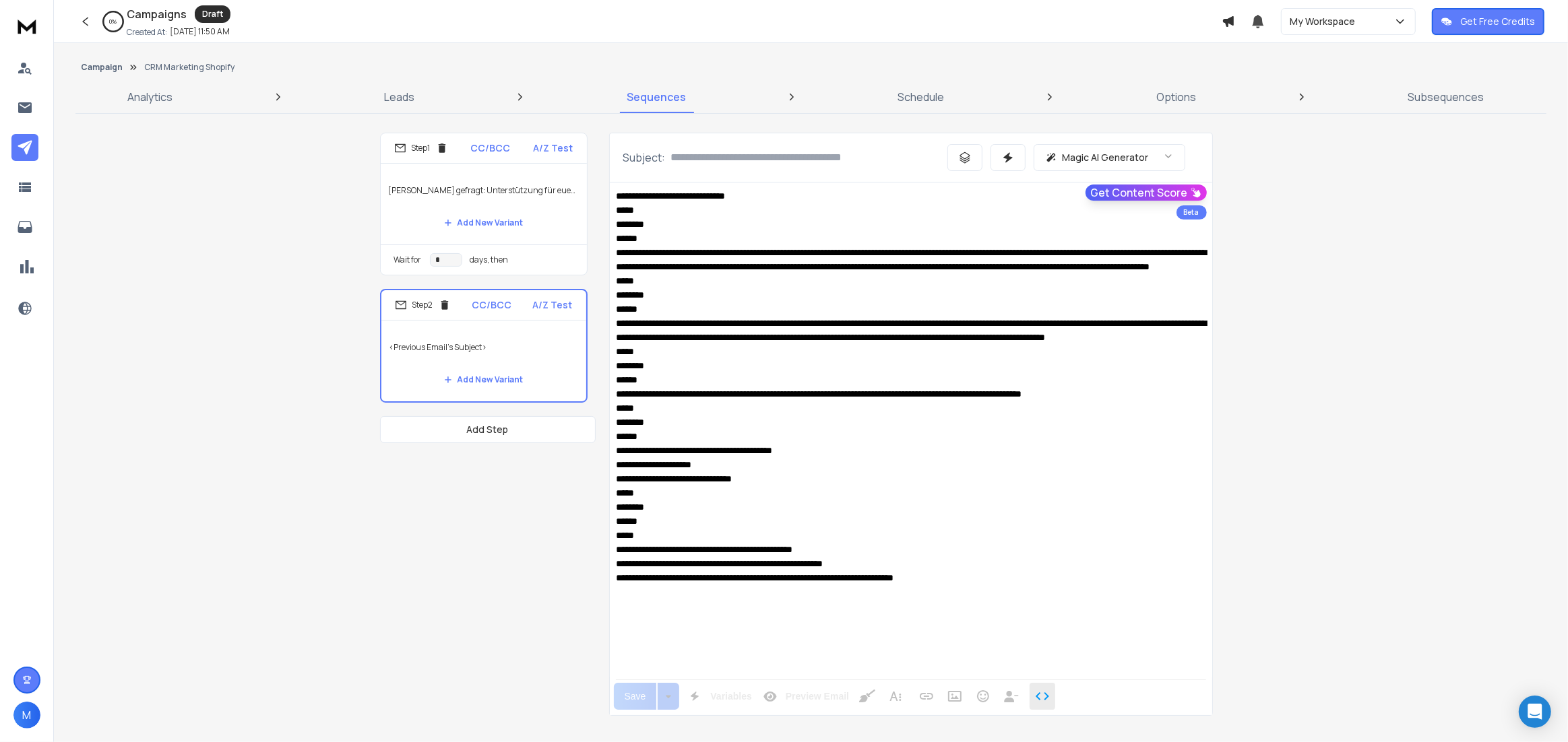
click at [1035, 702] on icon "button" at bounding box center [1042, 697] width 16 height 16
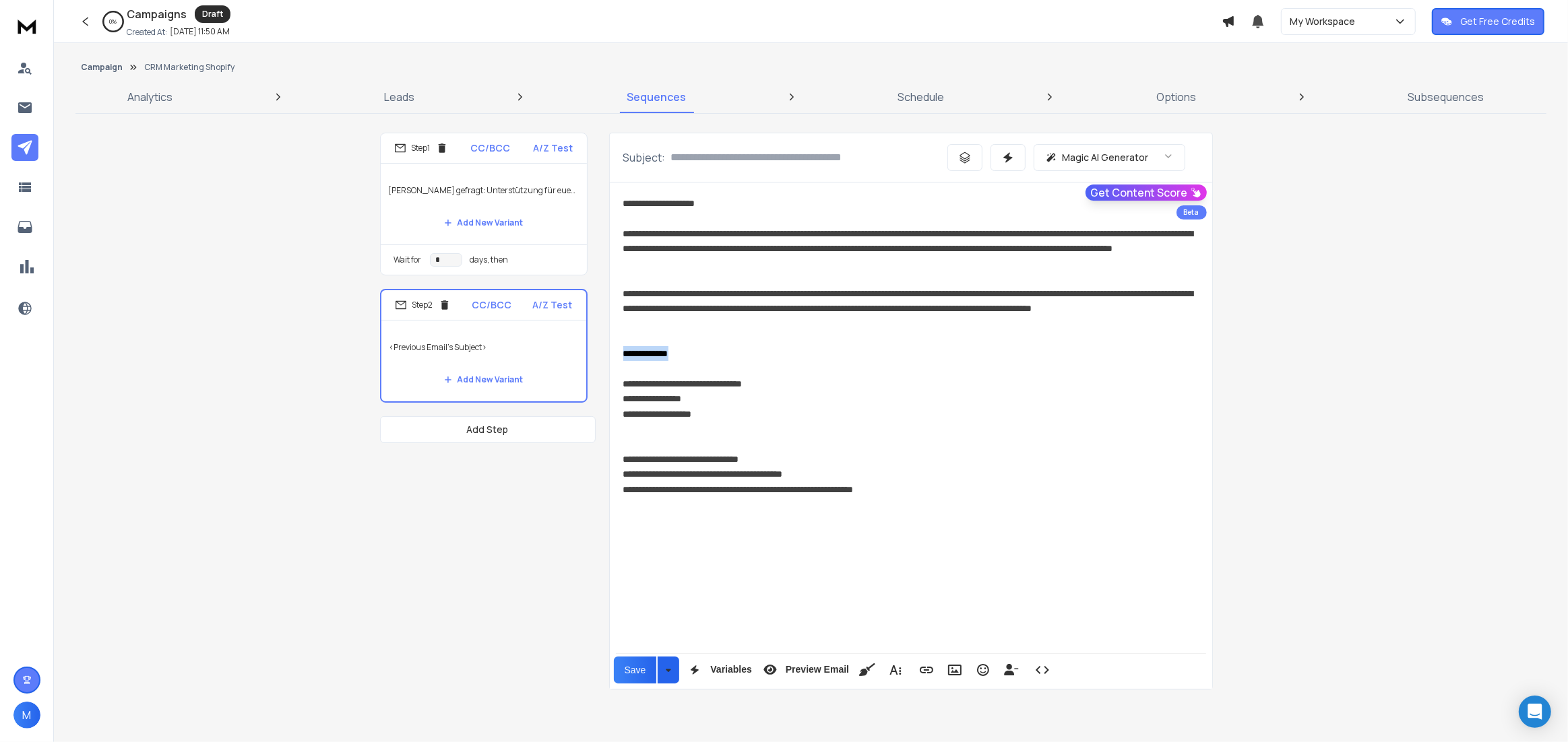
drag, startPoint x: 678, startPoint y: 355, endPoint x: 611, endPoint y: 355, distance: 67.0
click at [611, 355] on div "**********" at bounding box center [911, 416] width 602 height 468
click at [999, 309] on div "**********" at bounding box center [910, 309] width 575 height 45
drag, startPoint x: 990, startPoint y: 310, endPoint x: 978, endPoint y: 310, distance: 12.0
click at [978, 310] on div "**********" at bounding box center [910, 309] width 575 height 45
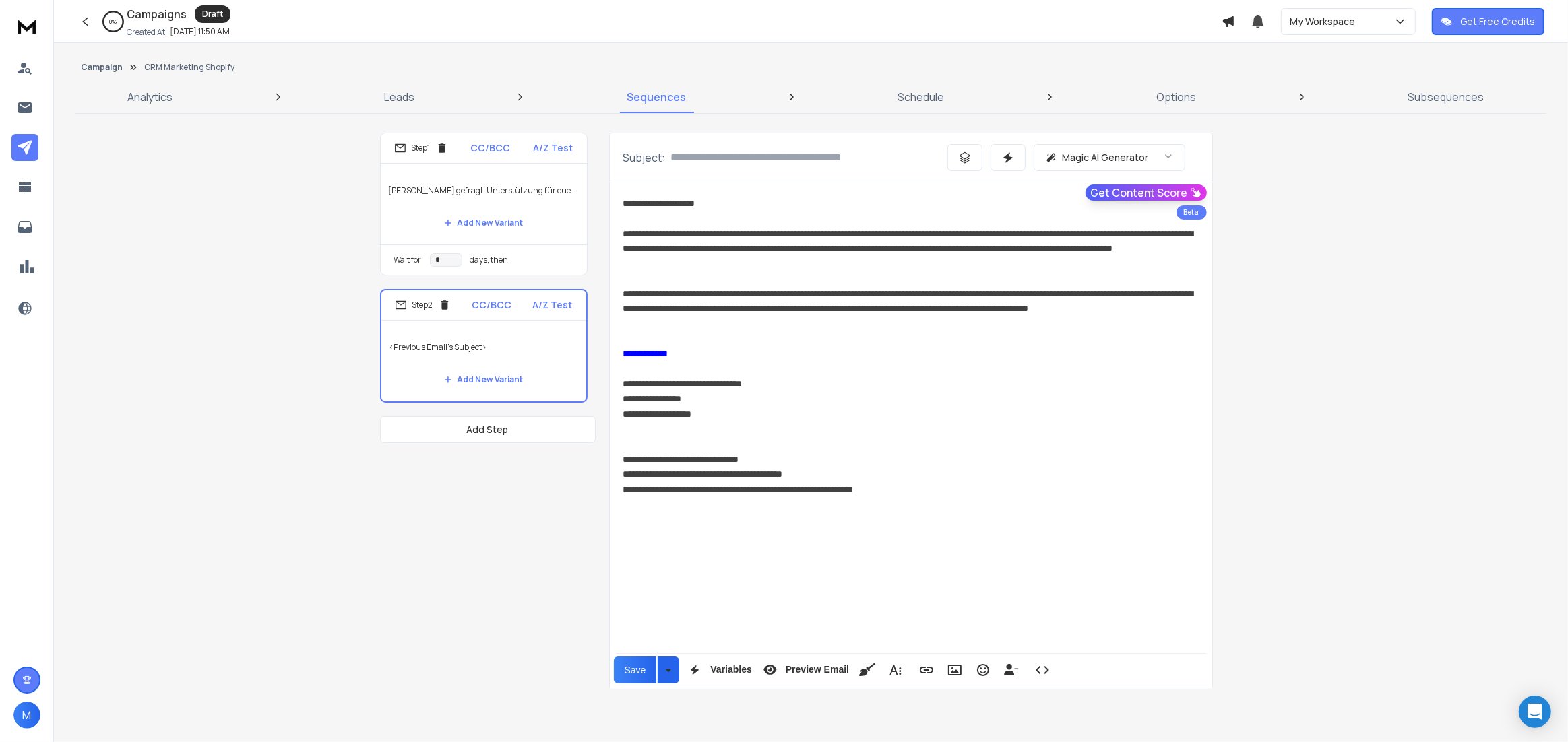
click at [1084, 309] on div "**********" at bounding box center [910, 309] width 575 height 45
drag, startPoint x: 689, startPoint y: 357, endPoint x: 606, endPoint y: 353, distance: 83.1
click at [606, 353] on div "**********" at bounding box center [811, 410] width 862 height 557
click at [733, 389] on icon "button" at bounding box center [728, 386] width 16 height 16
click at [921, 668] on icon "button" at bounding box center [927, 670] width 14 height 7
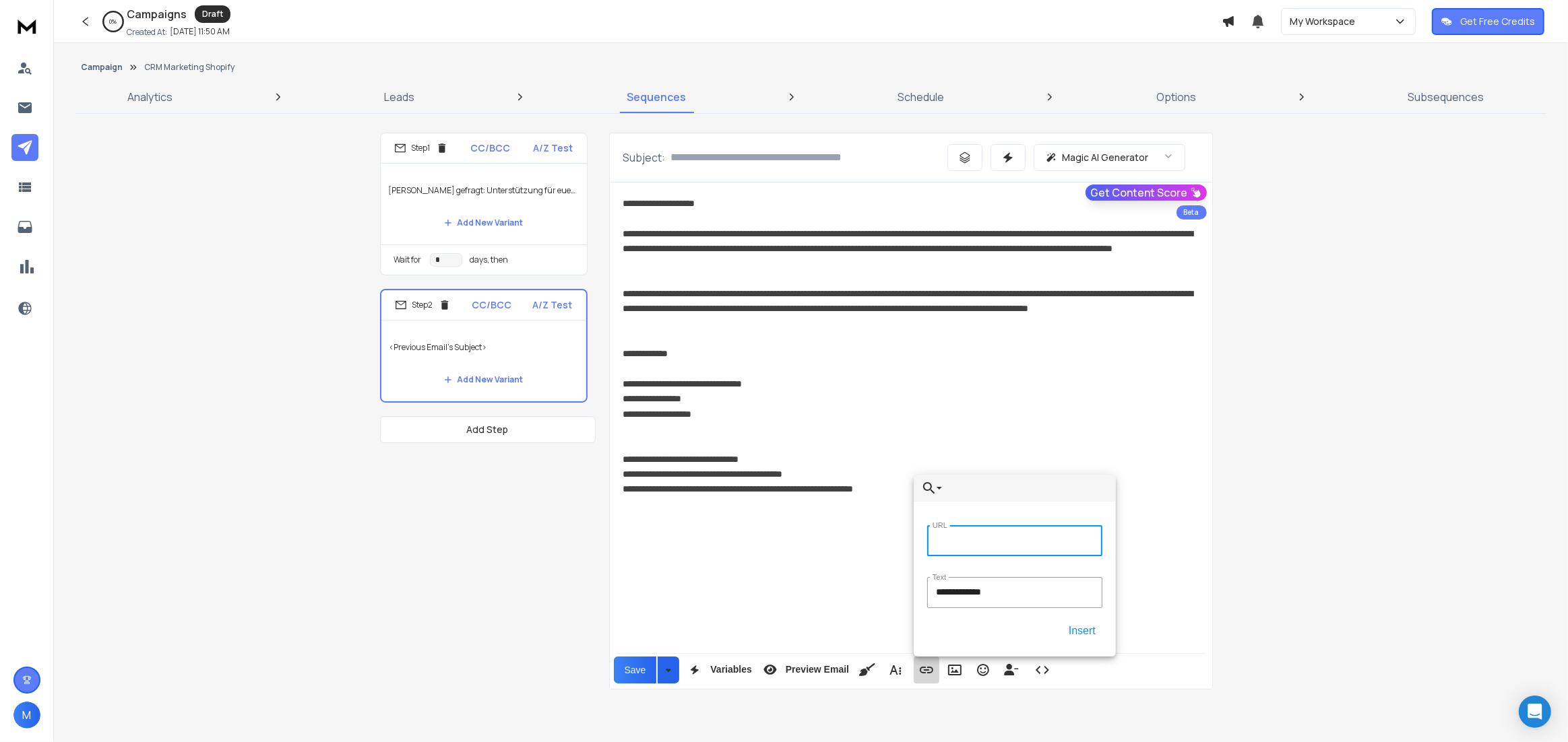
paste input "**********"
type input "**********"
click at [1087, 635] on button "Insert" at bounding box center [1082, 631] width 40 height 25
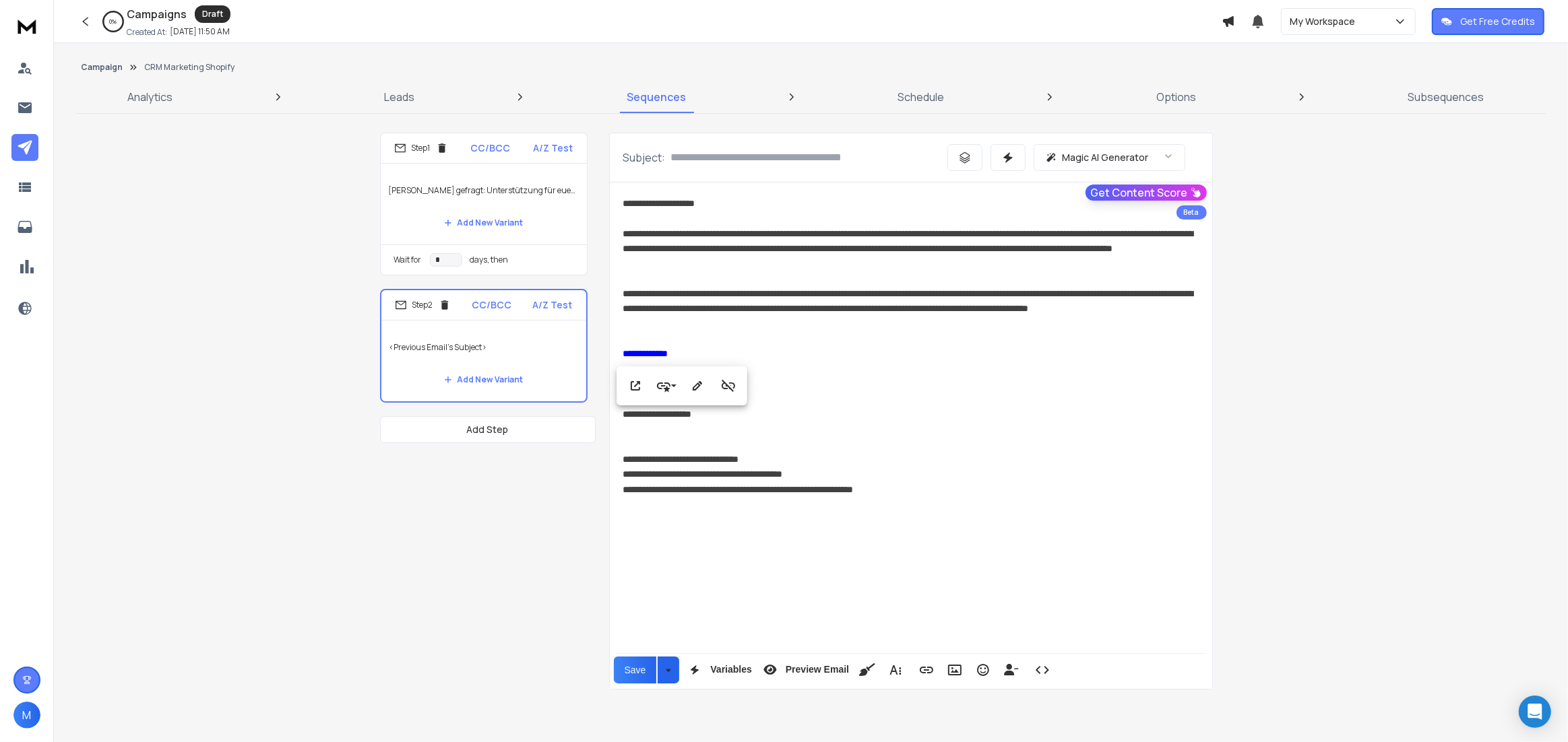
click at [850, 433] on div at bounding box center [910, 428] width 575 height 15
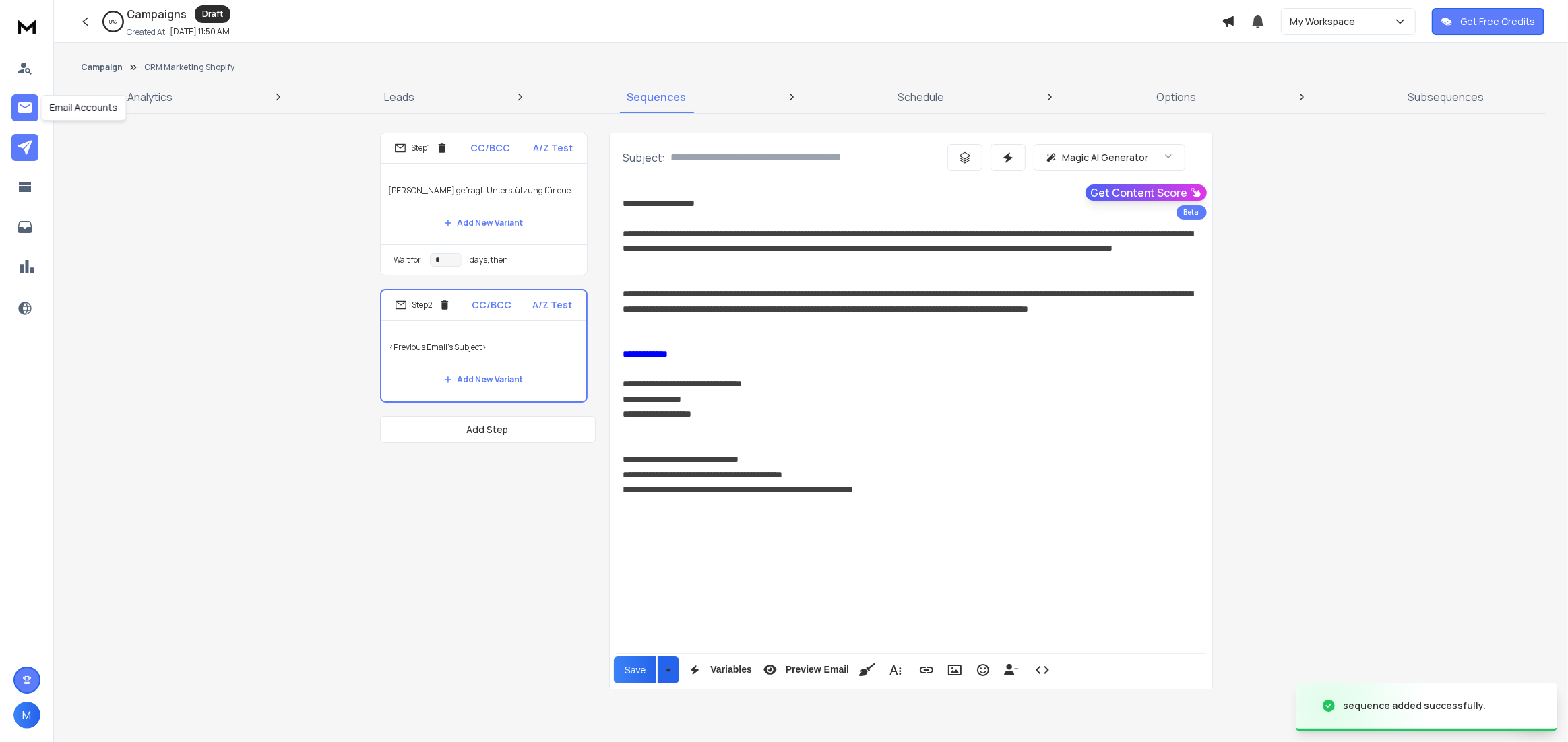
click at [31, 113] on icon at bounding box center [25, 108] width 16 height 16
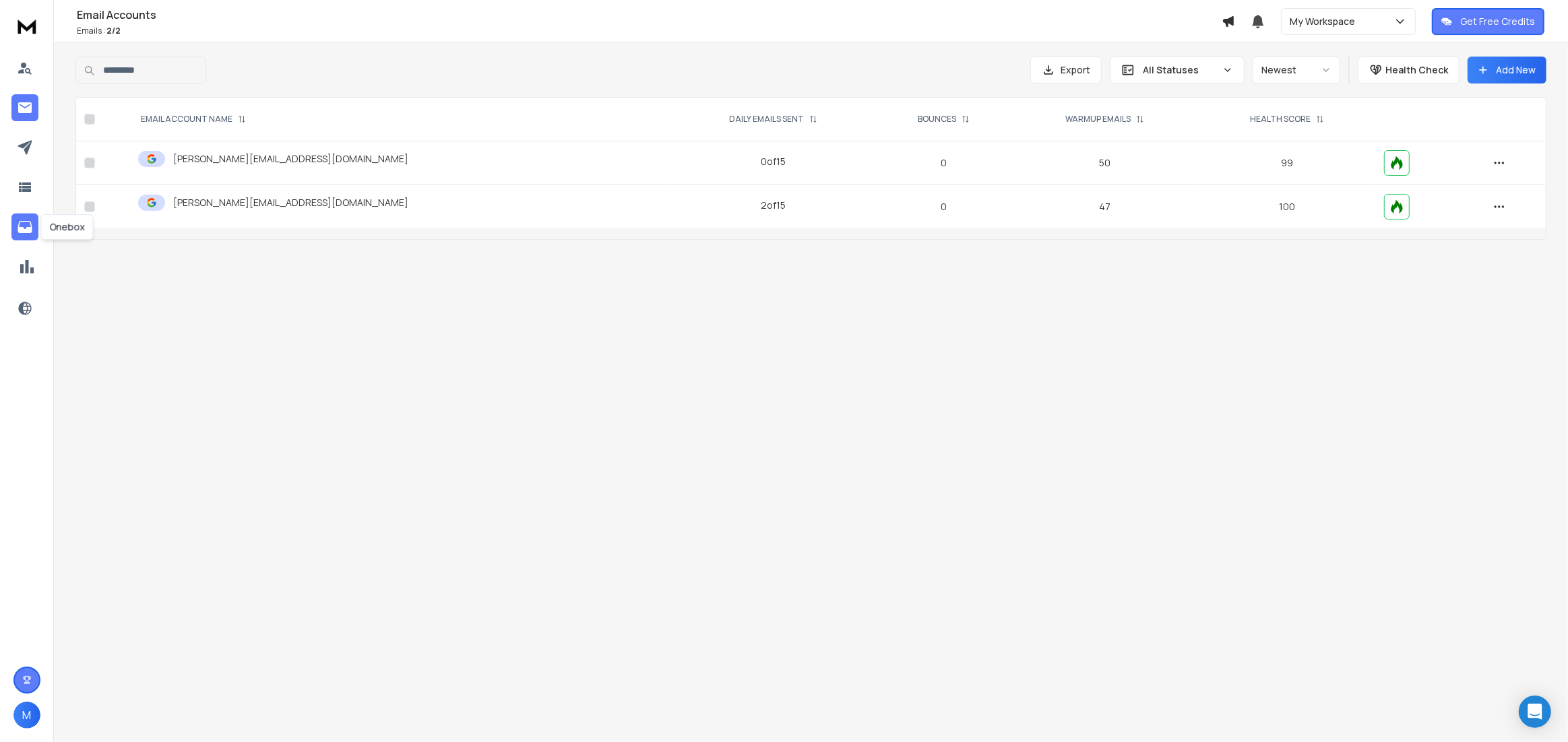
click at [31, 224] on icon at bounding box center [25, 227] width 14 height 12
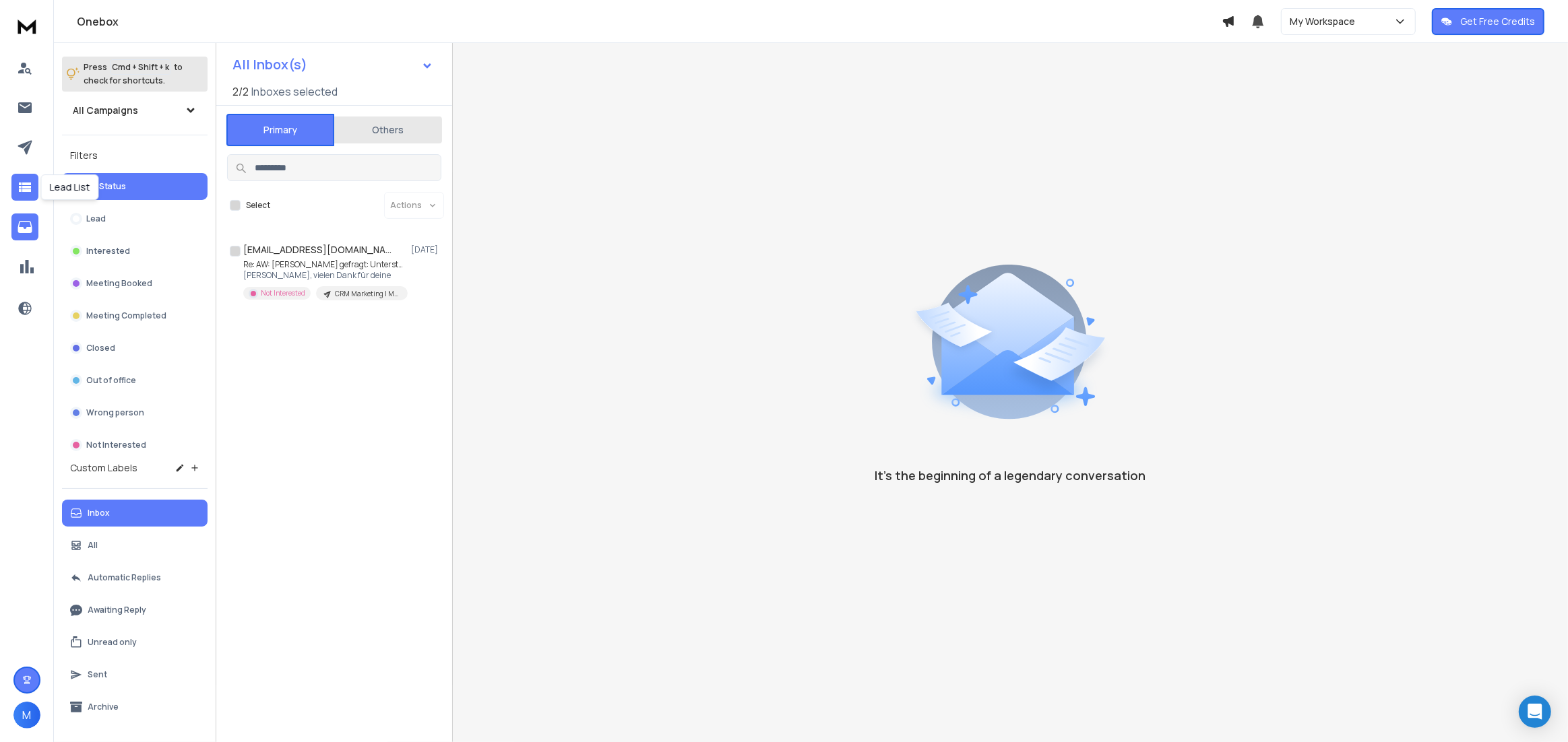
click at [28, 195] on link at bounding box center [25, 186] width 27 height 27
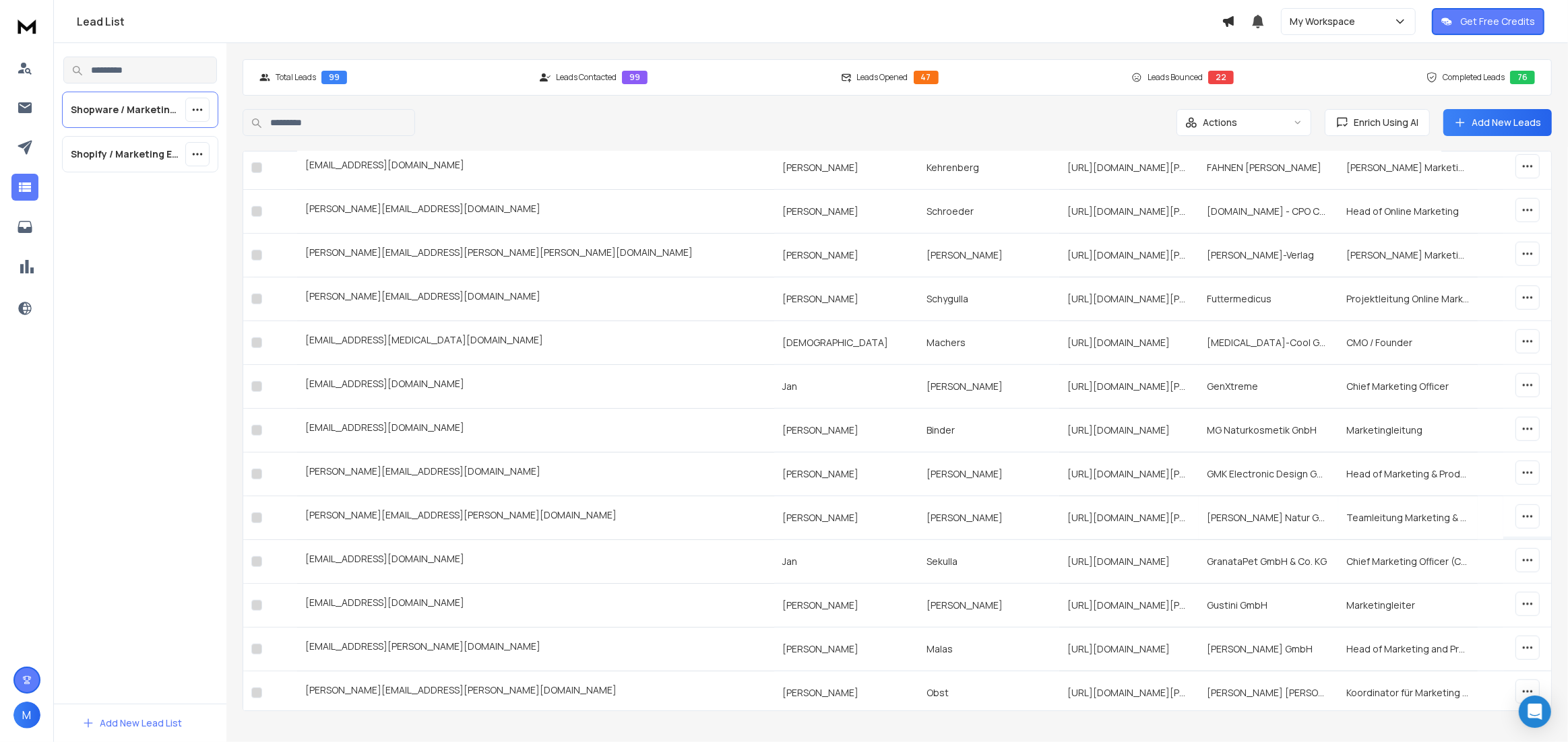
scroll to position [990, 0]
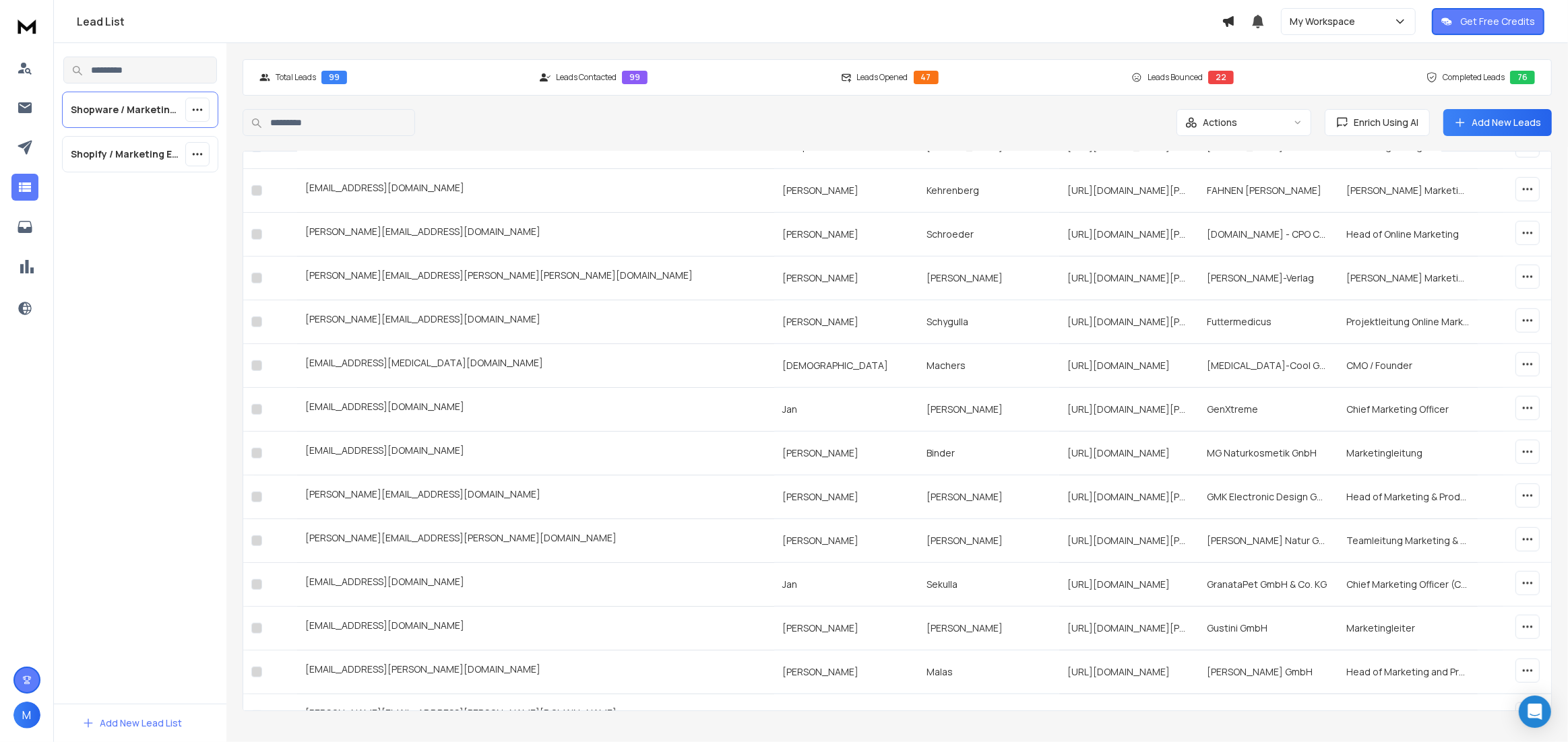
click at [128, 164] on div "Shopify / Marketing Entscheider:innen / 2025" at bounding box center [140, 154] width 156 height 37
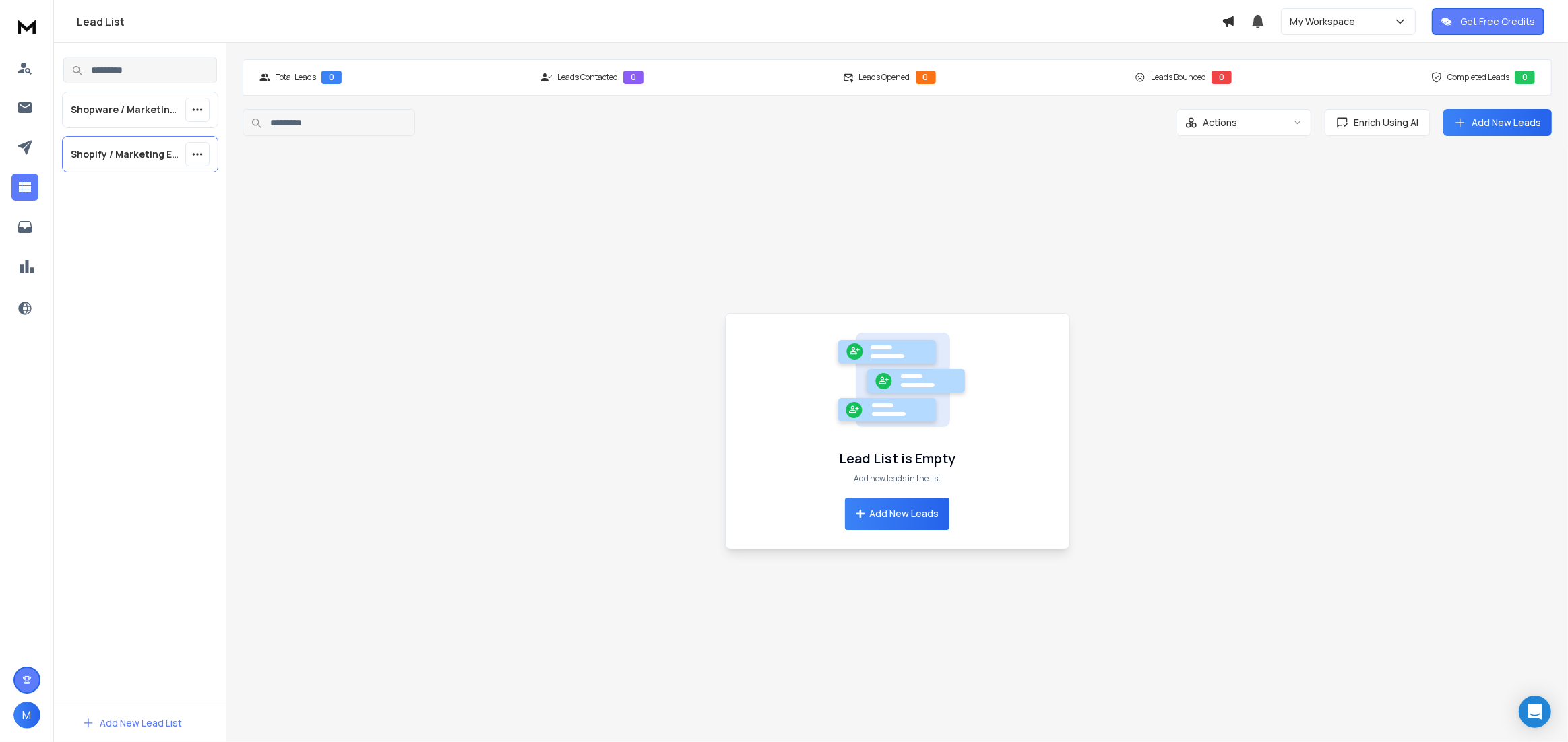
click at [143, 160] on p "Shopify / Marketing Entscheider:innen / 2025" at bounding box center [125, 155] width 110 height 14
click at [142, 161] on div "Shopify / Marketing Entscheider:innen / 2025" at bounding box center [140, 154] width 156 height 37
click at [97, 103] on p "Shopware / Marketing Entscheider / 2025" at bounding box center [125, 110] width 110 height 14
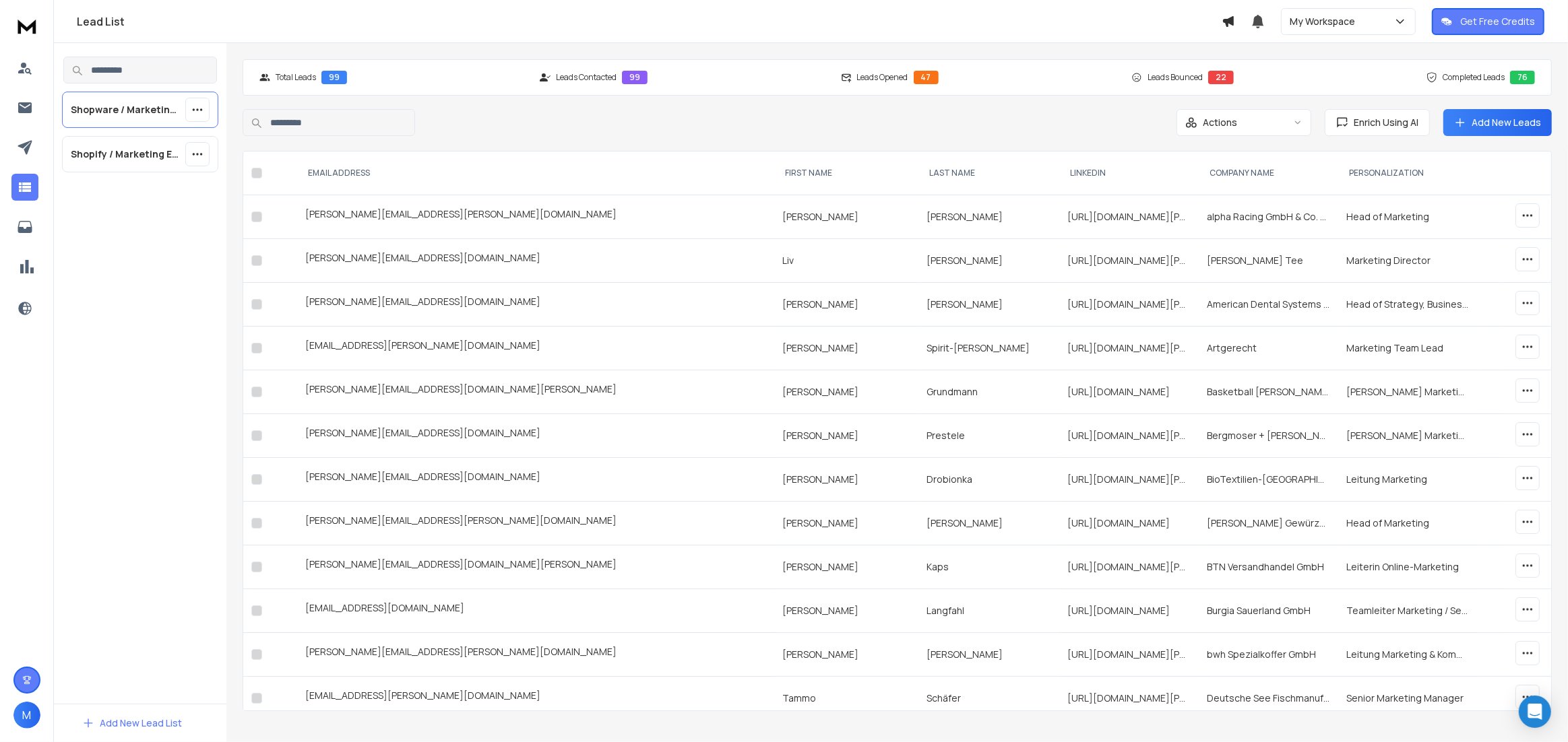
click at [126, 154] on p "Shopify / Marketing Entscheider:innen / 2025" at bounding box center [125, 155] width 110 height 14
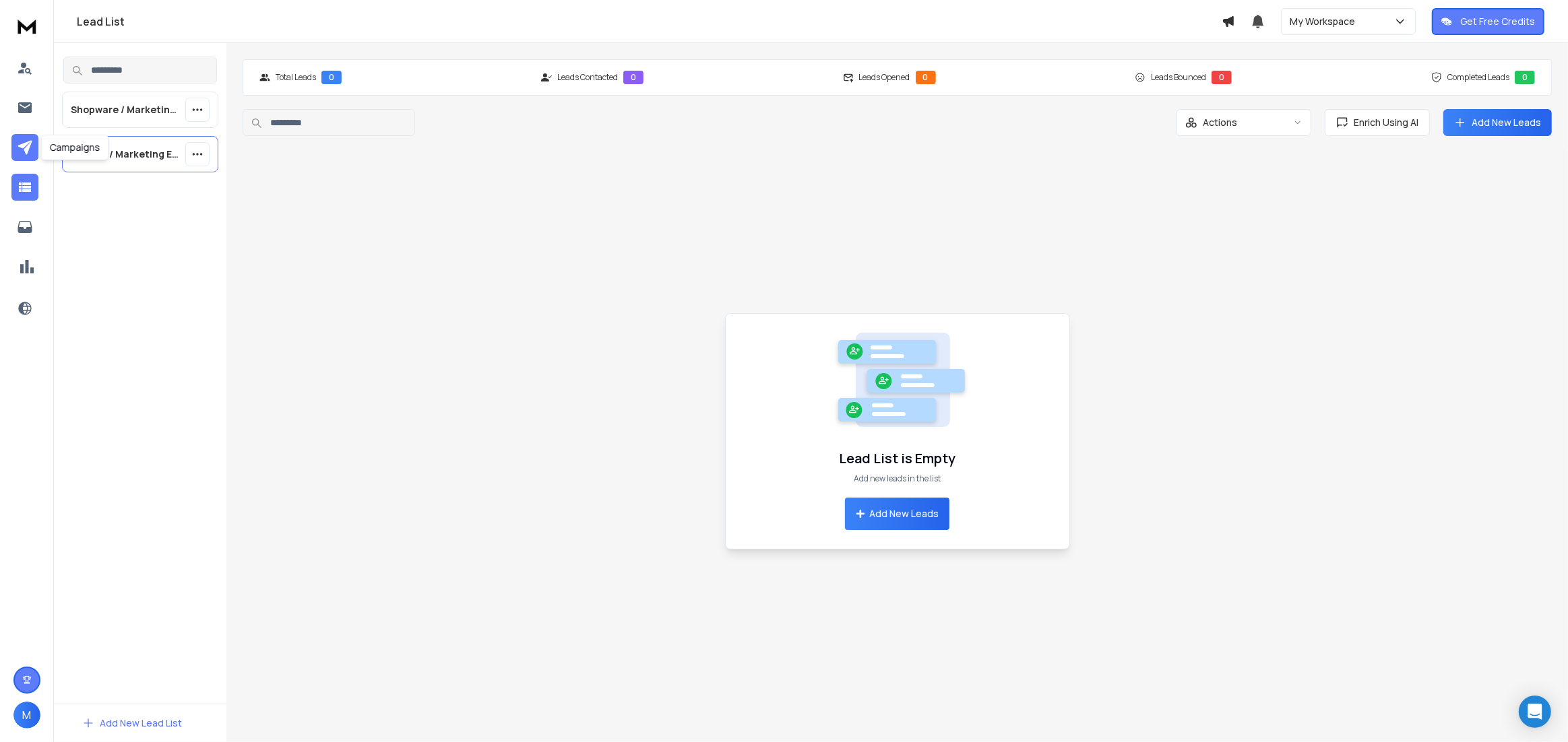
click at [25, 156] on link at bounding box center [25, 147] width 27 height 27
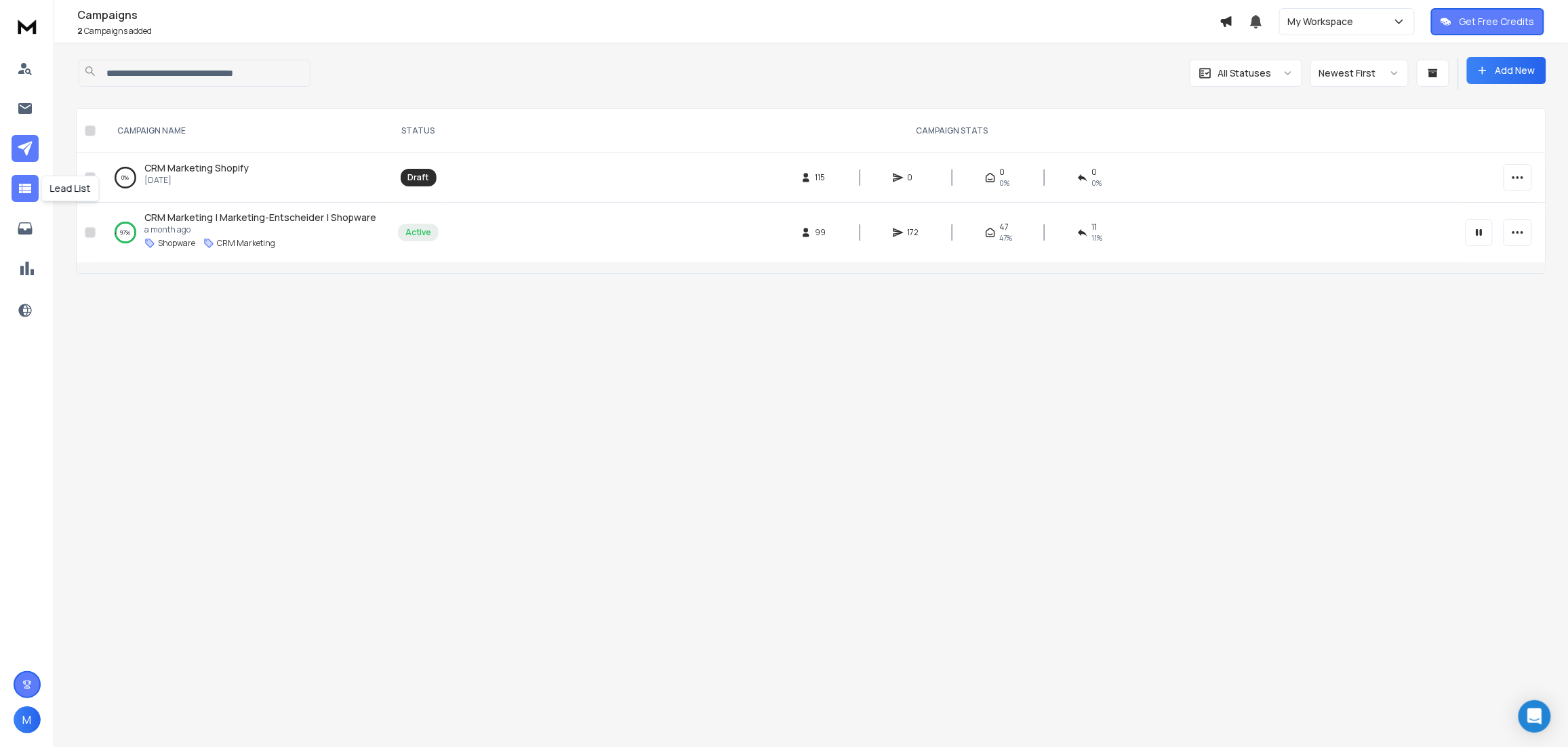
click at [33, 189] on icon at bounding box center [25, 189] width 16 height 16
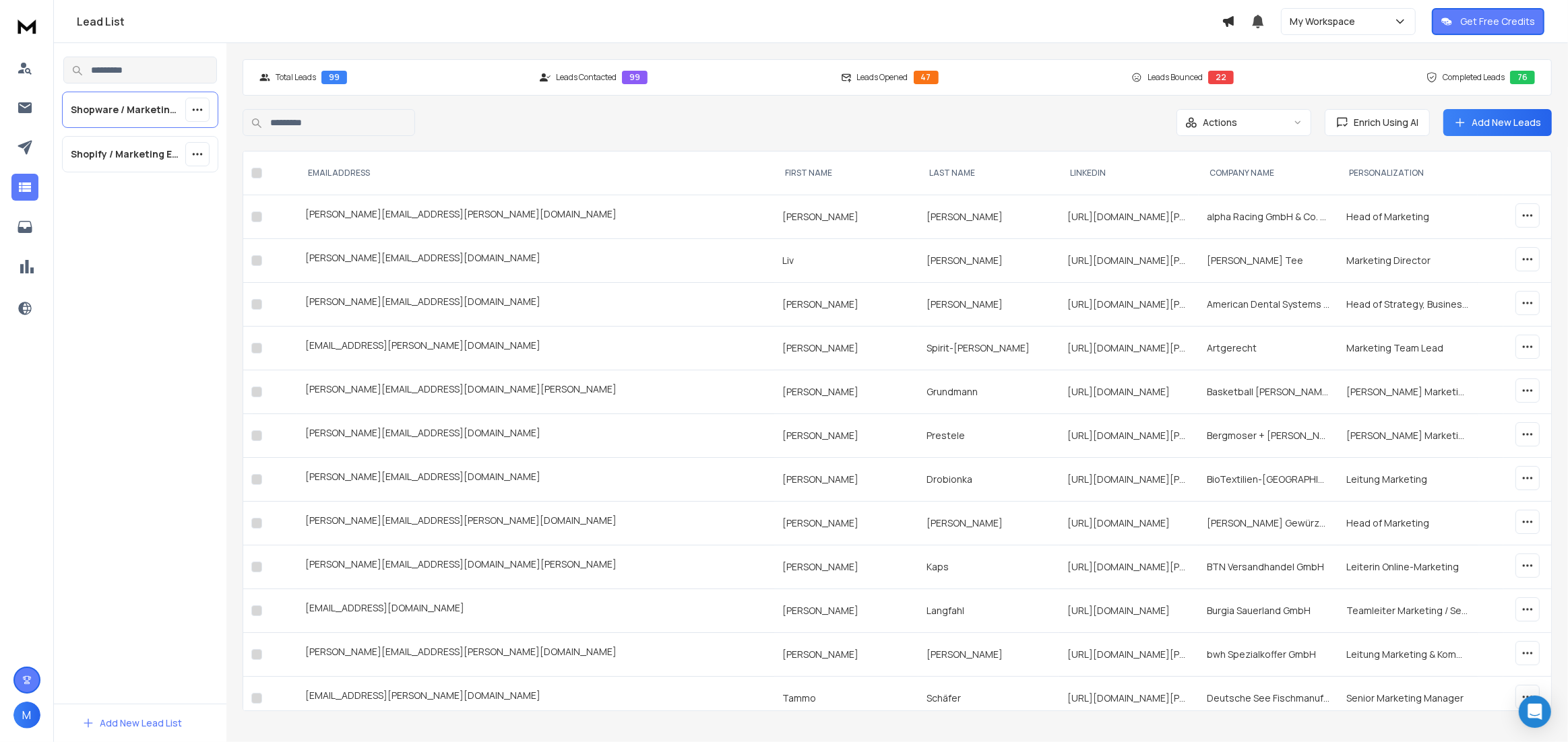
click at [150, 156] on p "Shopify / Marketing Entscheider:innen / 2025" at bounding box center [125, 155] width 110 height 14
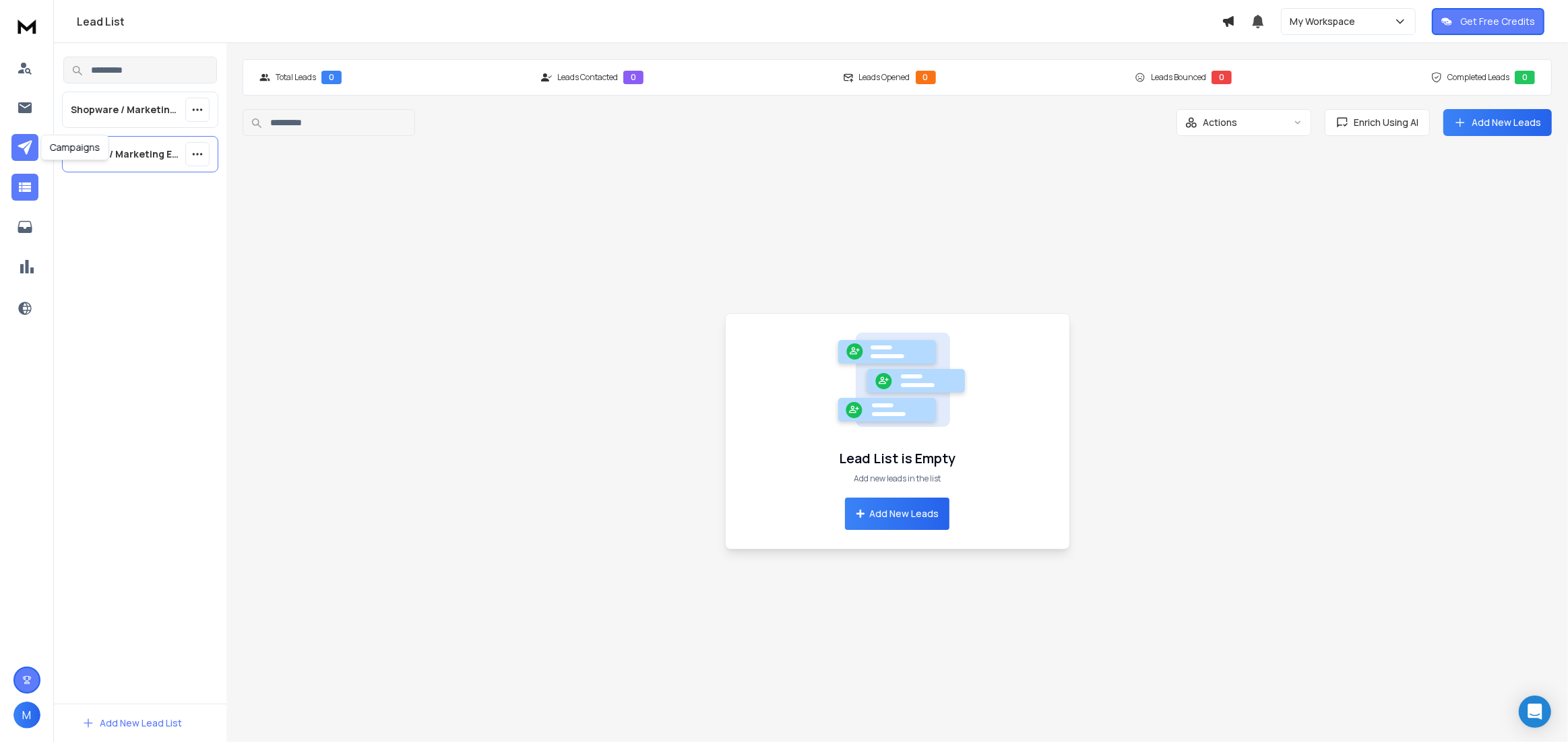
click at [21, 134] on link at bounding box center [25, 147] width 27 height 27
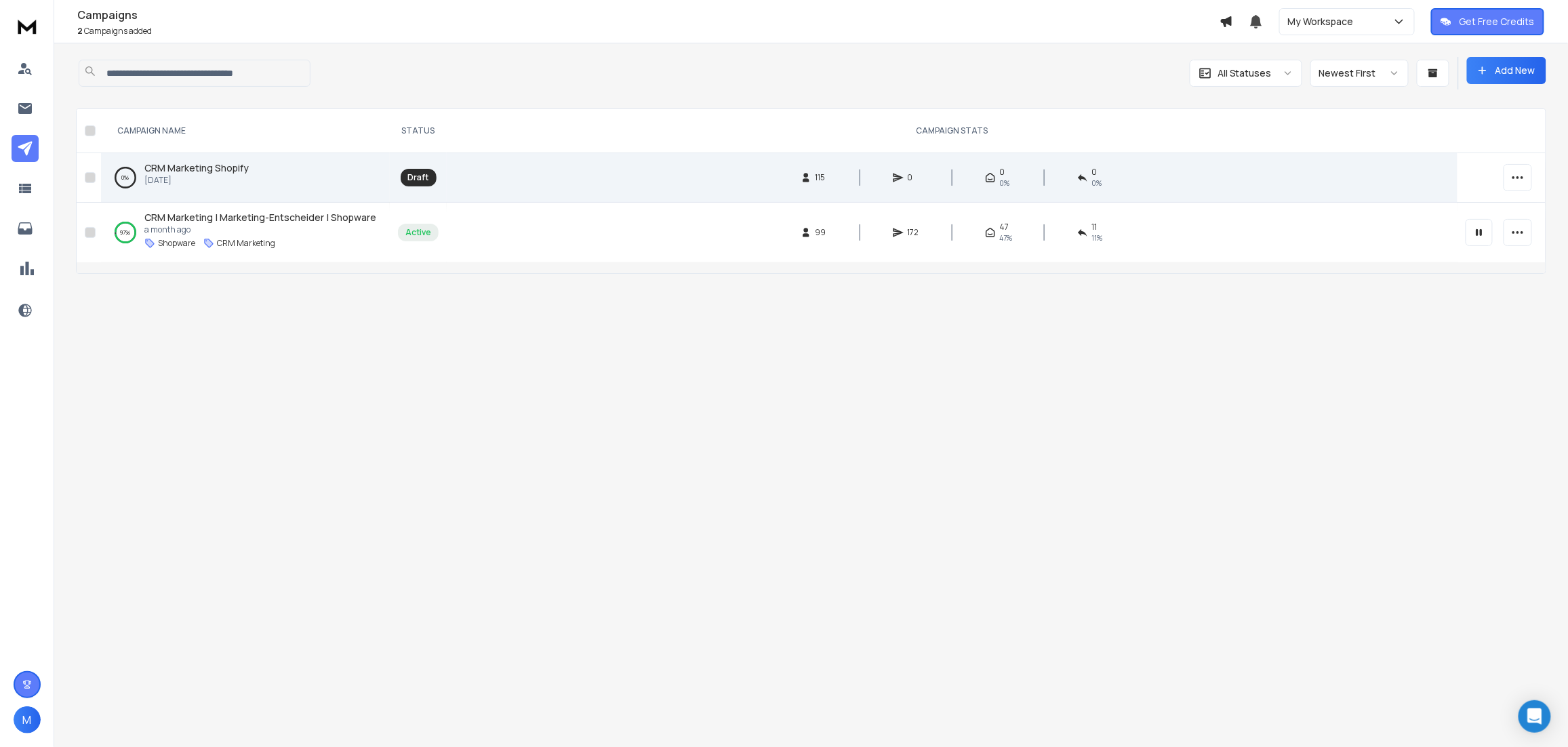
click at [266, 176] on div "0 % CRM Marketing Shopify 21 days ago" at bounding box center [245, 177] width 262 height 33
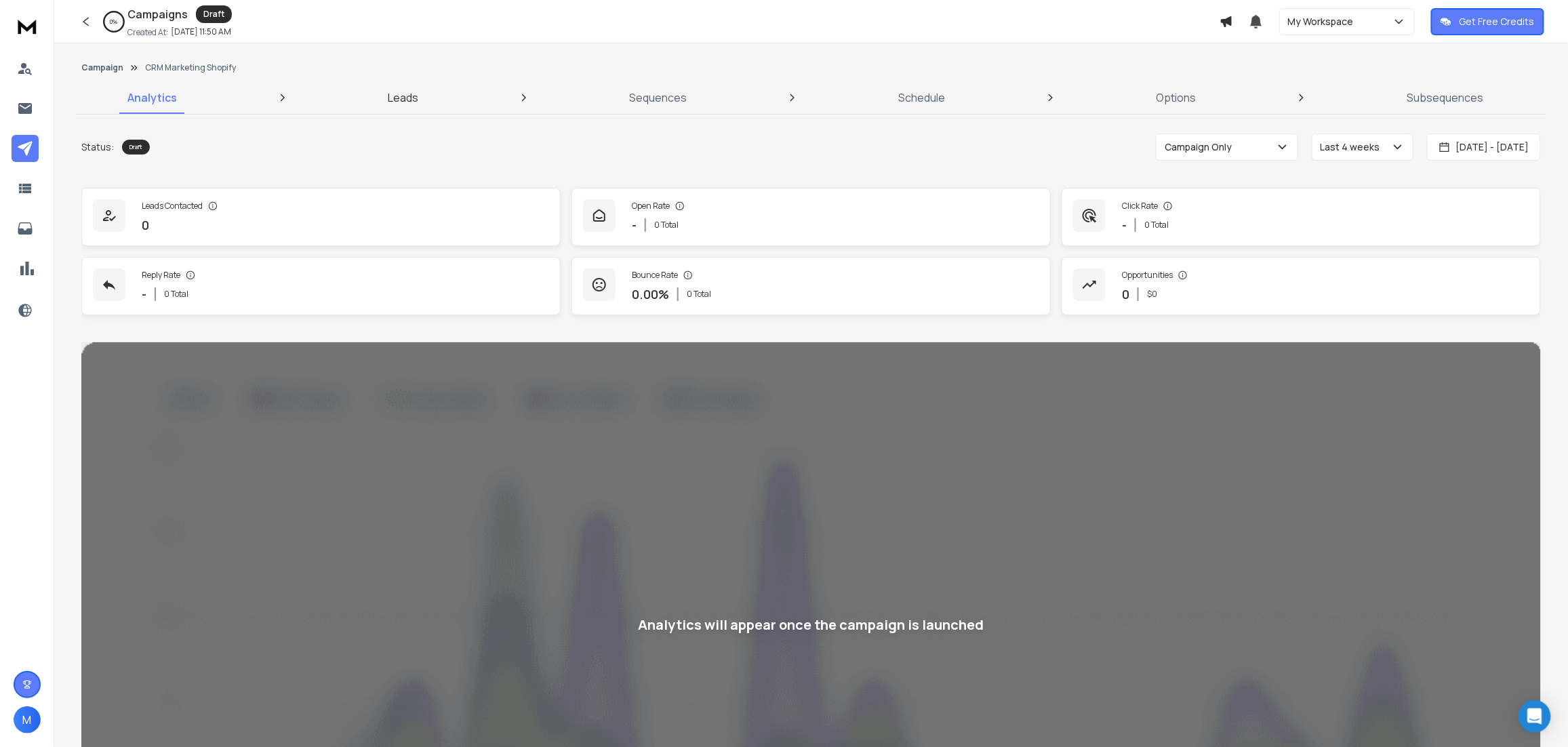
click at [339, 94] on div "Analytics Leads Sequences Schedule Options Subsequences" at bounding box center [805, 97] width 1460 height 33
click at [385, 100] on link "Leads" at bounding box center [402, 97] width 47 height 33
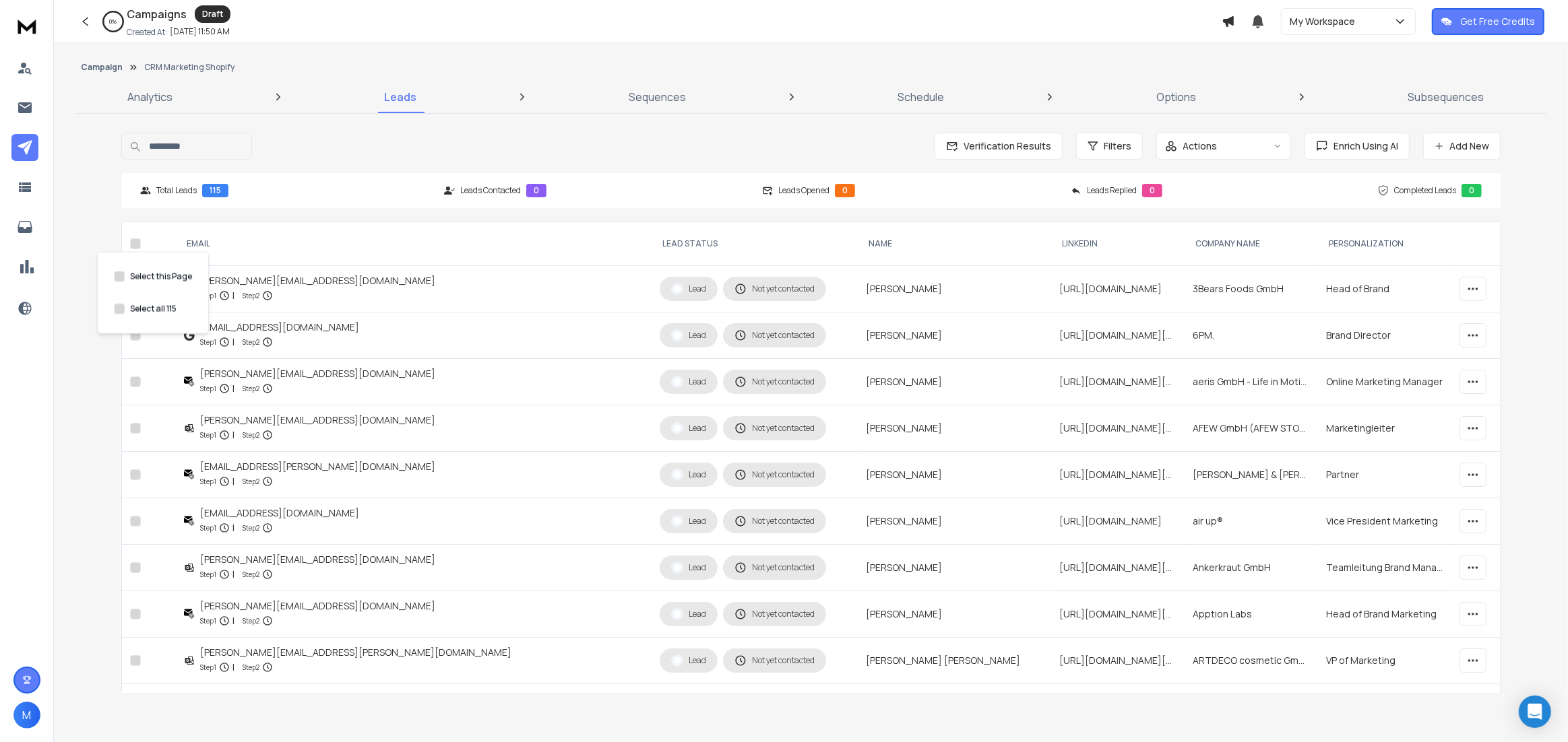
click at [133, 240] on button "Select this Page" at bounding box center [135, 244] width 11 height 11
click at [133, 241] on button "Select this Page" at bounding box center [135, 244] width 11 height 11
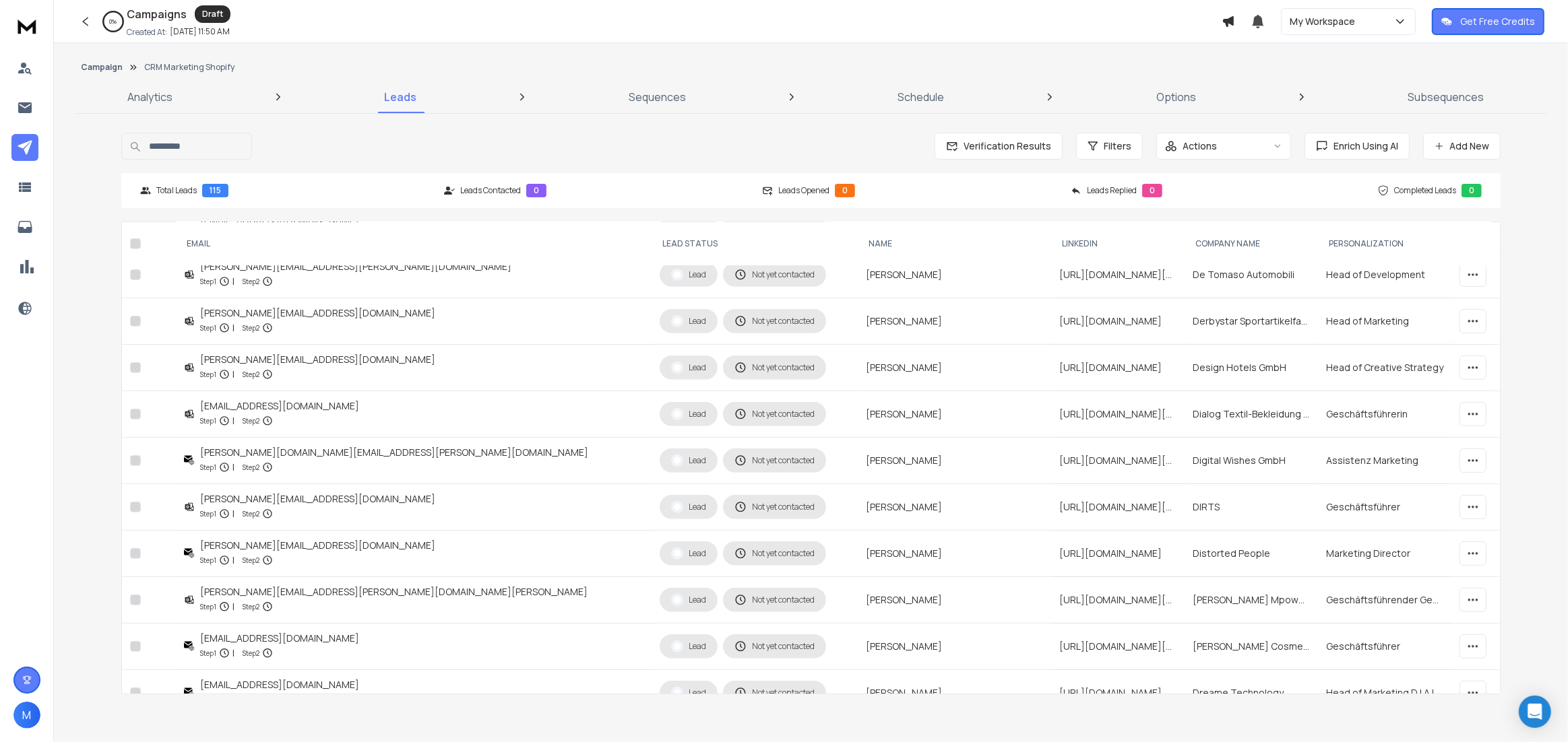
scroll to position [886, 0]
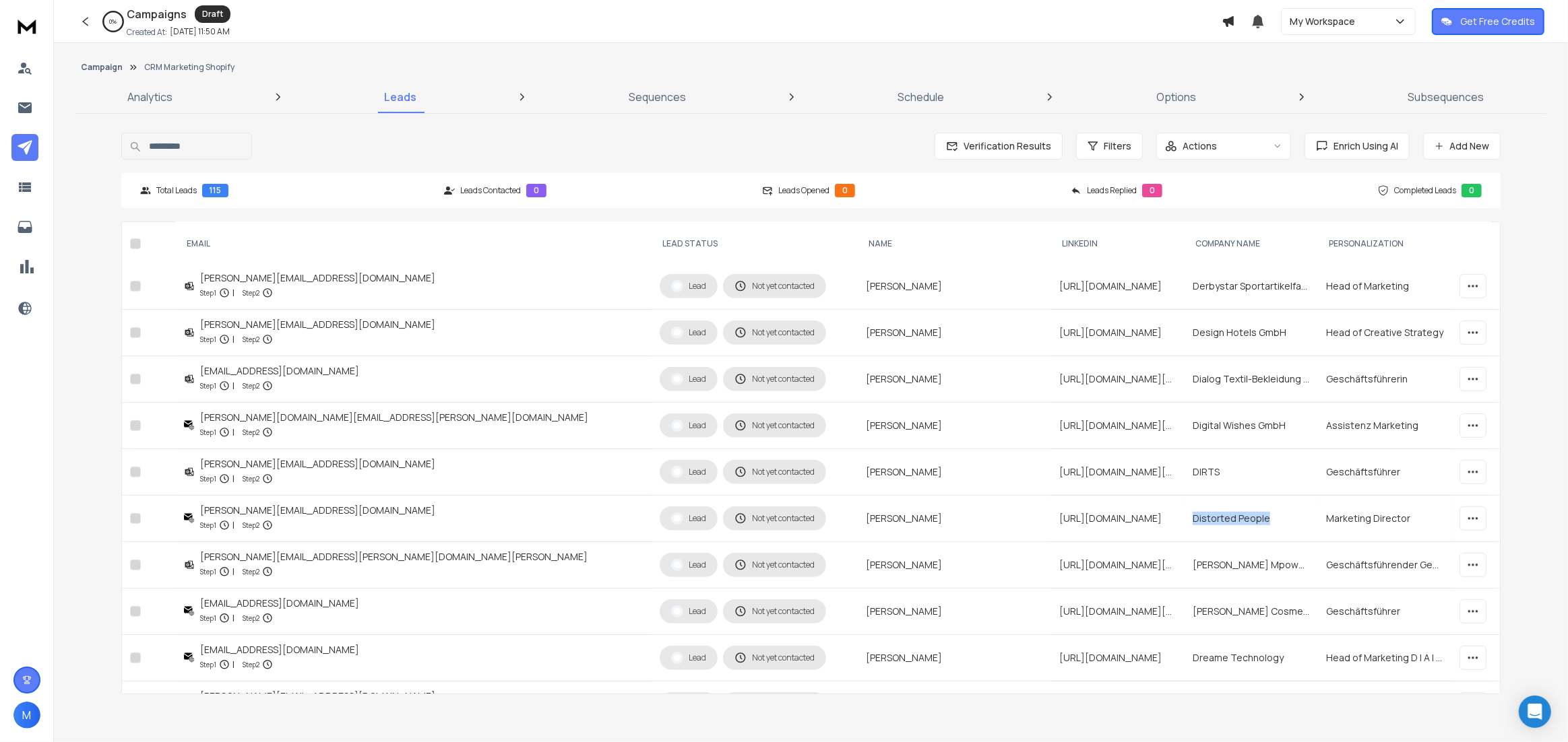
drag, startPoint x: 1166, startPoint y: 515, endPoint x: 1083, endPoint y: 514, distance: 83.0
click at [1184, 514] on td "Distorted People" at bounding box center [1250, 518] width 133 height 46
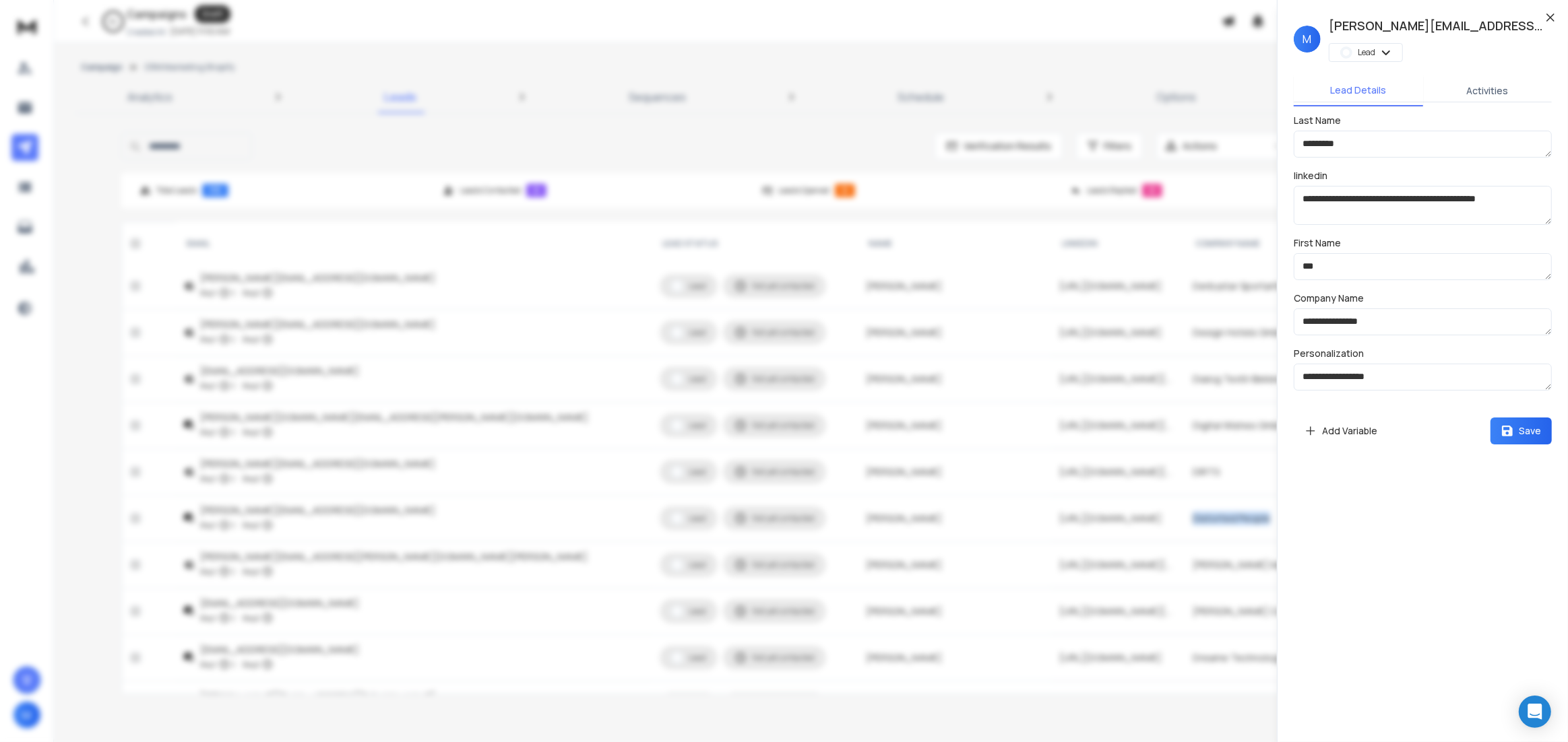
click at [1550, 15] on icon "button" at bounding box center [1550, 18] width 14 height 14
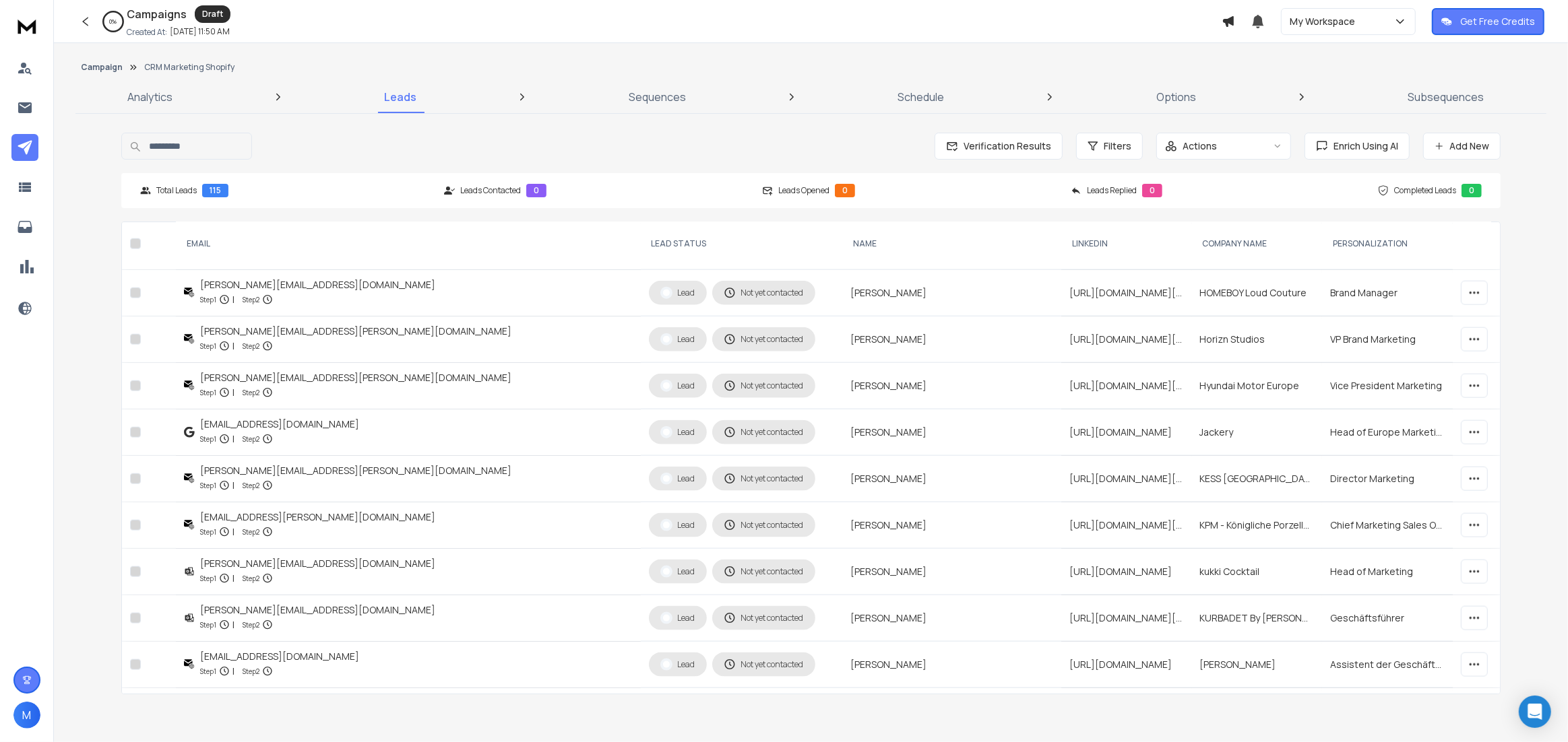
scroll to position [1465, 0]
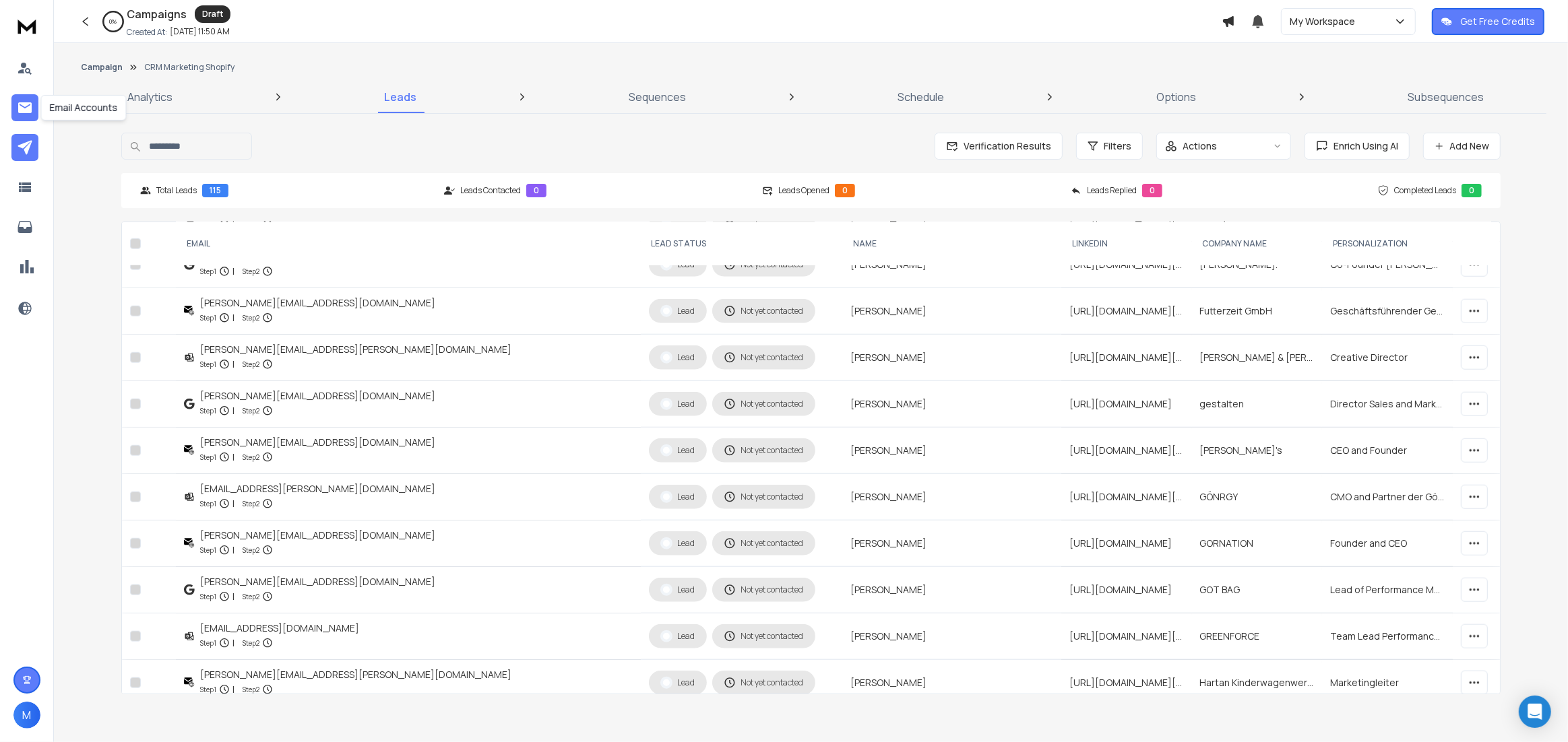
click at [23, 113] on icon at bounding box center [25, 108] width 16 height 16
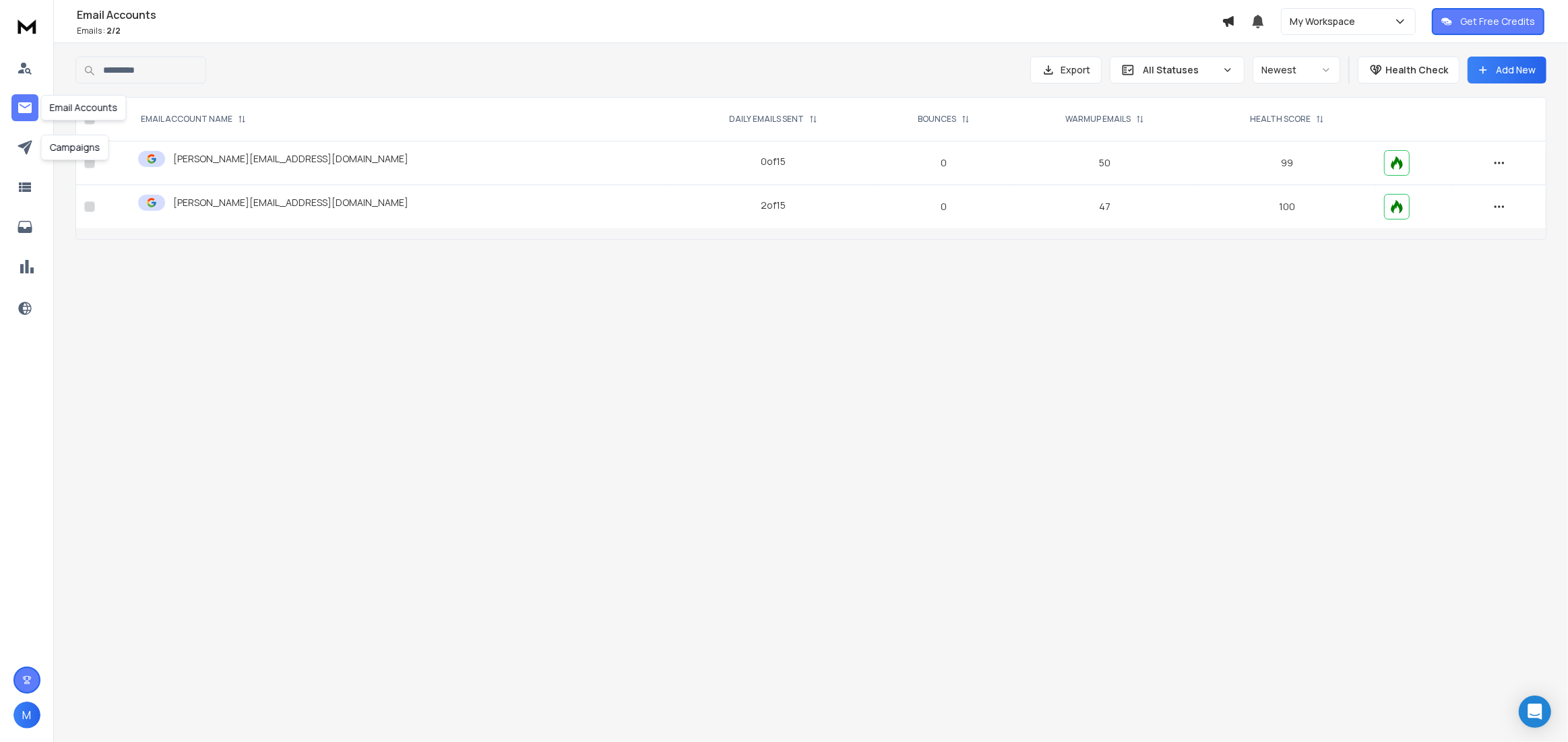
click at [12, 170] on div at bounding box center [27, 190] width 31 height 272
click at [18, 190] on icon at bounding box center [25, 187] width 16 height 16
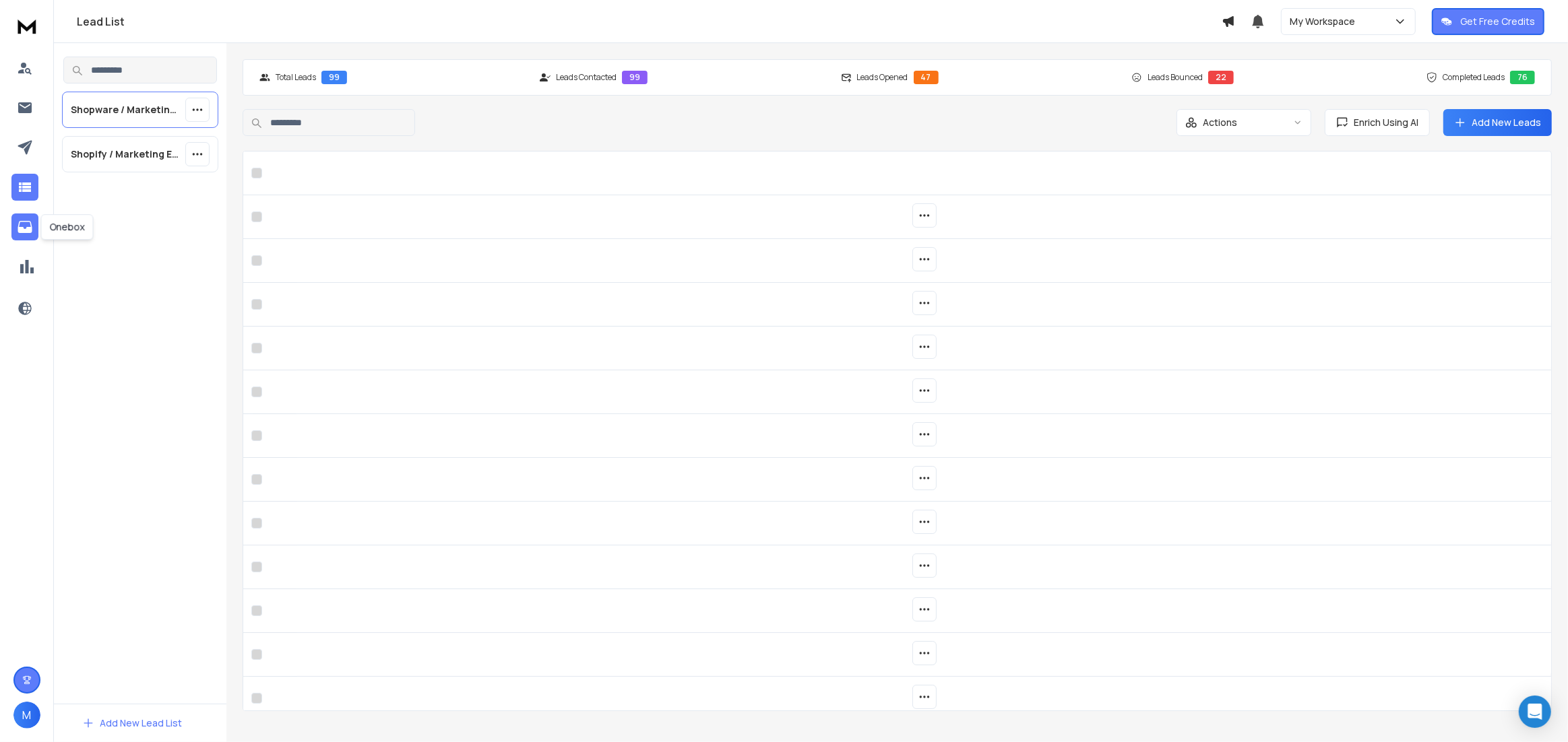
click at [29, 217] on link at bounding box center [25, 226] width 27 height 27
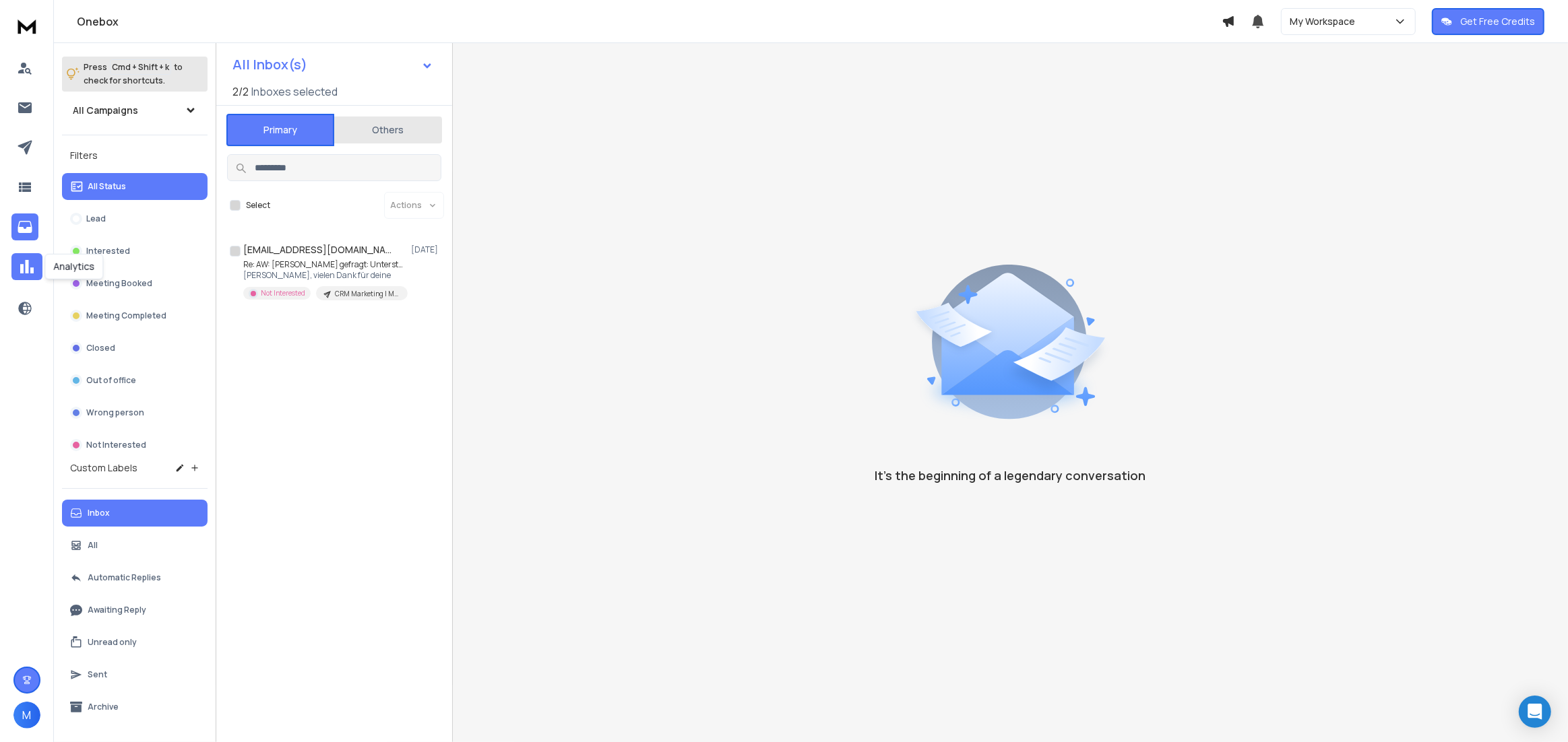
click at [20, 271] on icon at bounding box center [27, 267] width 14 height 14
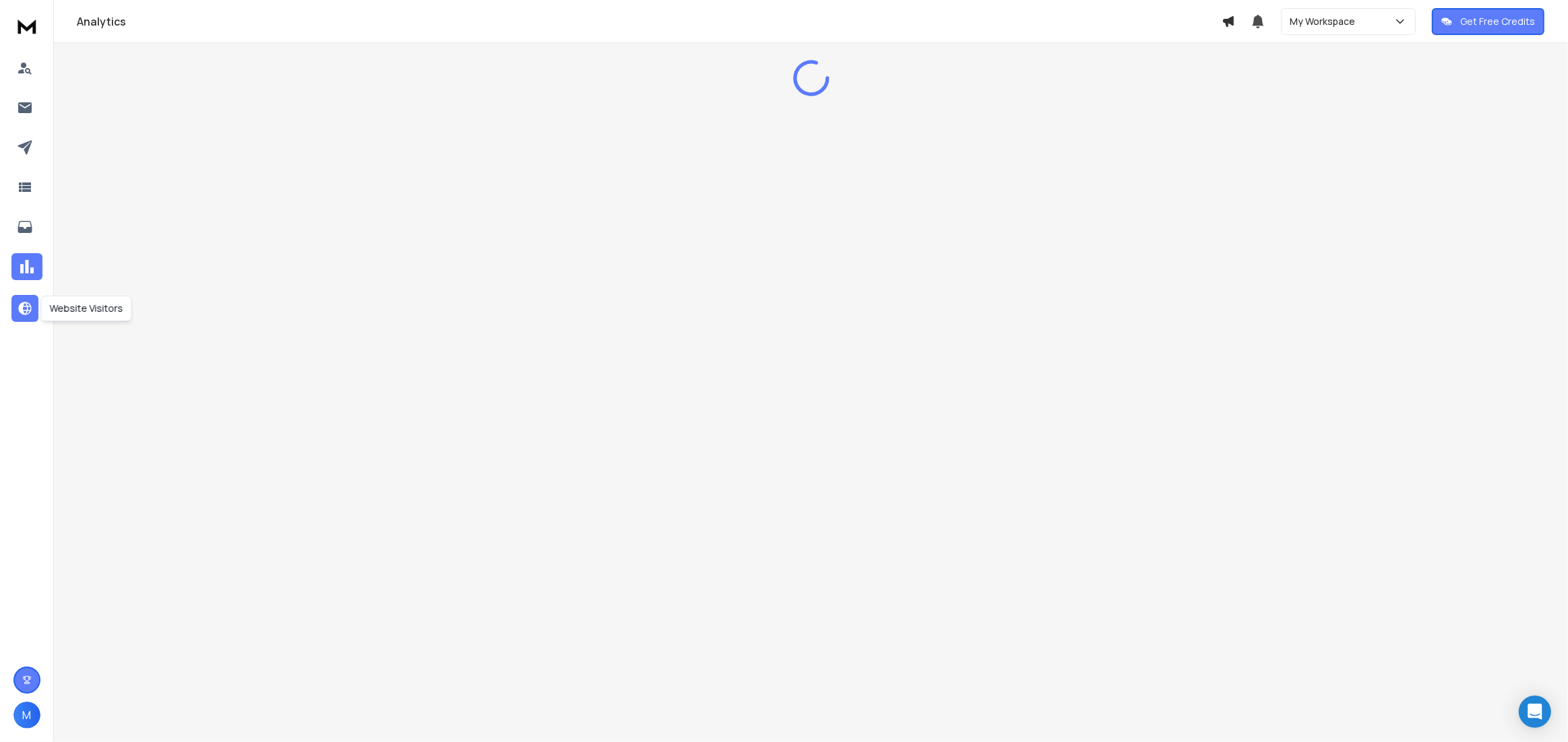
click at [15, 302] on link at bounding box center [25, 308] width 27 height 27
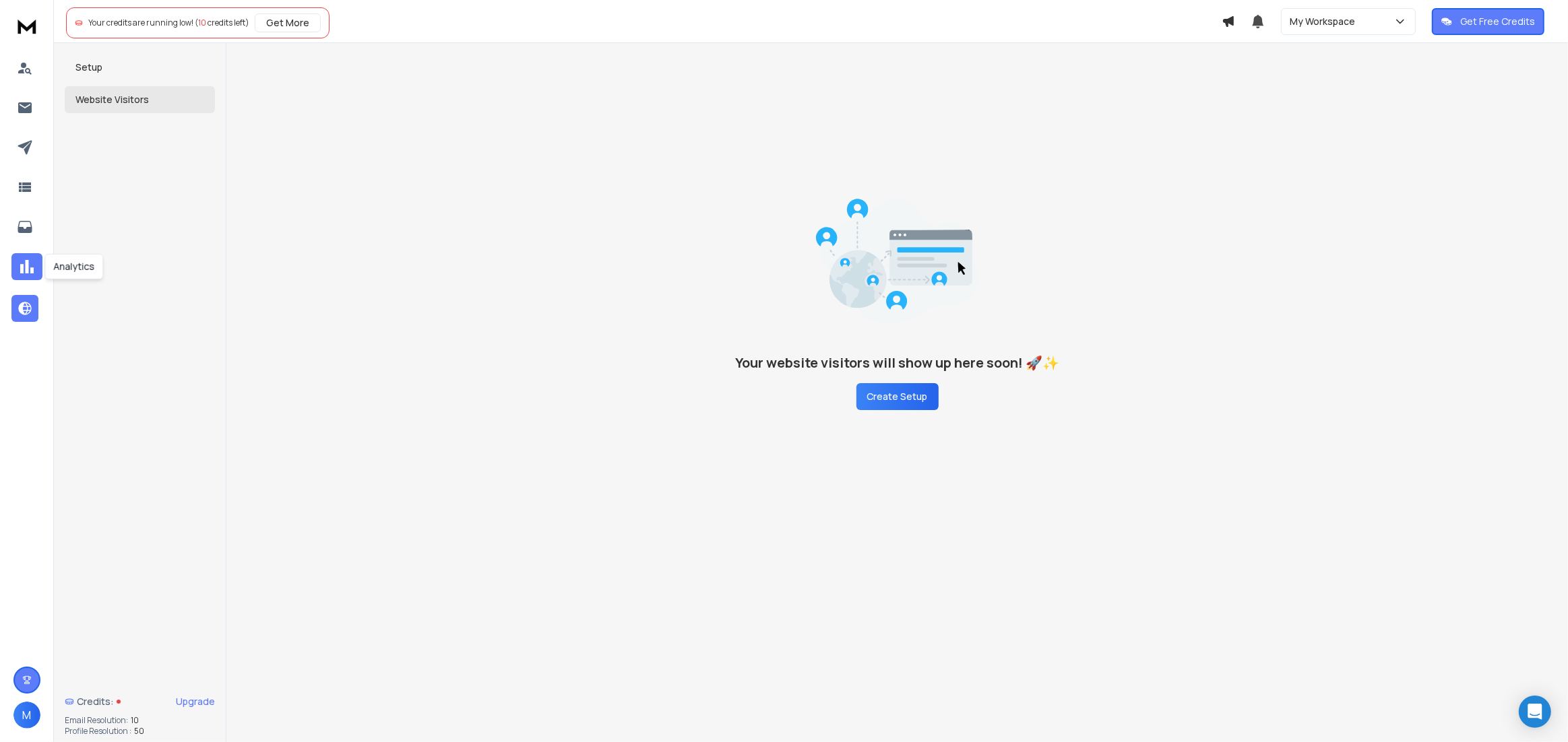
click at [20, 277] on link at bounding box center [27, 266] width 31 height 31
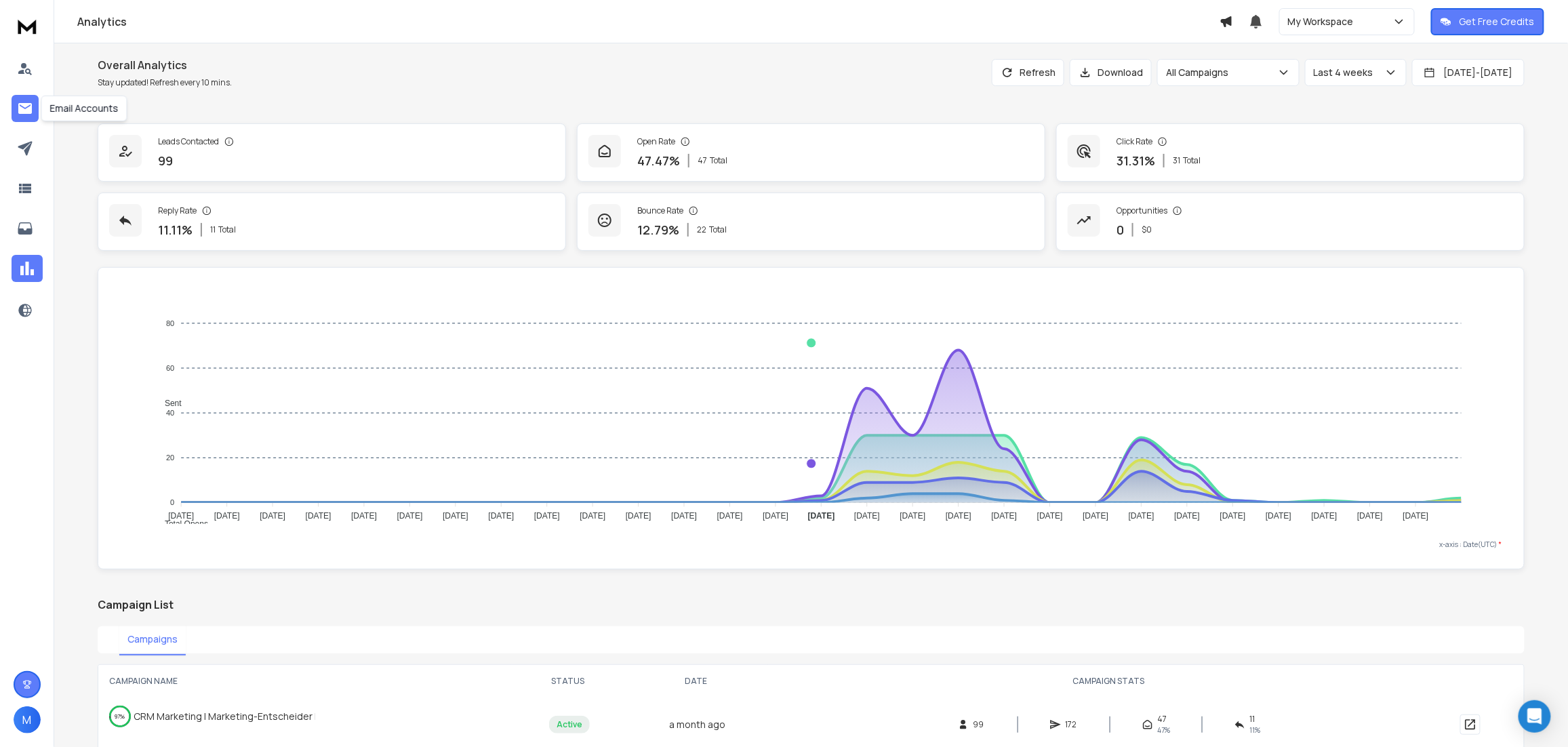
click at [16, 103] on link at bounding box center [25, 108] width 27 height 27
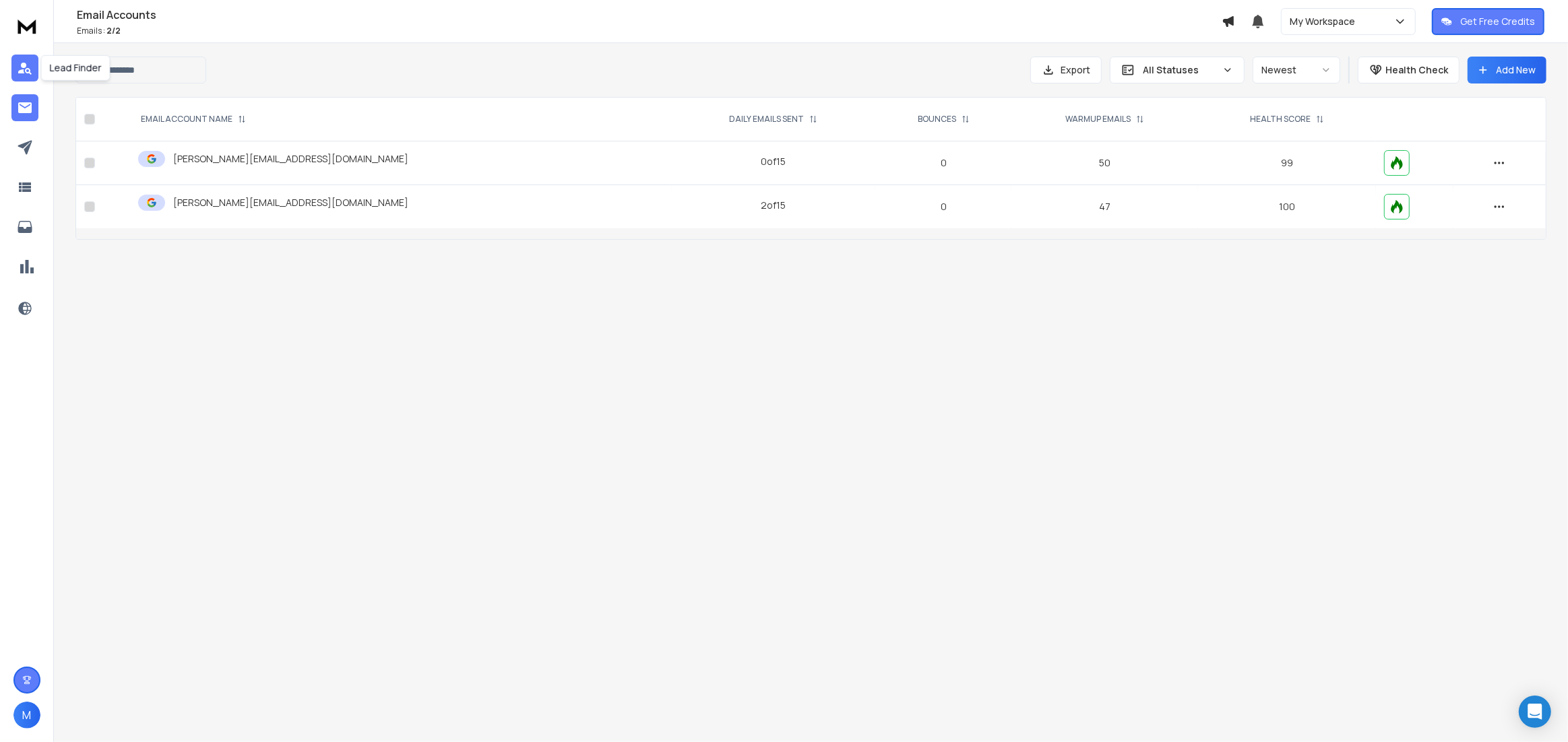
click at [27, 71] on icon at bounding box center [25, 68] width 16 height 16
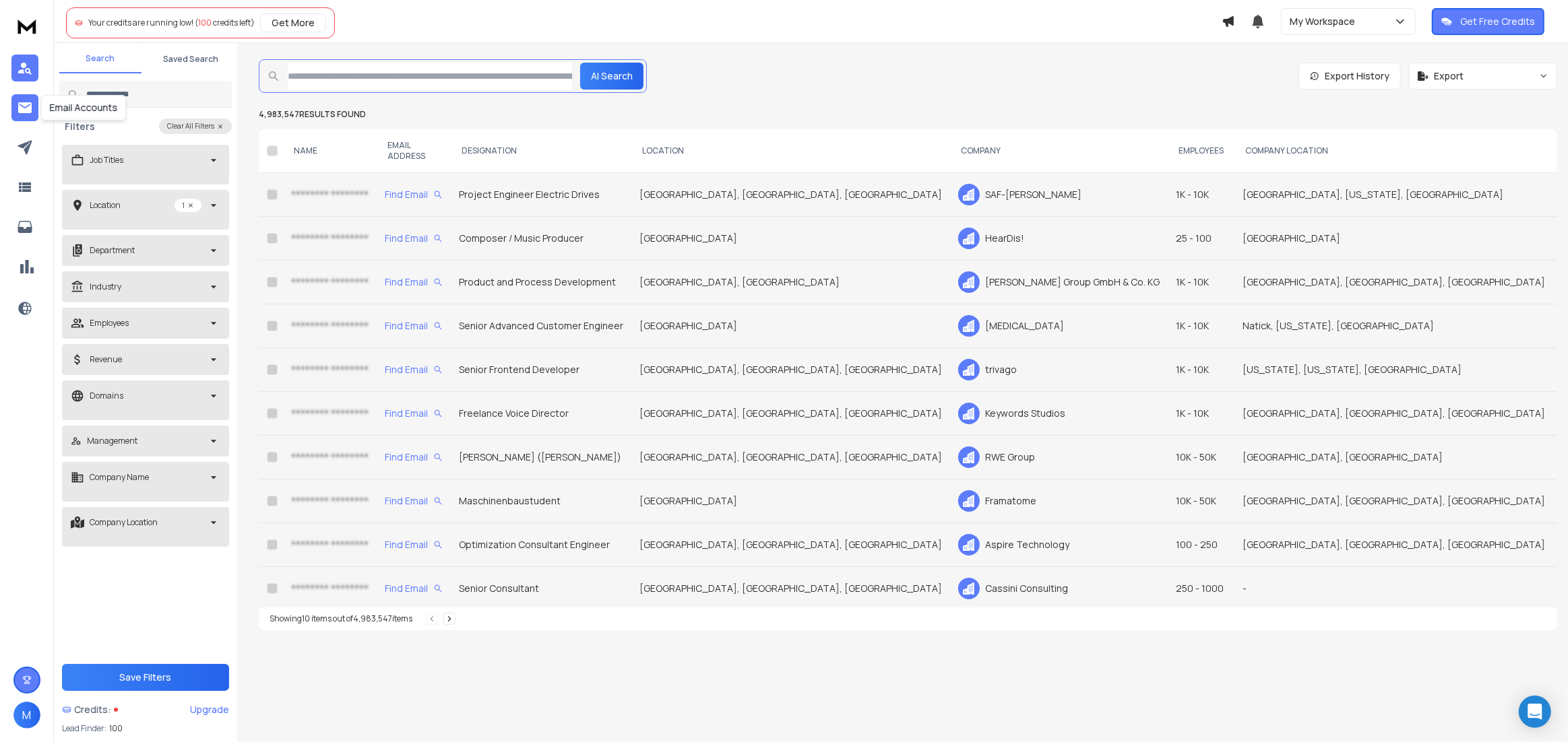
click at [34, 111] on link at bounding box center [25, 108] width 27 height 27
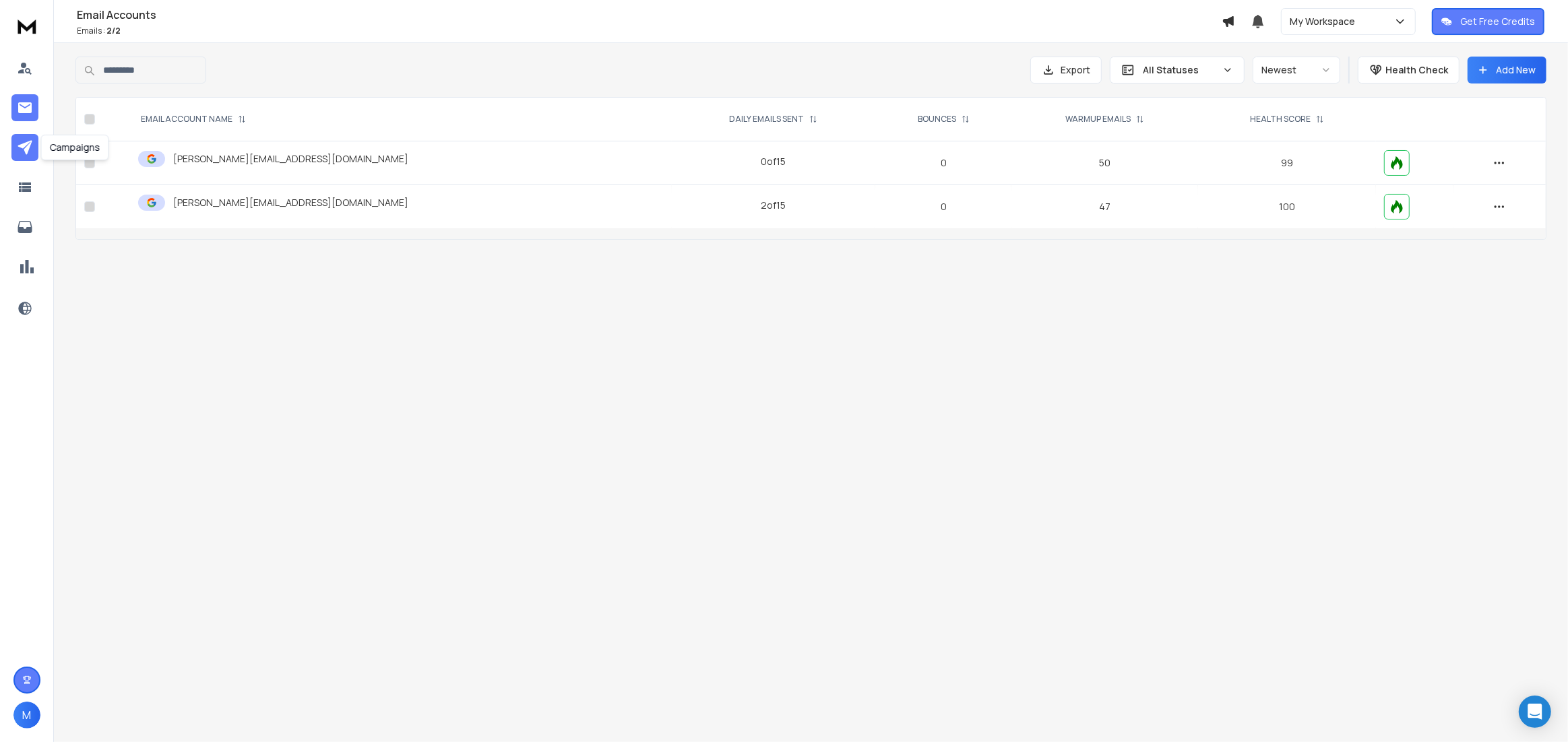
click at [32, 158] on link at bounding box center [25, 147] width 27 height 27
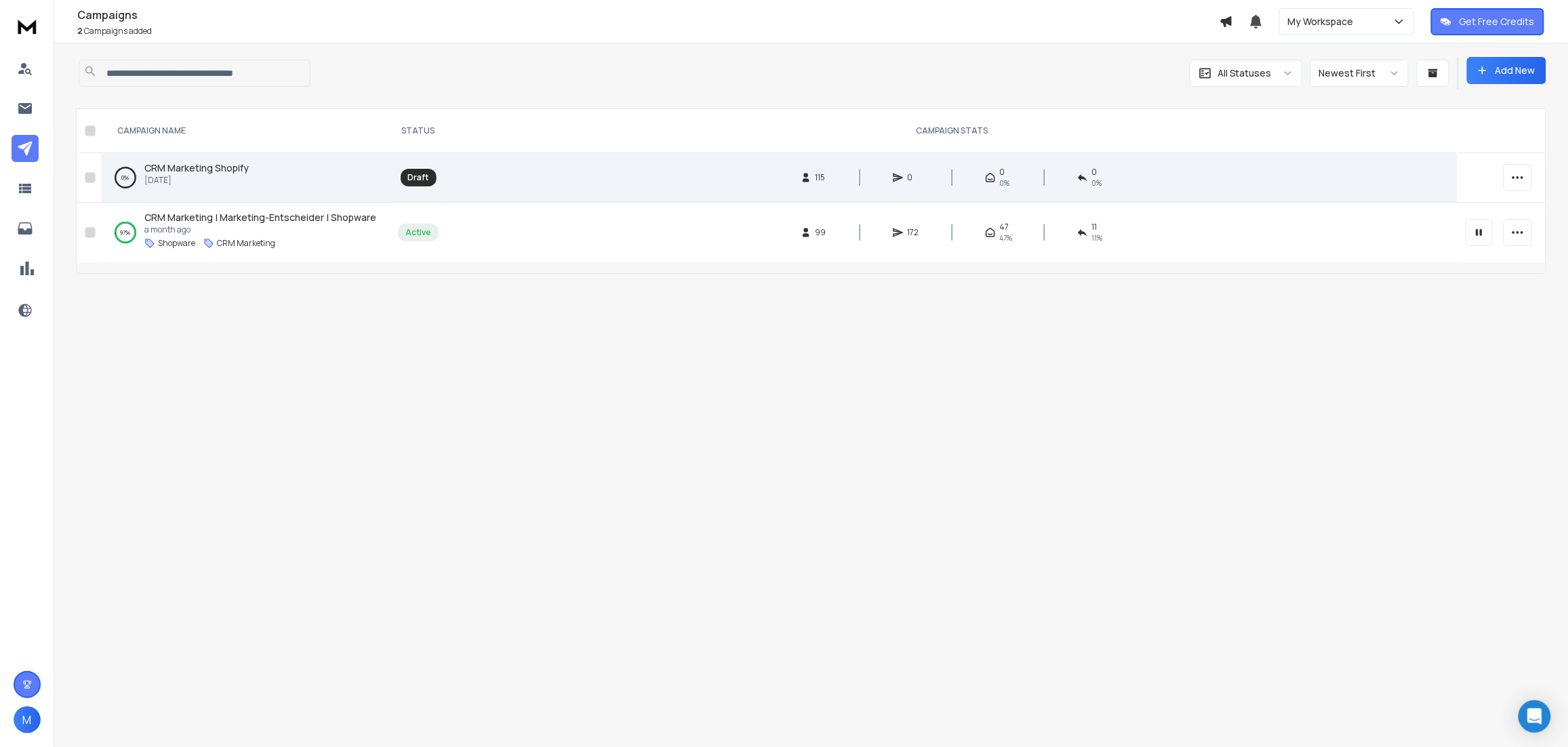
click at [177, 170] on span "CRM Marketing Shopify" at bounding box center [196, 167] width 104 height 13
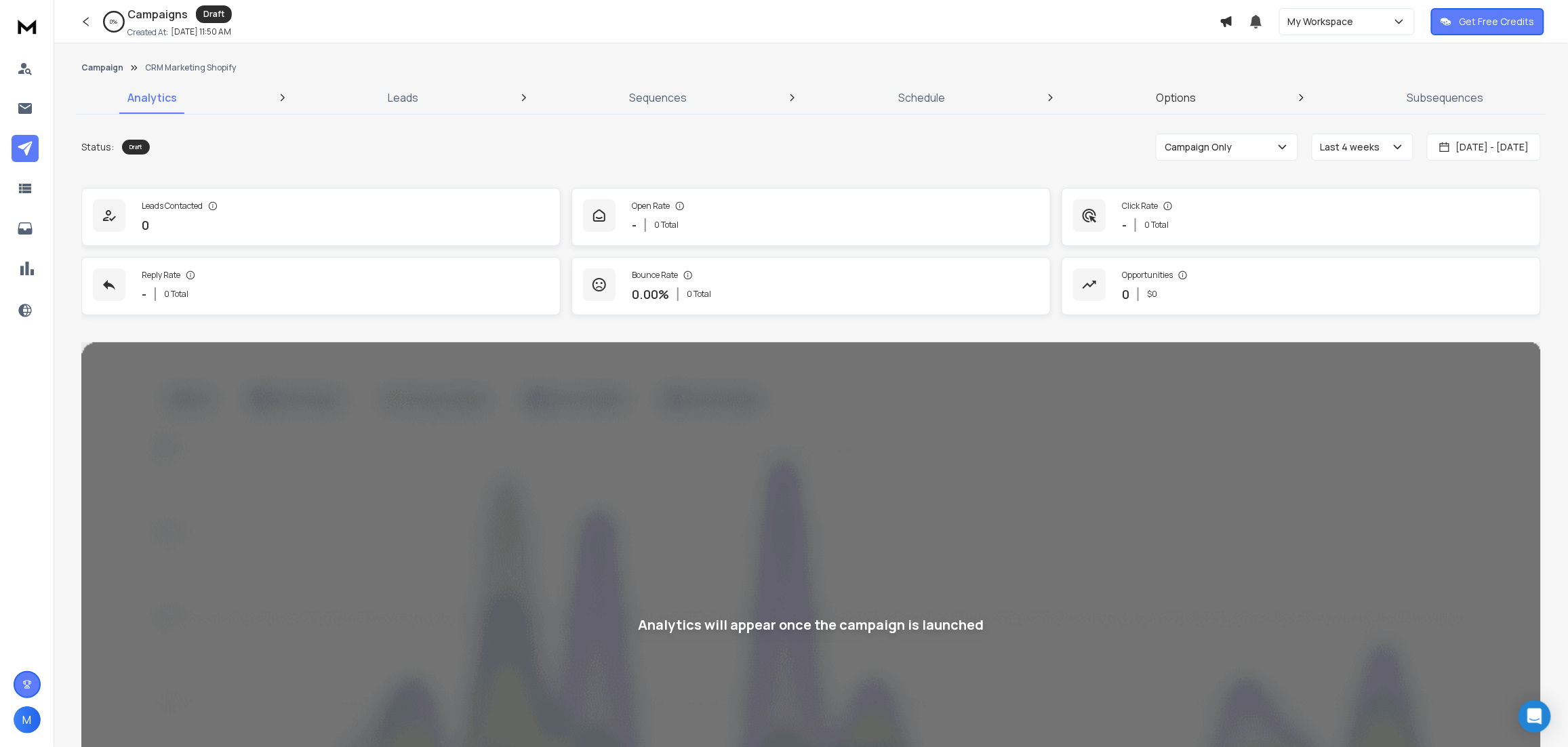
click at [1175, 105] on link "Options" at bounding box center [1176, 97] width 57 height 33
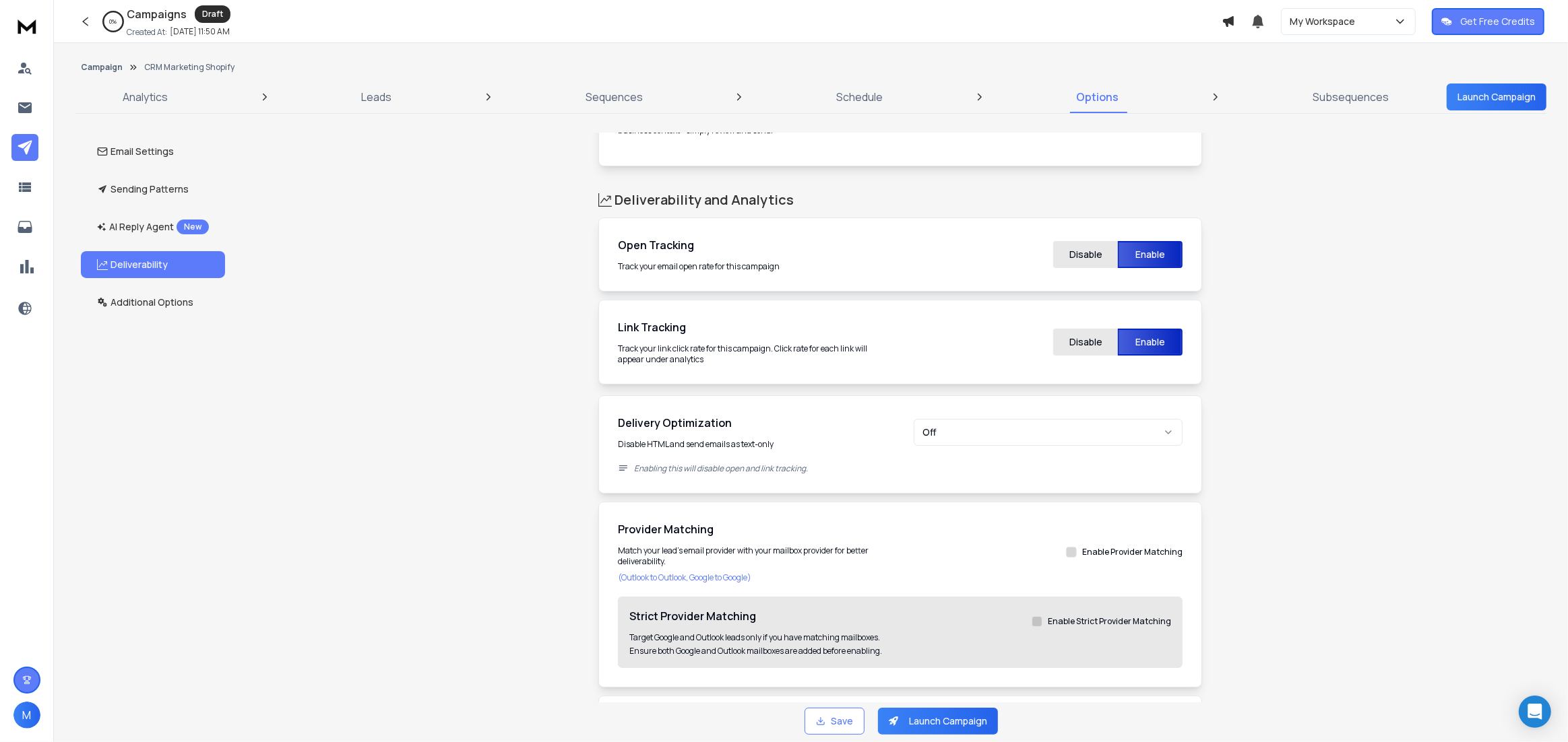
scroll to position [1135, 0]
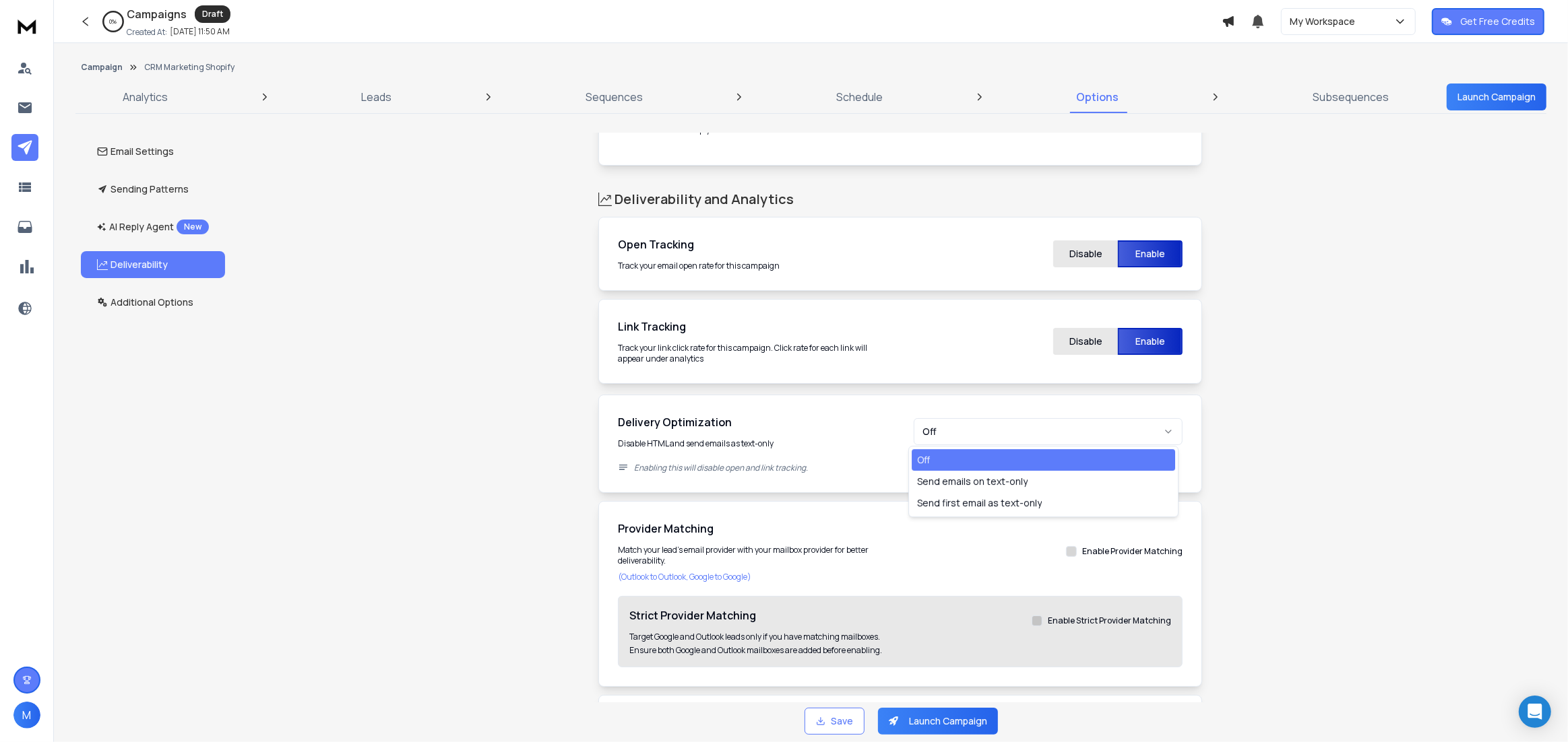
click at [1023, 430] on button "Off" at bounding box center [1048, 431] width 268 height 27
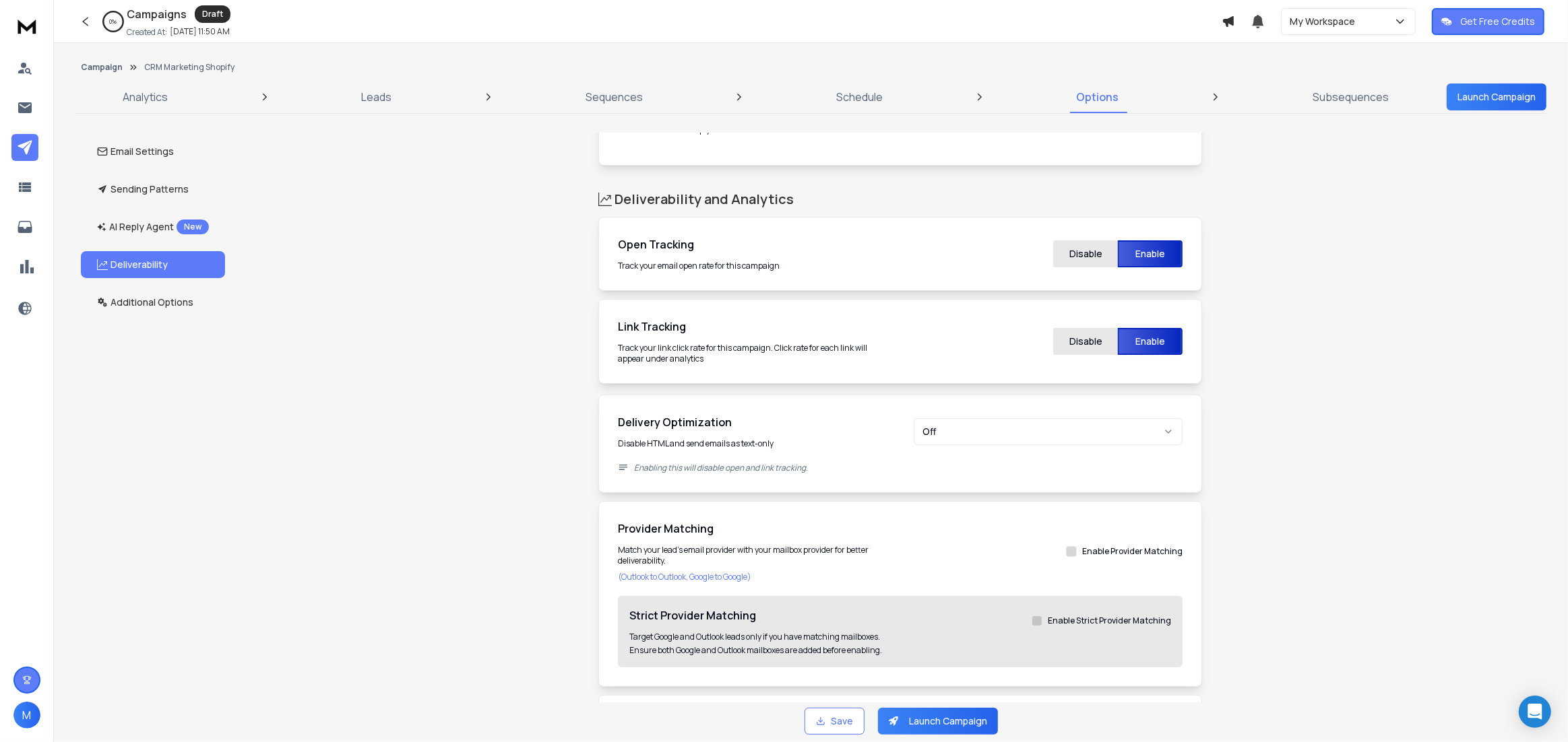
click at [1033, 398] on div "**********" at bounding box center [900, 444] width 604 height 99
click at [198, 296] on button "Additional Options" at bounding box center [153, 302] width 144 height 27
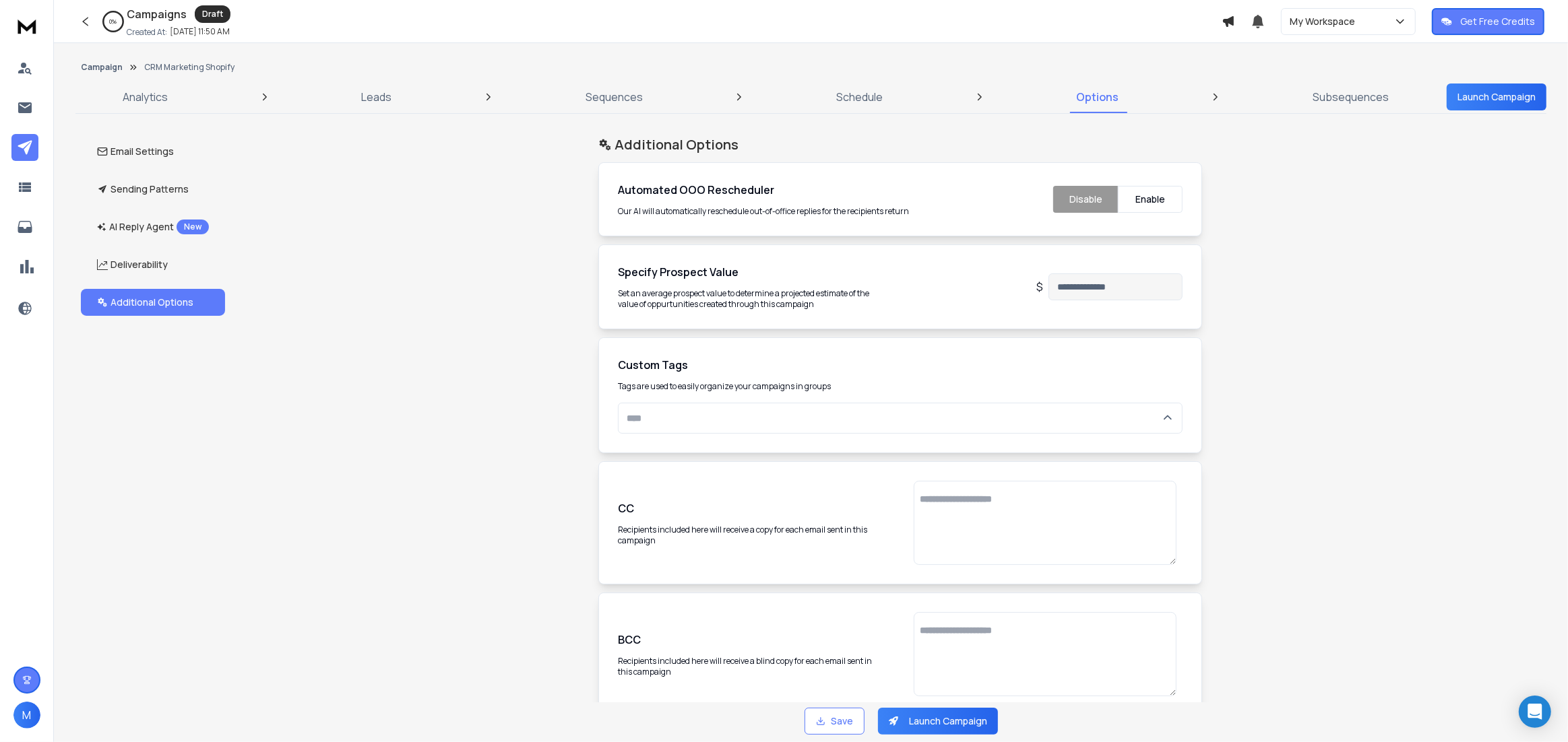
scroll to position [2096, 0]
click at [672, 410] on input at bounding box center [673, 418] width 105 height 25
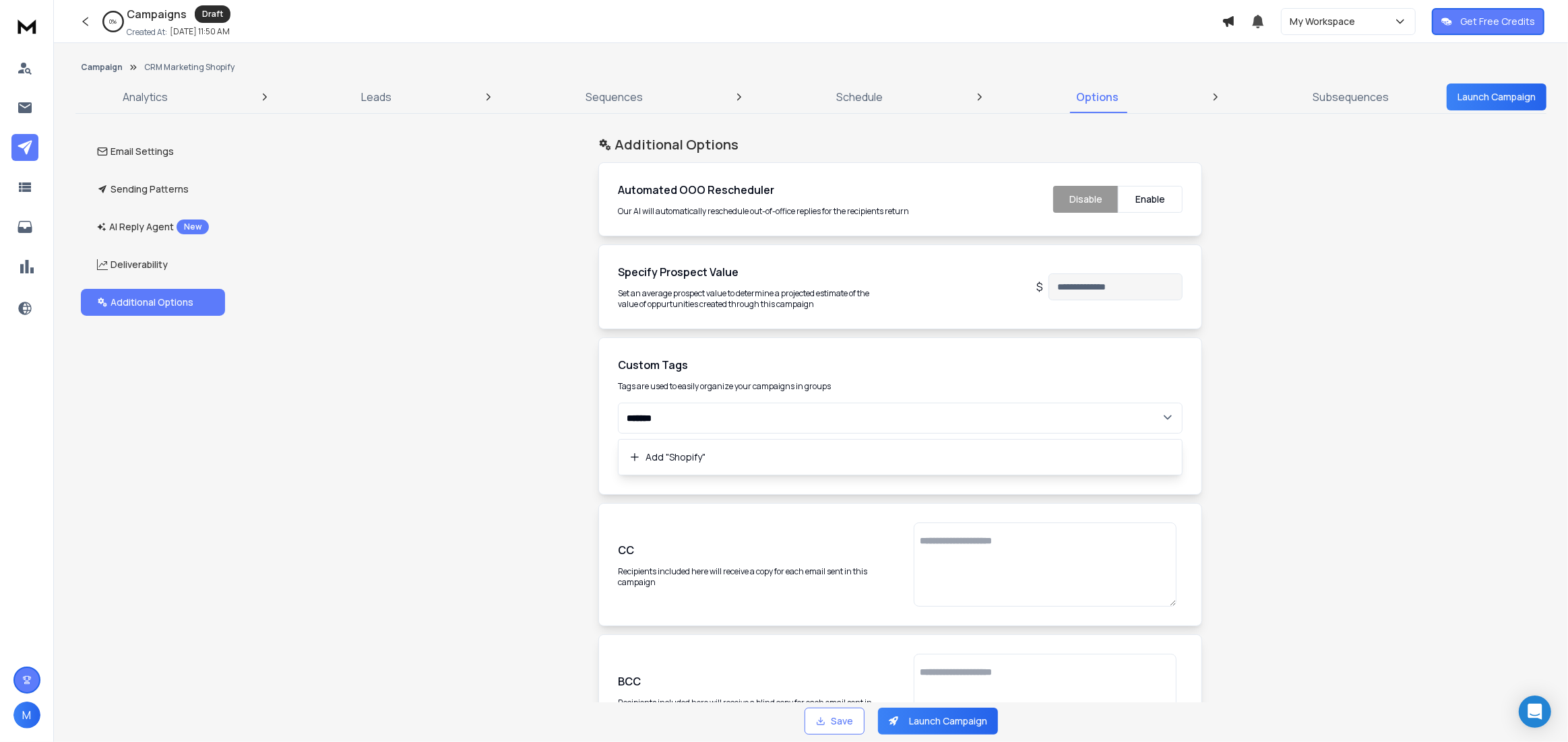
type input "*******"
click at [695, 451] on p "Add " Shopify "" at bounding box center [675, 458] width 60 height 14
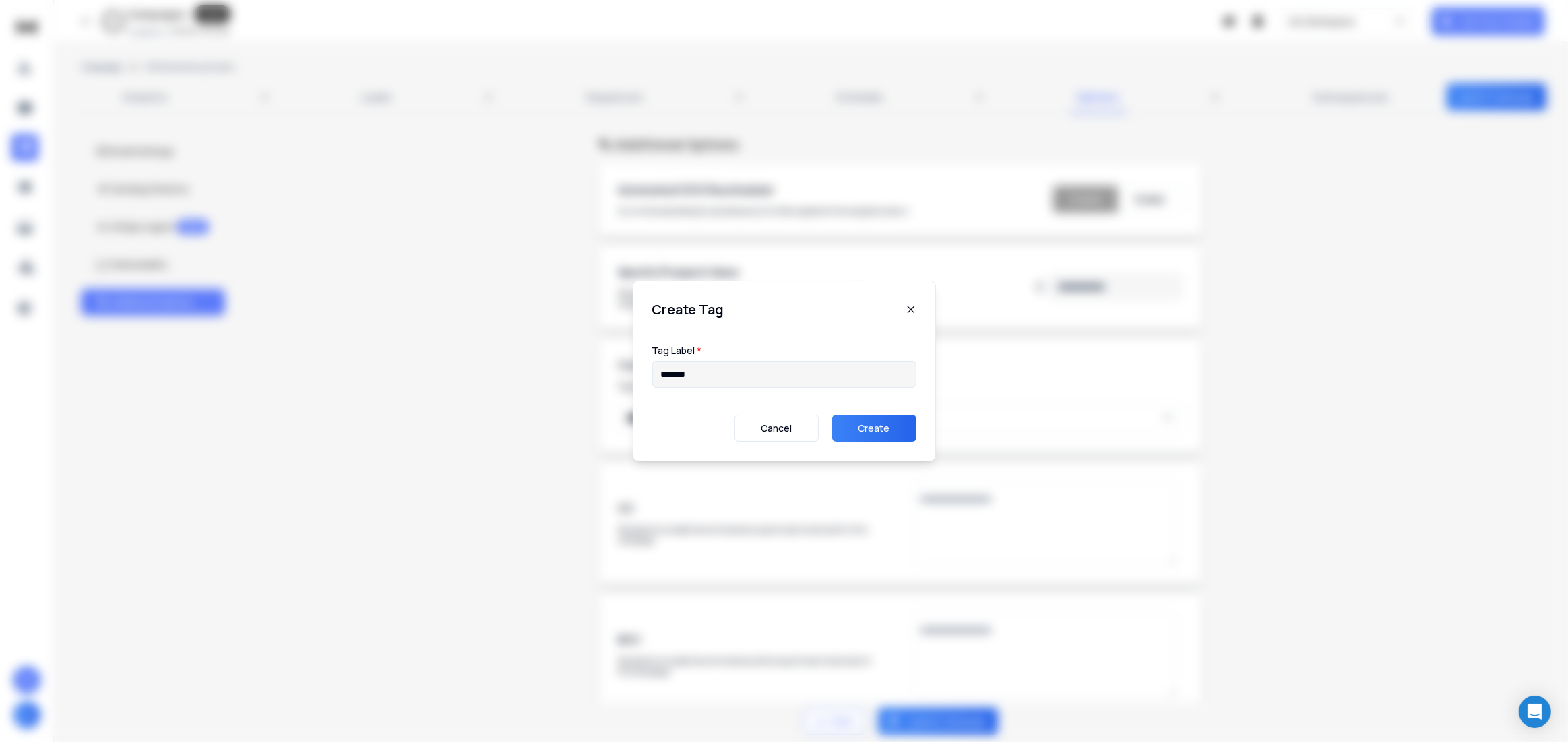
click at [835, 430] on button "Create" at bounding box center [873, 428] width 84 height 27
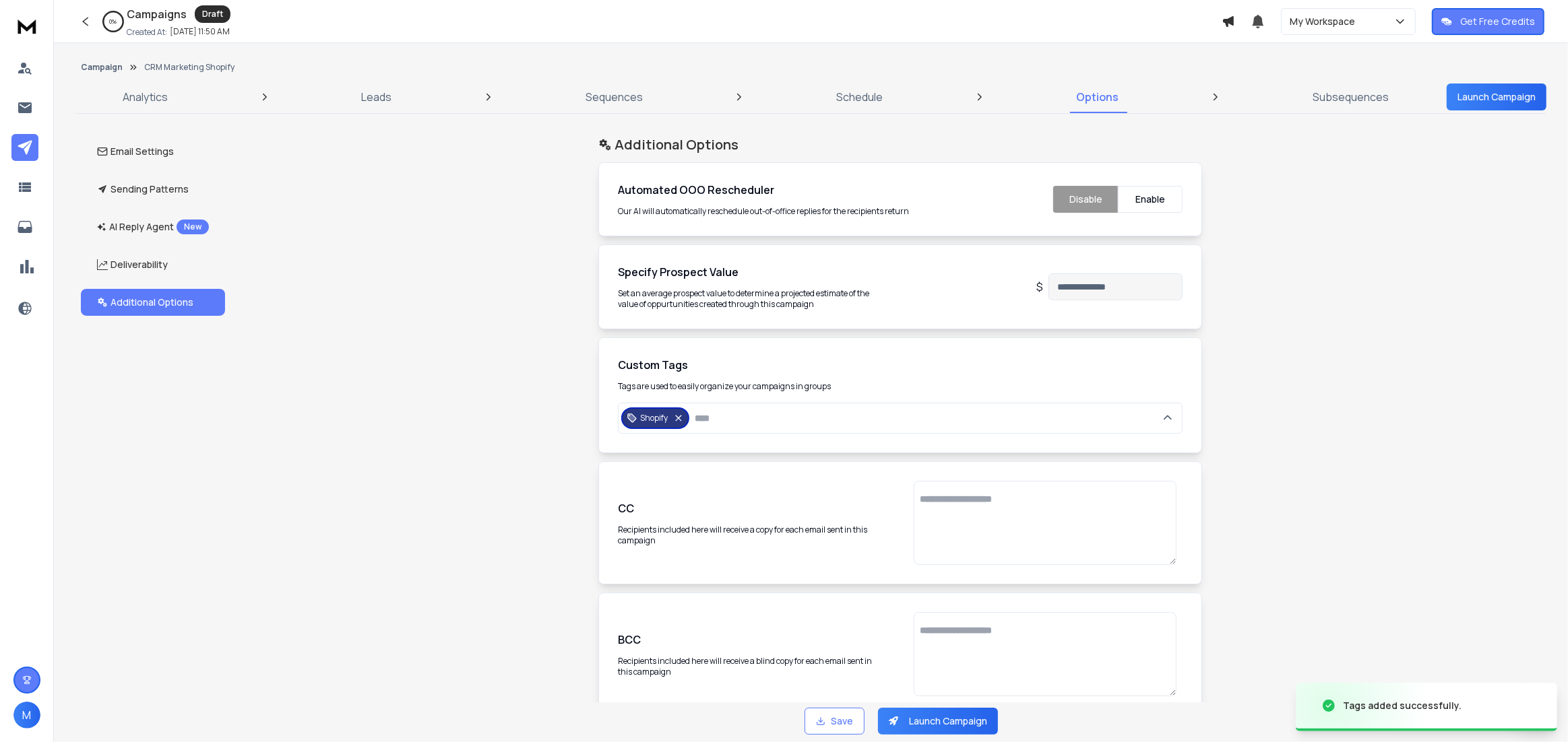
click at [750, 410] on input at bounding box center [741, 418] width 105 height 25
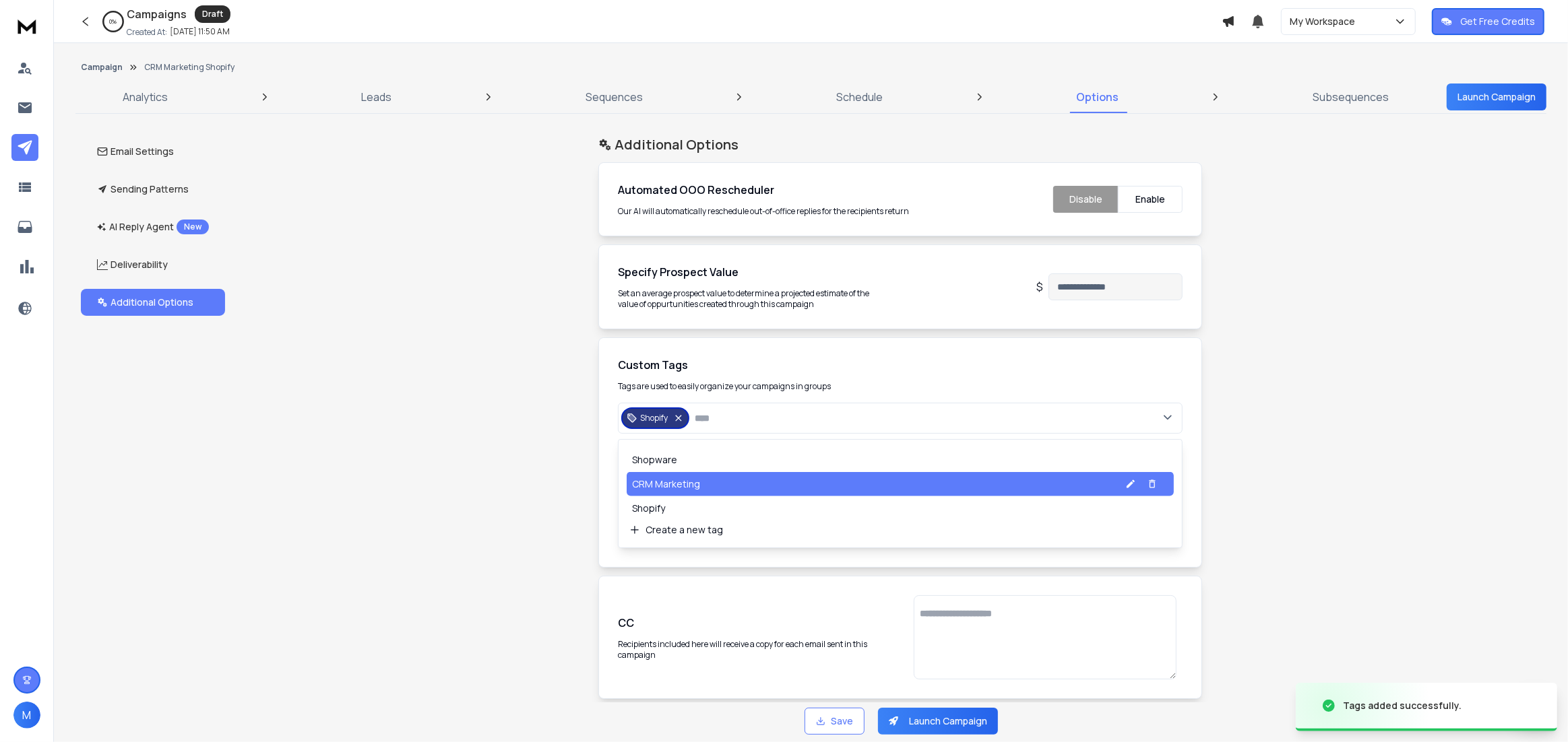
click at [695, 482] on div "CRM Marketing" at bounding box center [900, 484] width 547 height 25
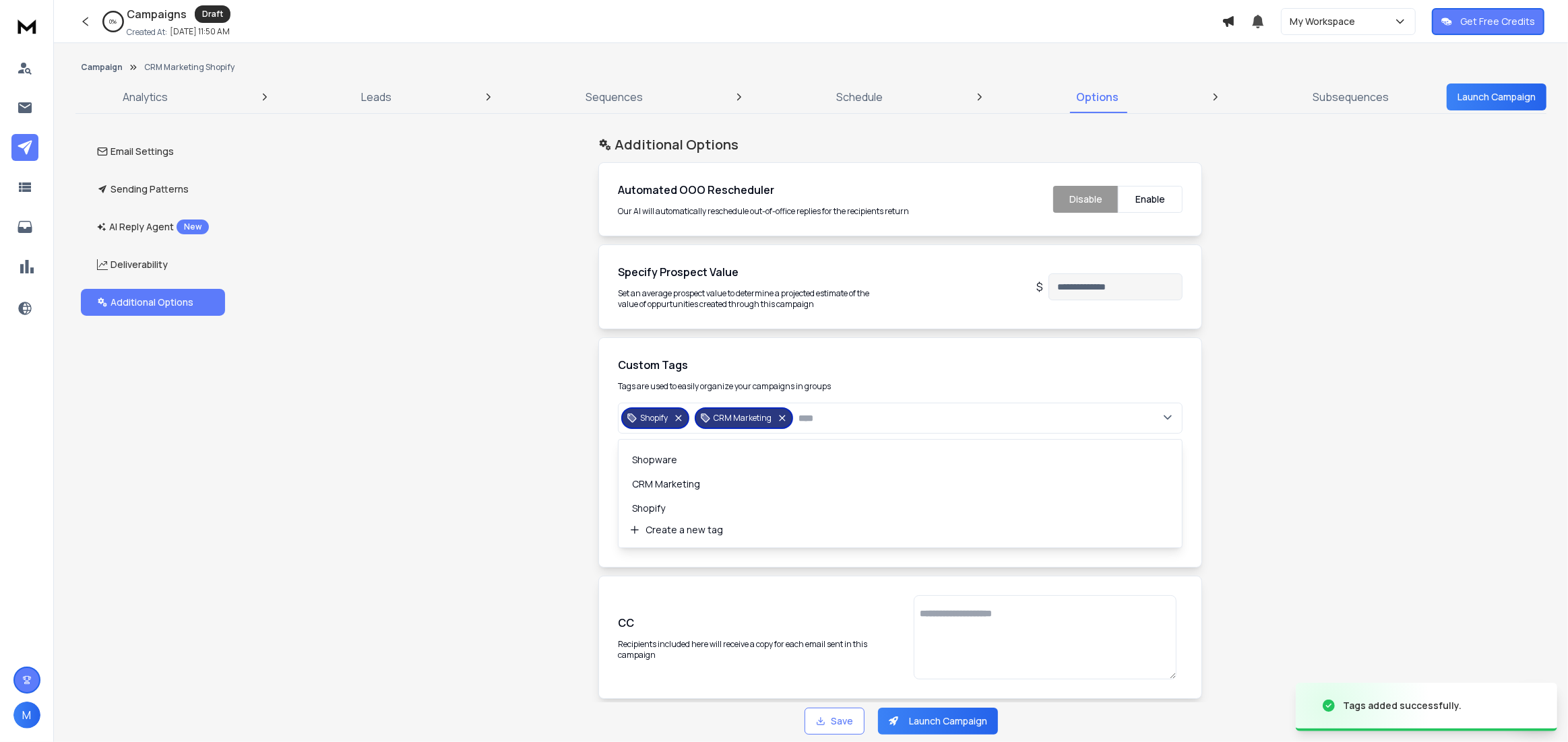
click at [517, 431] on div "Email Accounts Accounts to Use Select one or more accounts to send emails from …" at bounding box center [908, 417] width 1323 height 570
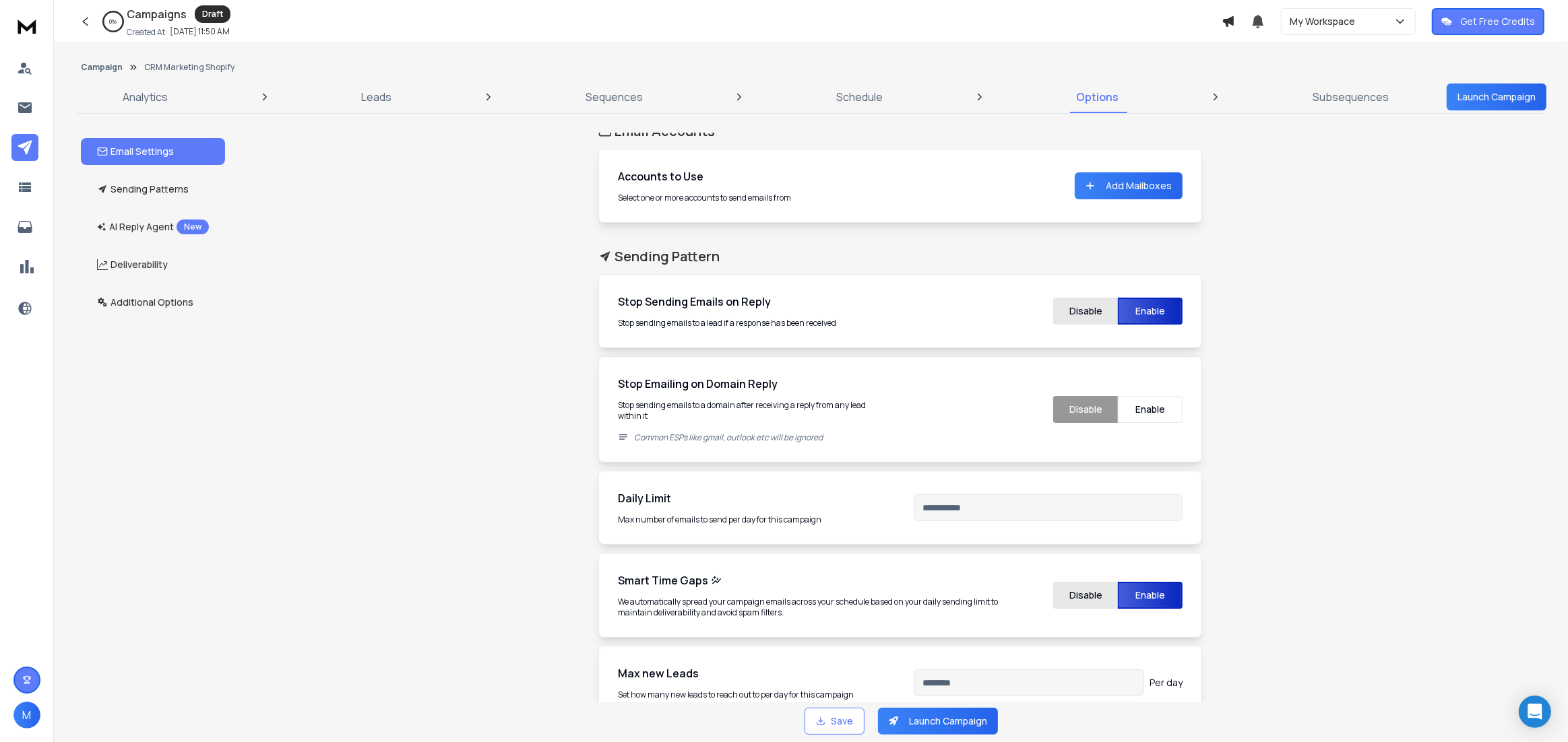
scroll to position [0, 0]
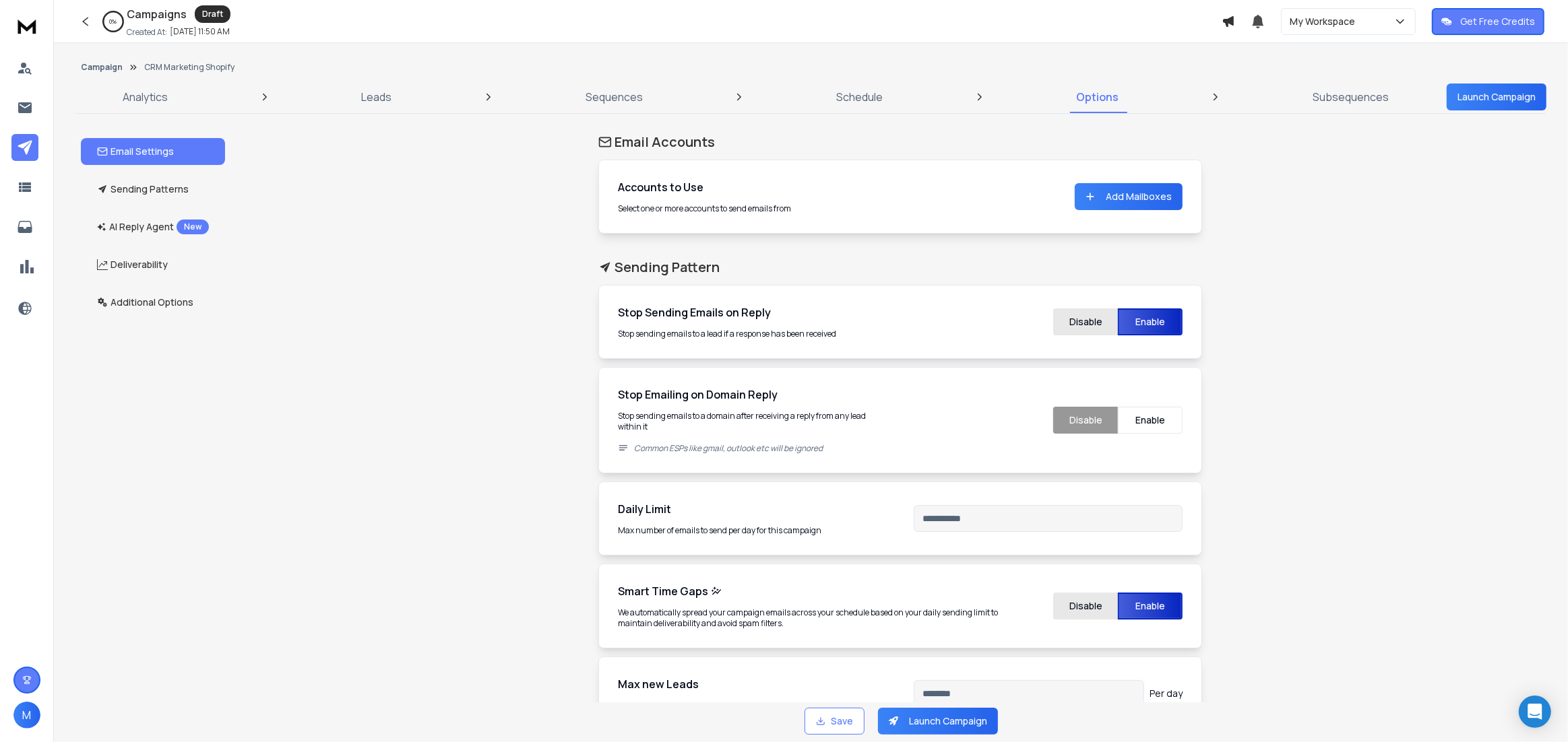
click at [1099, 193] on button "Add Mailboxes" at bounding box center [1128, 196] width 108 height 27
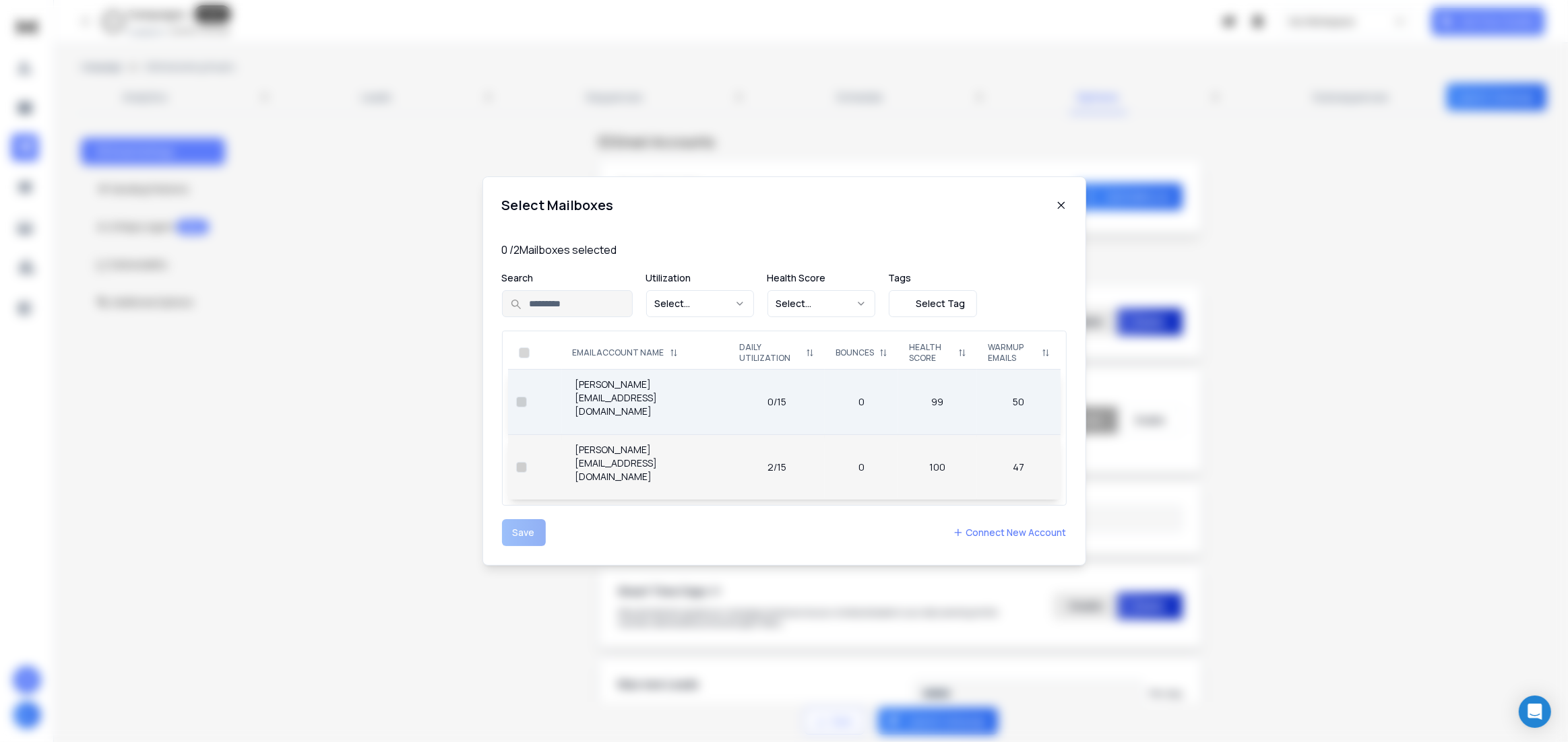
click at [516, 408] on button "button" at bounding box center [521, 402] width 11 height 11
click at [519, 462] on button "button" at bounding box center [521, 467] width 11 height 11
click at [535, 519] on button "Save" at bounding box center [524, 532] width 43 height 27
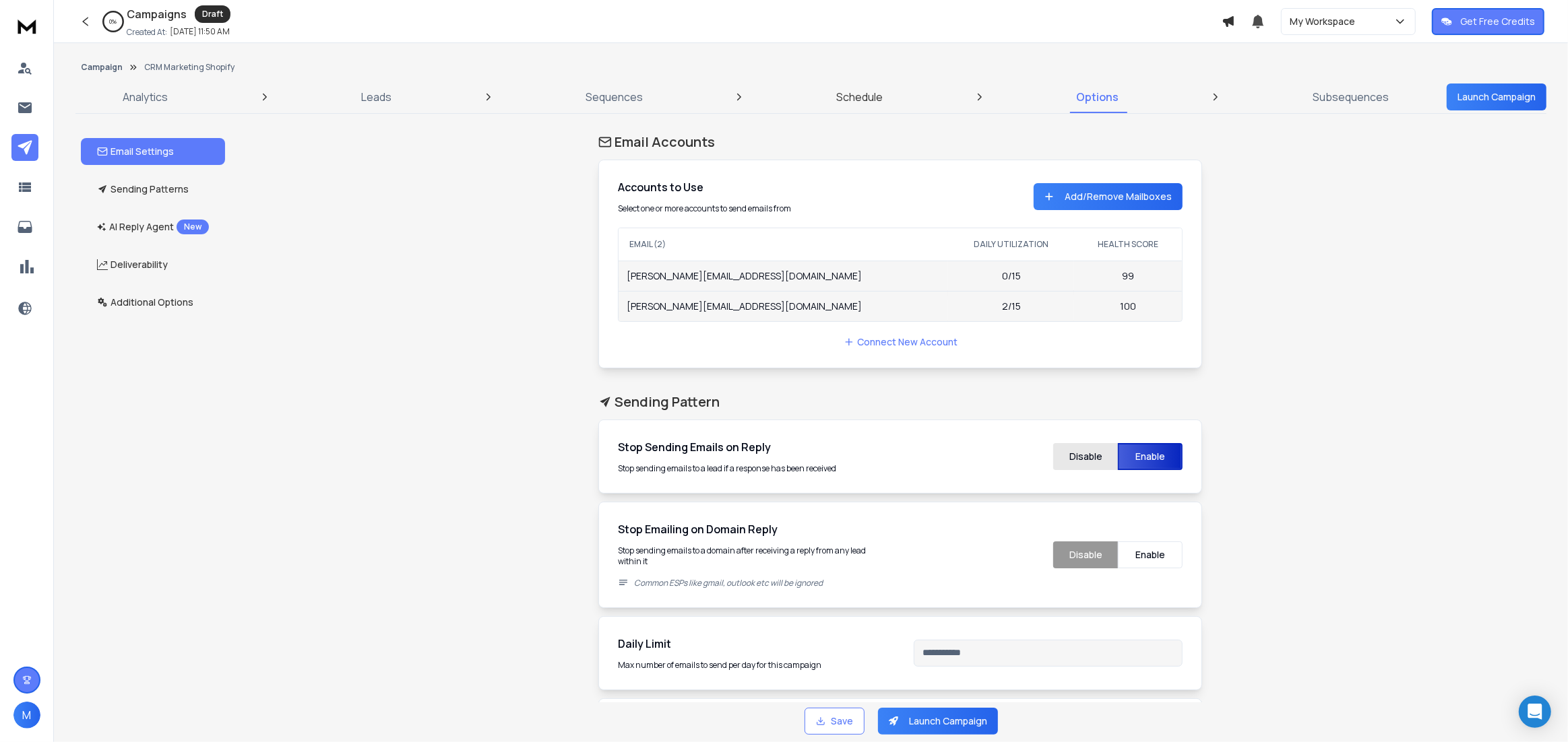
click at [845, 96] on p "Schedule" at bounding box center [859, 97] width 46 height 16
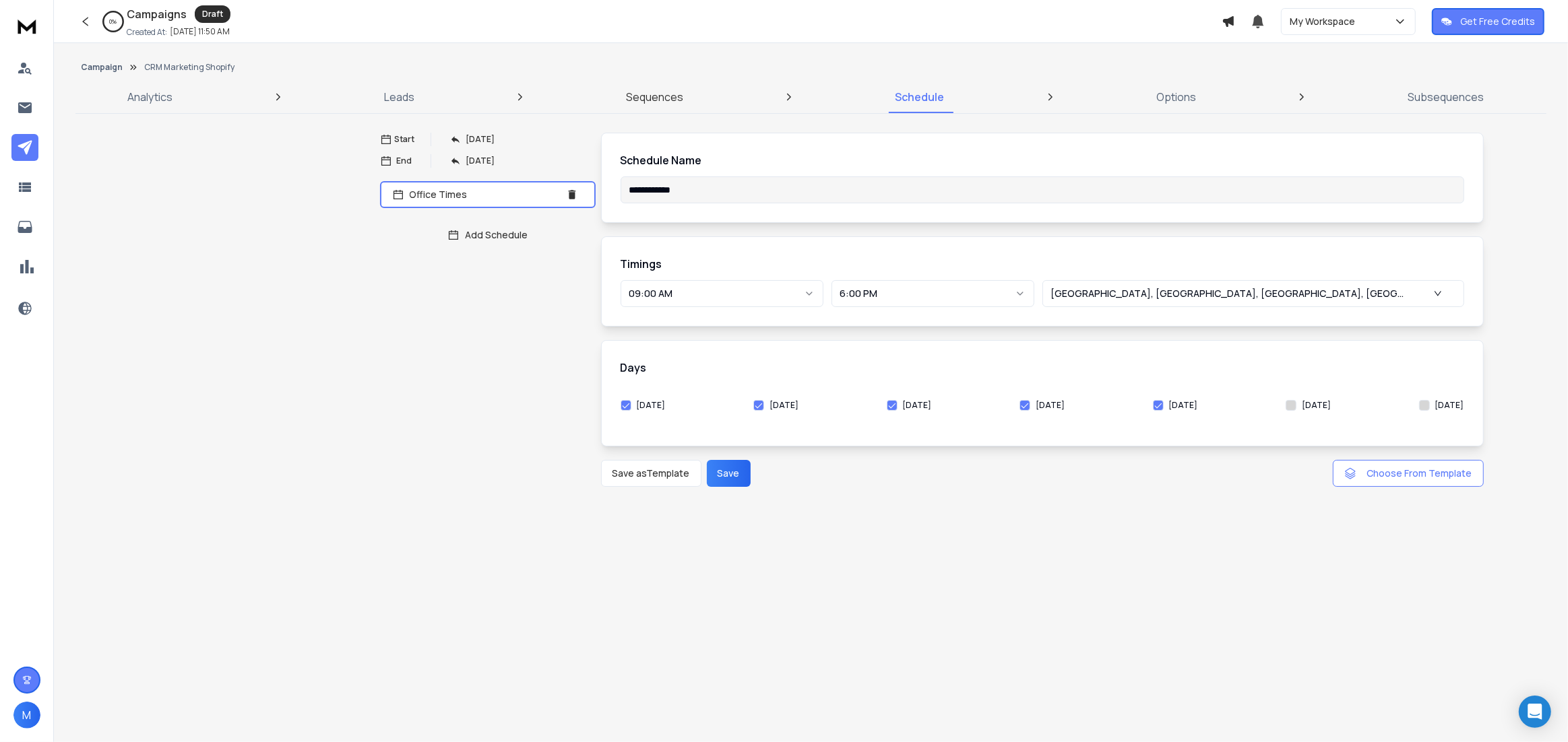
click at [687, 97] on link "Sequences" at bounding box center [654, 97] width 73 height 33
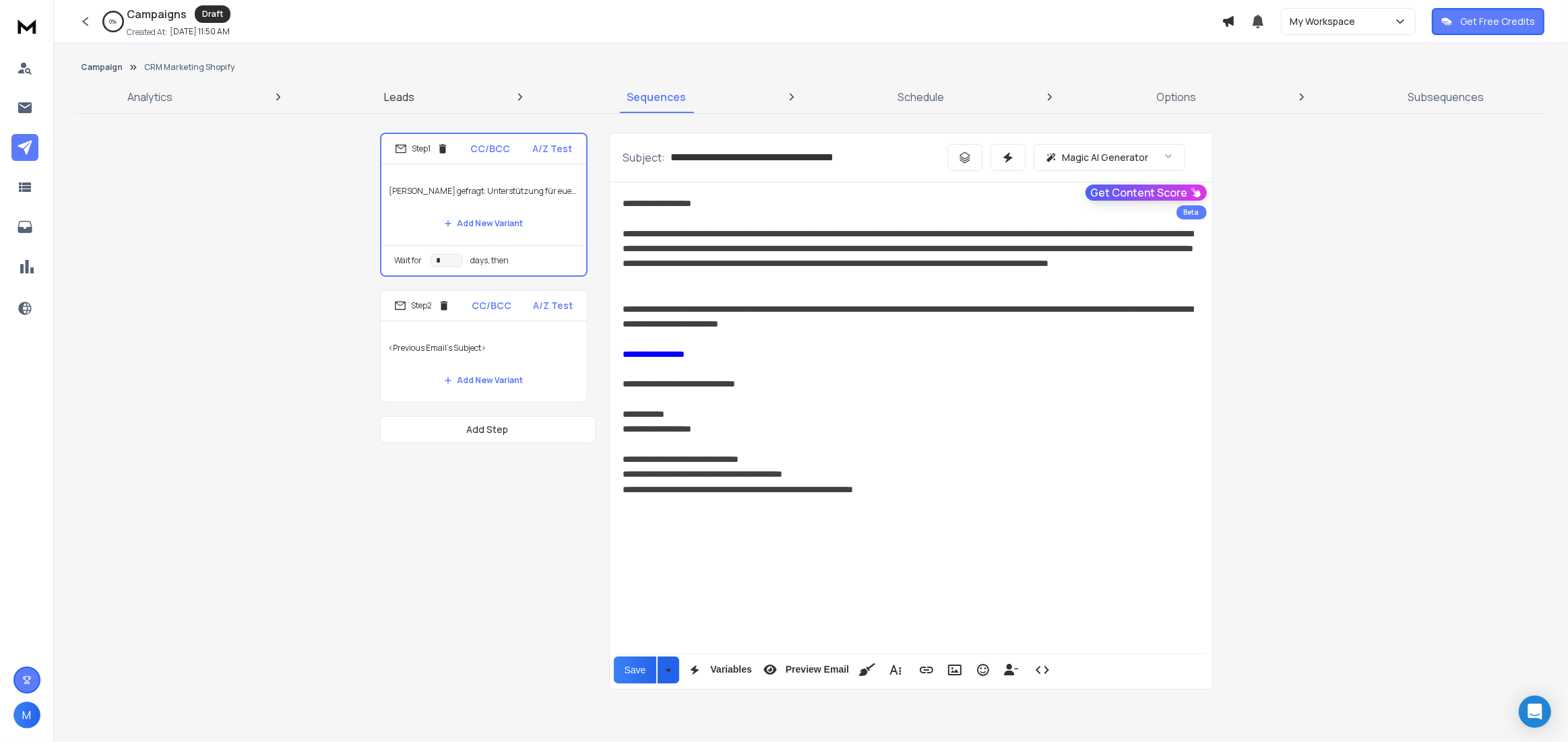
click at [398, 99] on p "Leads" at bounding box center [399, 97] width 31 height 16
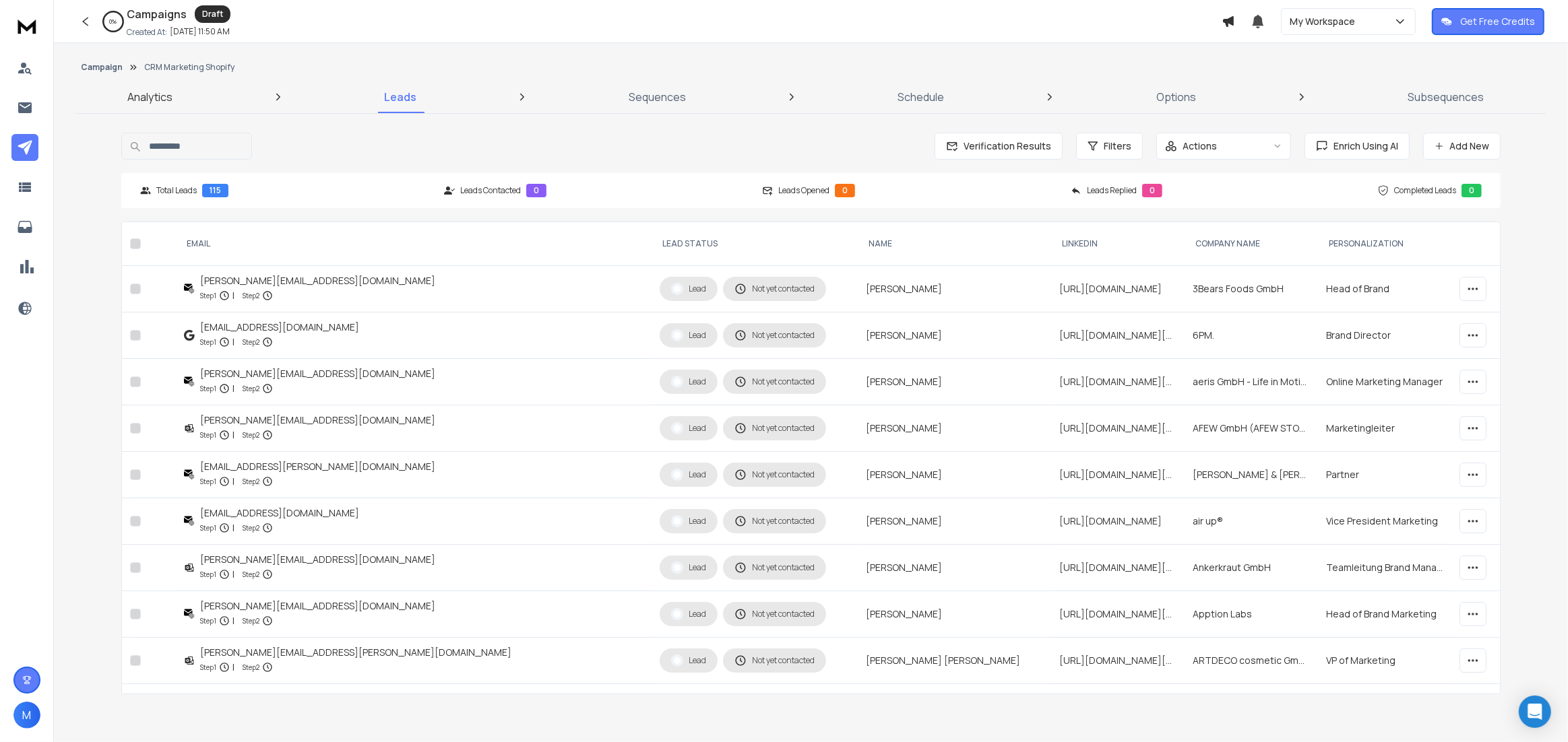
drag, startPoint x: 139, startPoint y: 90, endPoint x: 160, endPoint y: 99, distance: 22.8
click at [139, 90] on p "Analytics" at bounding box center [150, 97] width 45 height 16
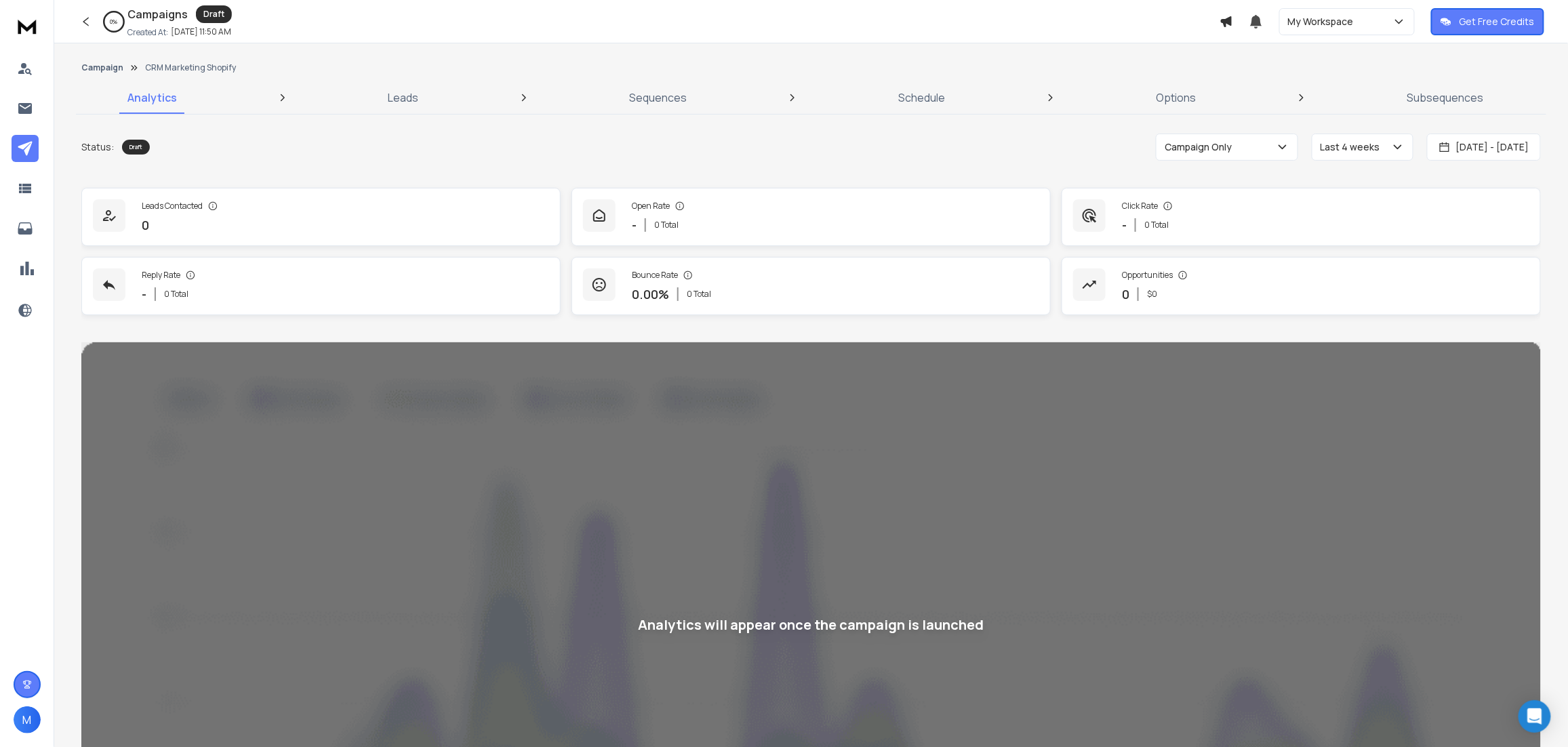
drag, startPoint x: 398, startPoint y: 97, endPoint x: 463, endPoint y: 97, distance: 65.0
click at [399, 96] on p "Leads" at bounding box center [402, 97] width 31 height 16
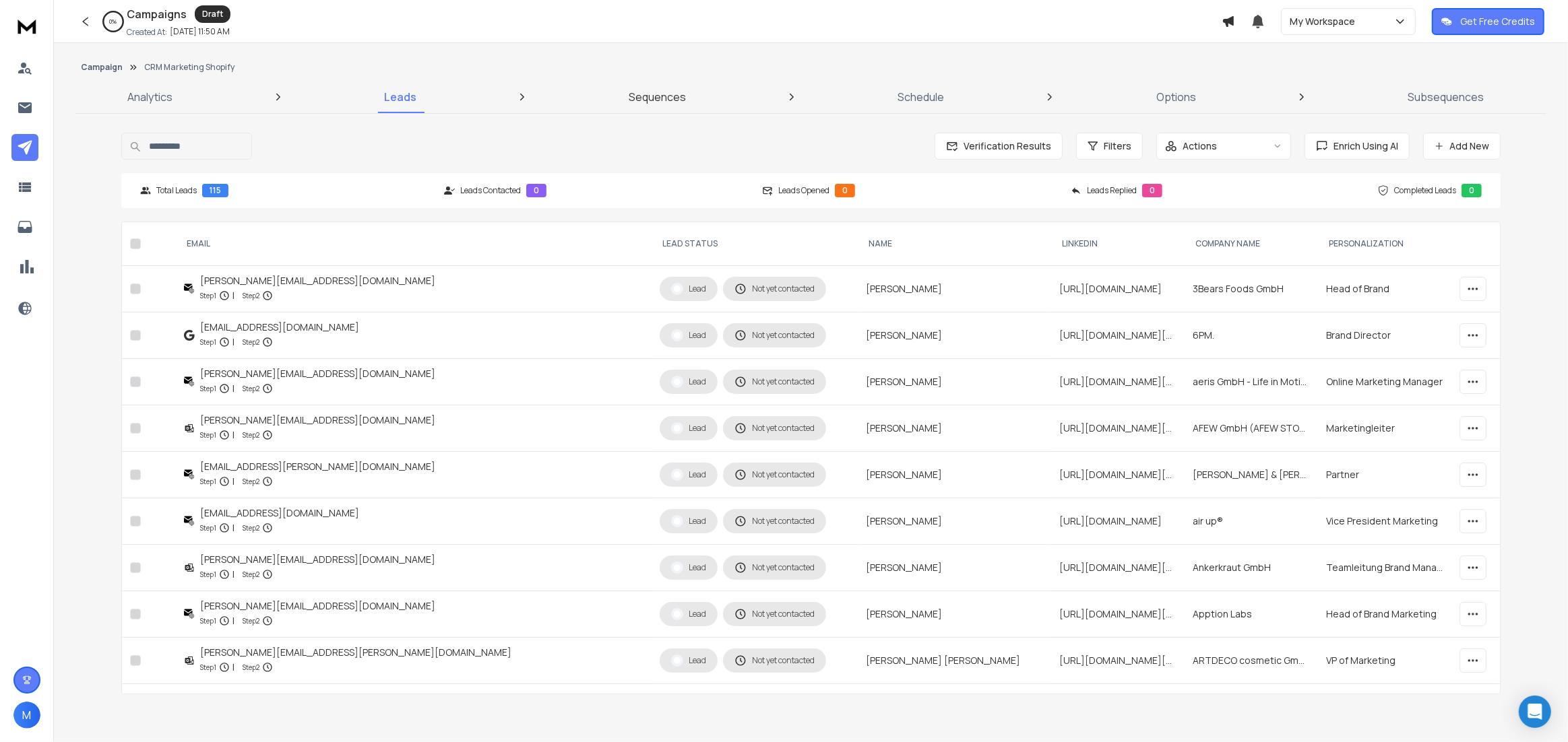
click at [653, 91] on p "Sequences" at bounding box center [657, 97] width 57 height 16
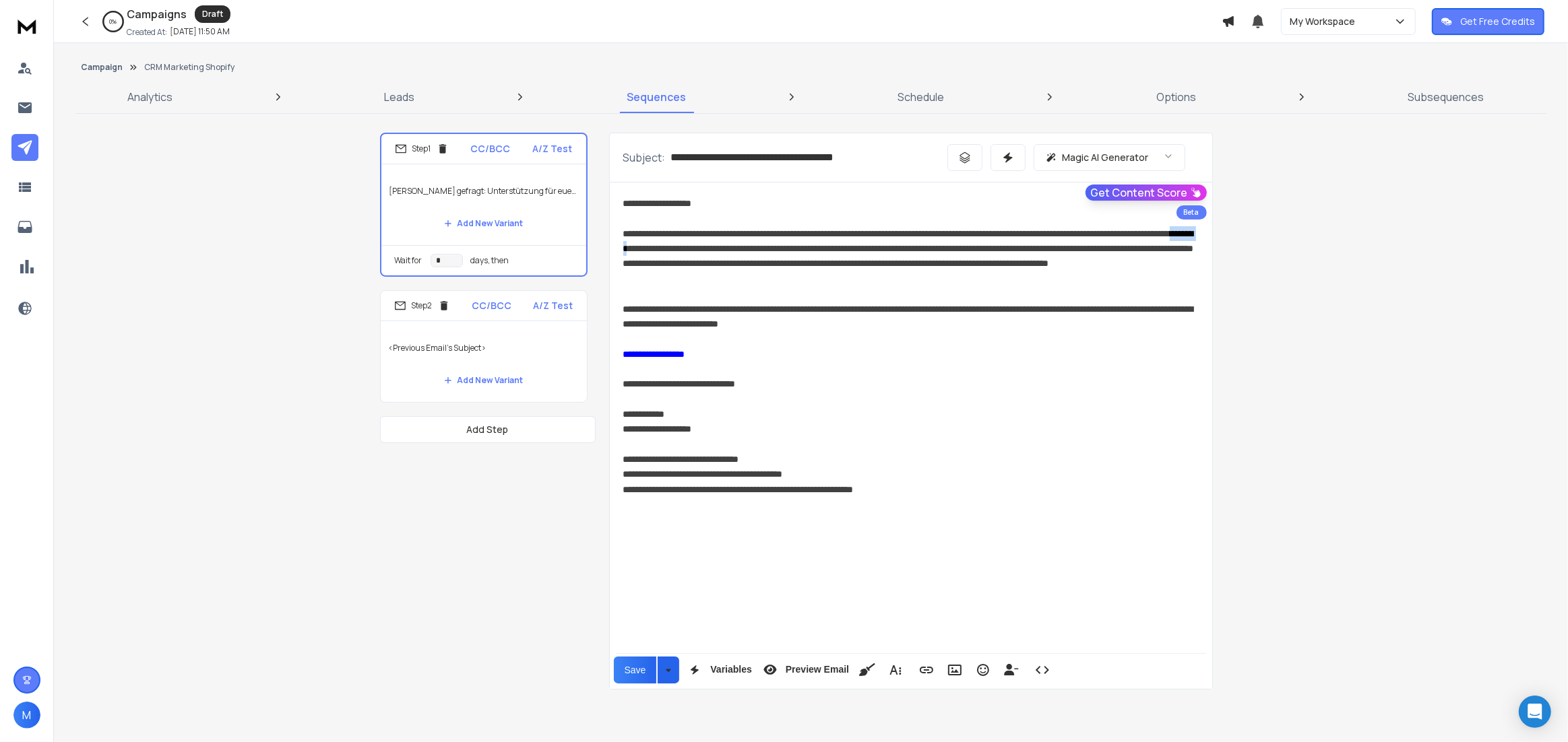
drag, startPoint x: 768, startPoint y: 248, endPoint x: 722, endPoint y: 243, distance: 46.3
click at [722, 243] on div "**********" at bounding box center [910, 263] width 575 height 75
click at [531, 354] on p "<Previous Email's Subject>" at bounding box center [484, 348] width 190 height 37
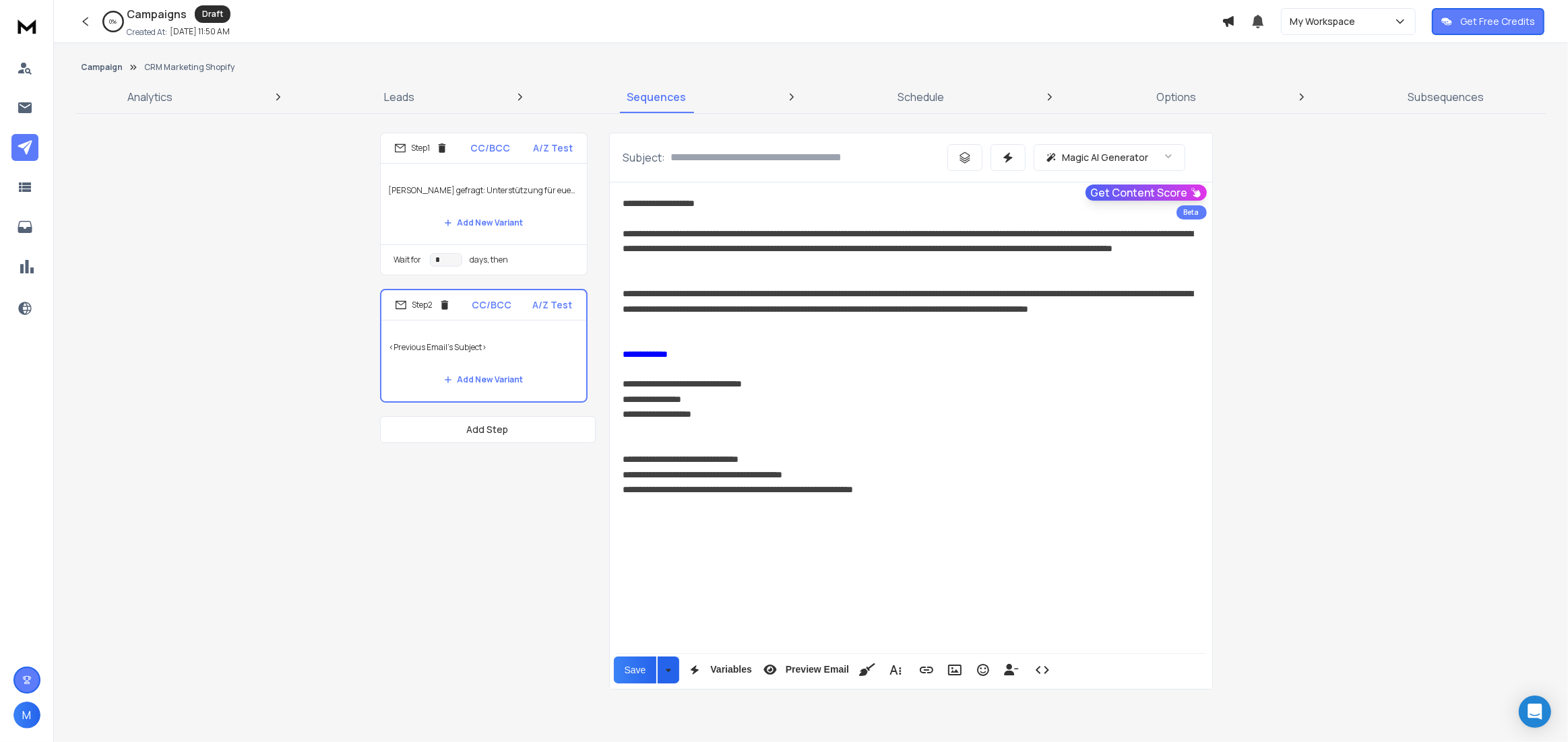
click at [589, 213] on div "Step 1 CC/BCC A/Z Test Kurz gefragt: Unterstützung für euer CRM Add New Variant…" at bounding box center [487, 267] width 215 height 270
click at [560, 218] on div "Add New Variant" at bounding box center [484, 222] width 190 height 27
type input "**********"
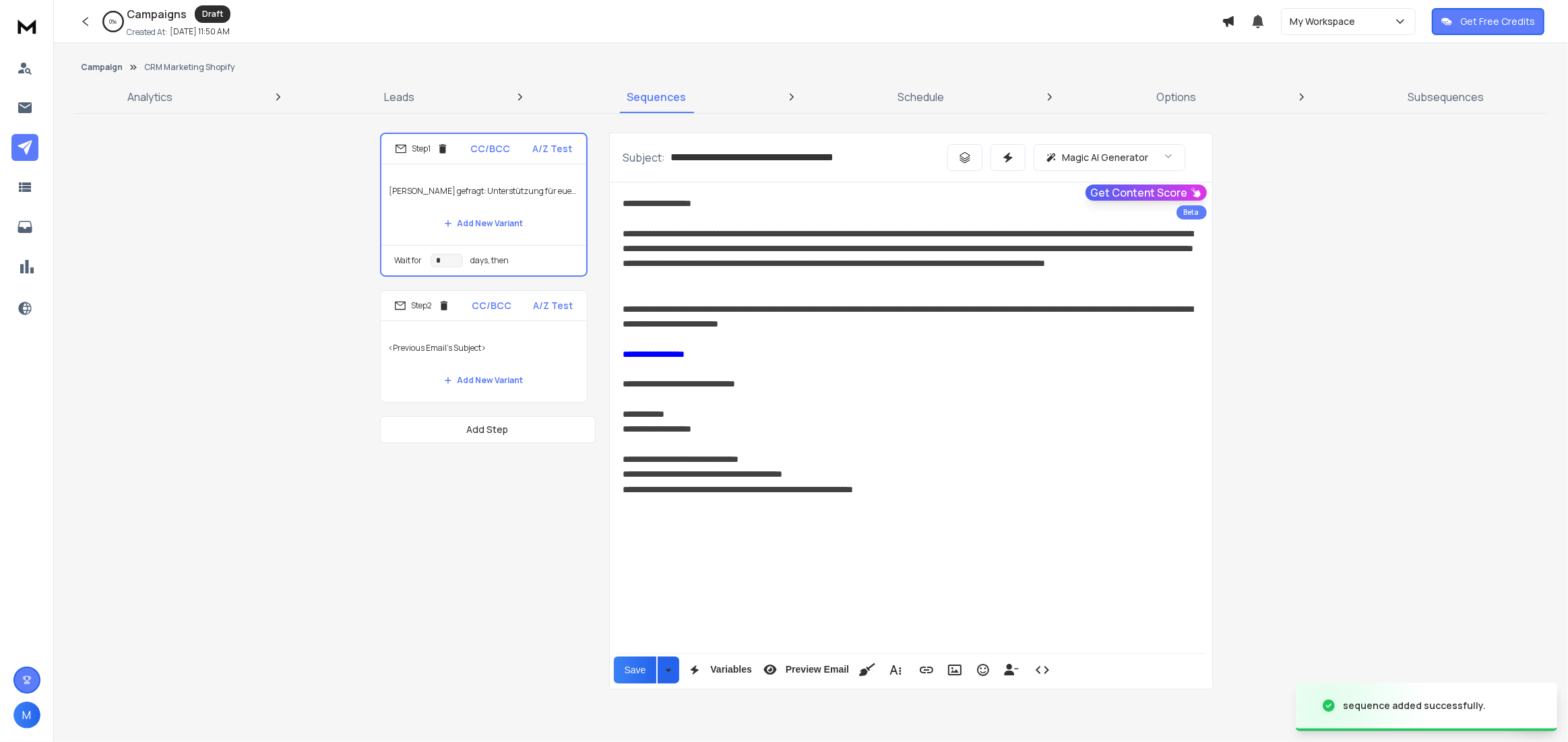
click at [563, 355] on p "<Previous Email's Subject>" at bounding box center [484, 348] width 190 height 37
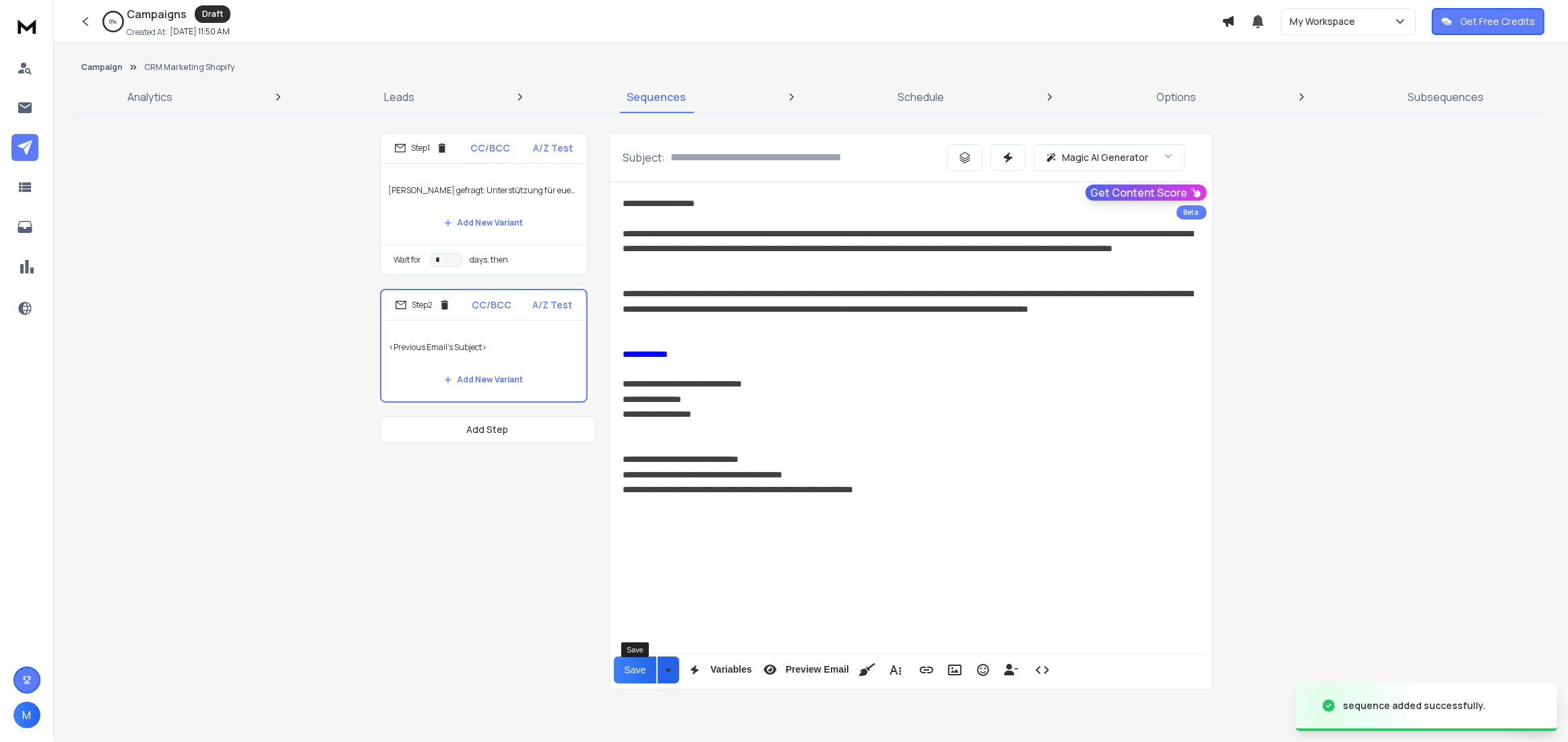
drag, startPoint x: 621, startPoint y: 669, endPoint x: 636, endPoint y: 634, distance: 38.1
click at [29, 186] on icon at bounding box center [25, 187] width 16 height 16
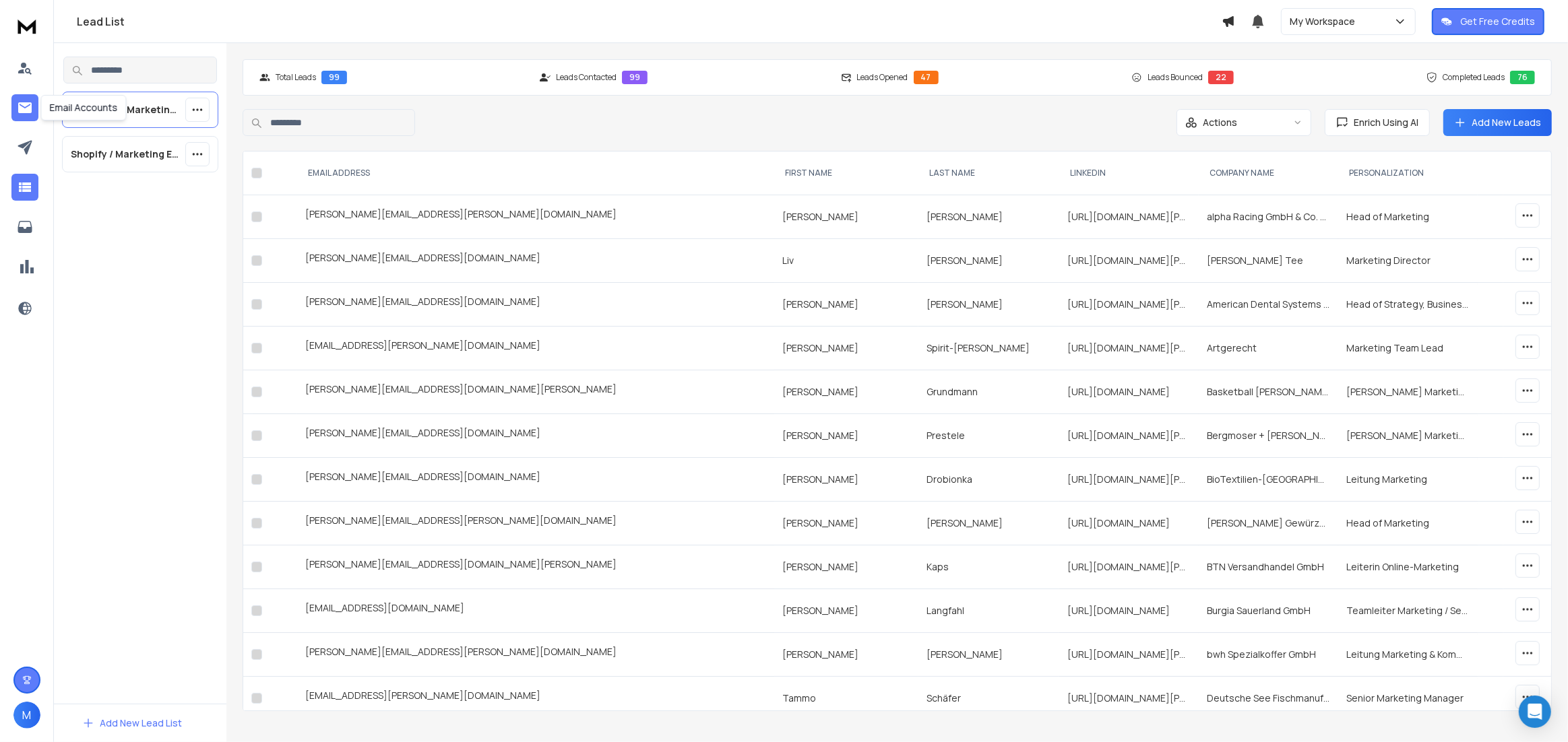
click at [29, 99] on link at bounding box center [25, 108] width 27 height 27
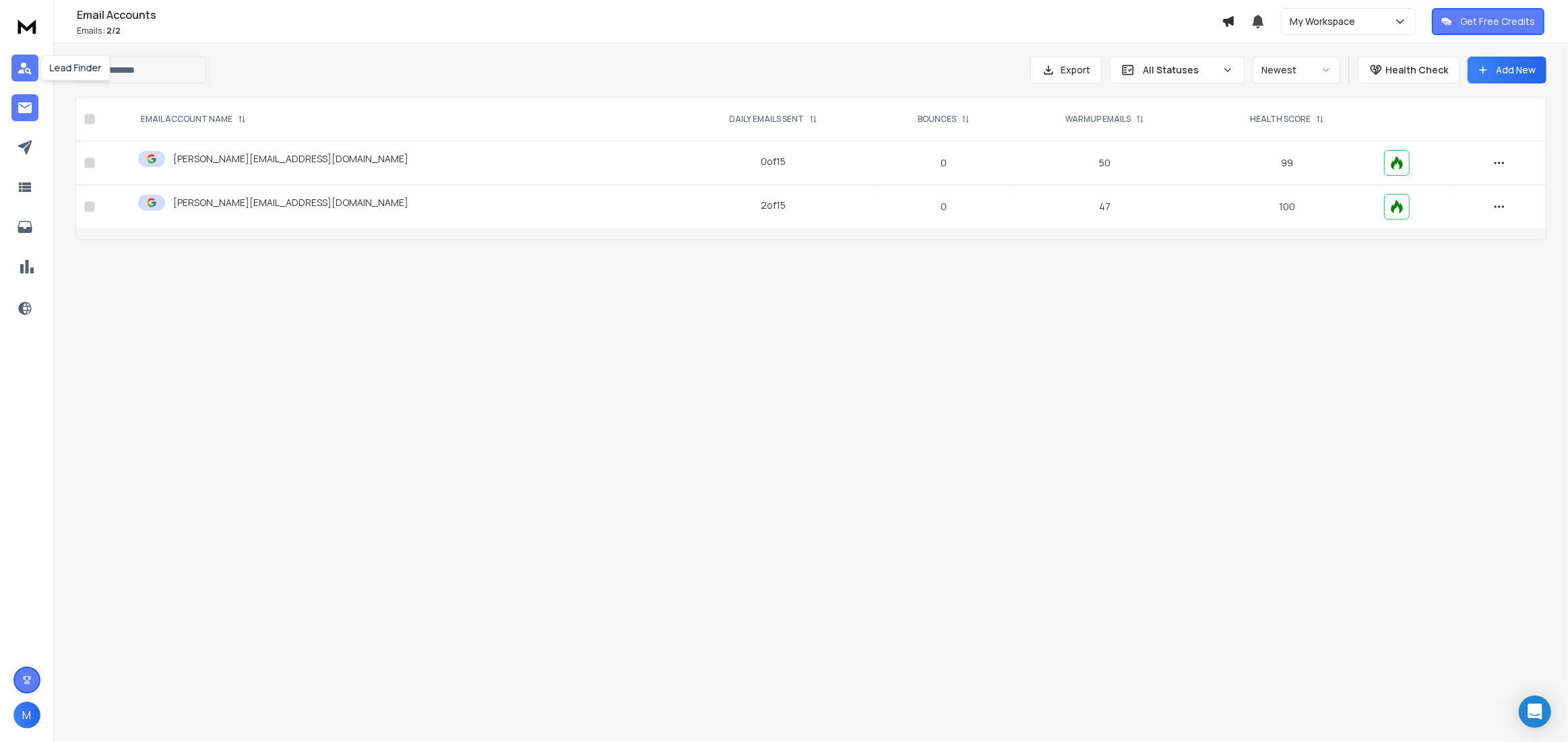
click at [30, 69] on icon at bounding box center [25, 68] width 16 height 16
